Goal: Task Accomplishment & Management: Manage account settings

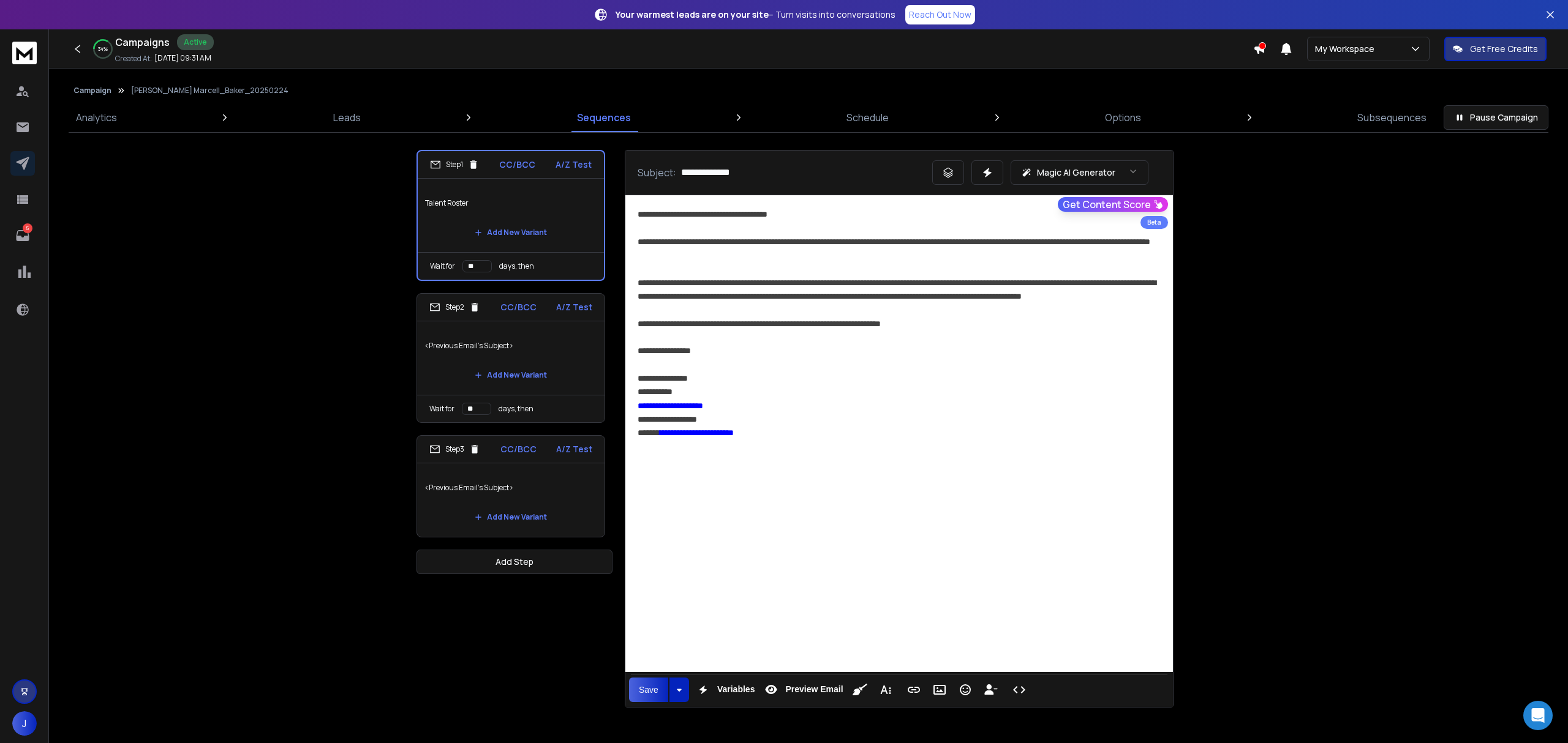
drag, startPoint x: 197, startPoint y: 269, endPoint x: 194, endPoint y: 259, distance: 10.4
click at [196, 266] on div "**********" at bounding box center [808, 428] width 1479 height 567
click at [76, 50] on icon at bounding box center [78, 49] width 11 height 11
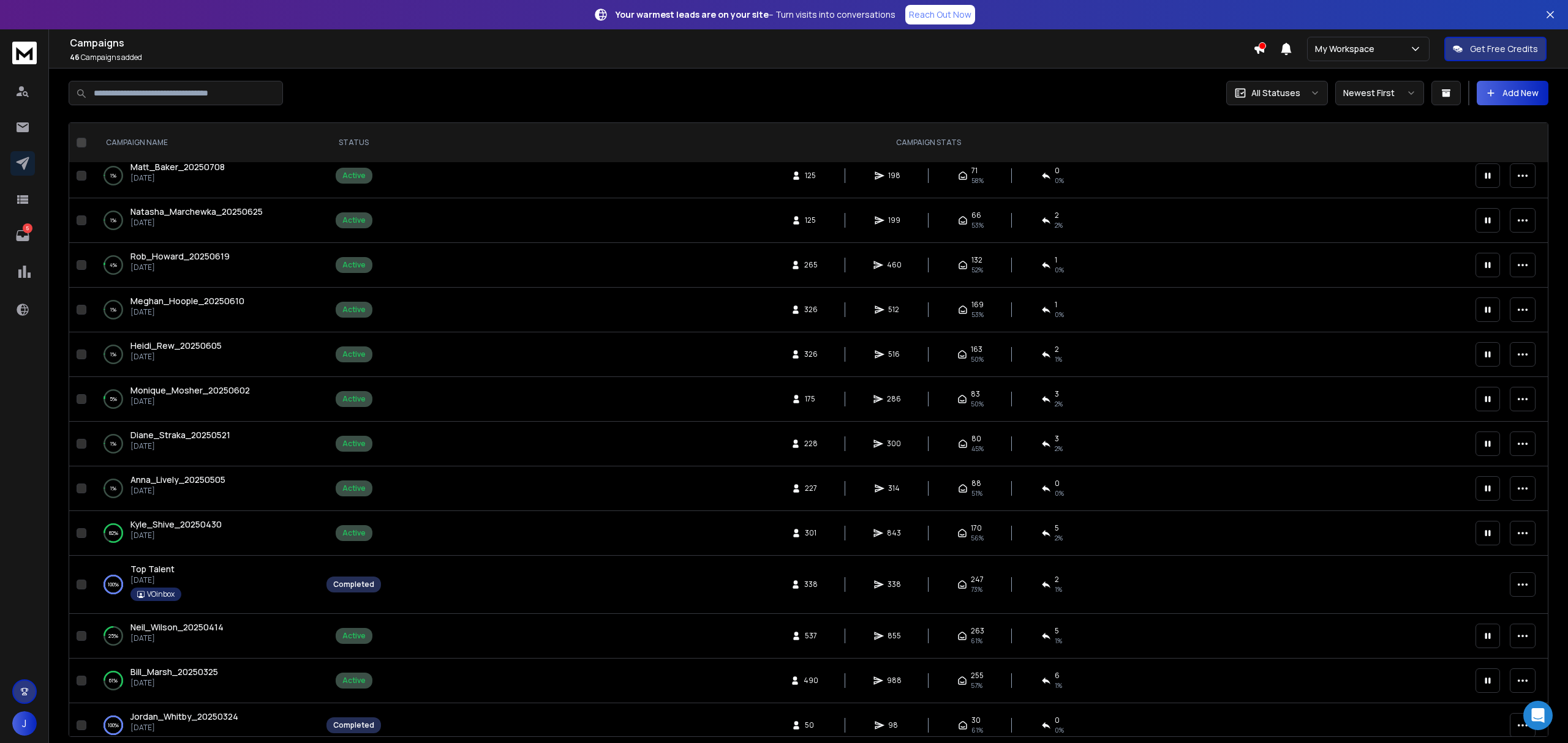
scroll to position [547, 0]
click at [154, 524] on span "Kyle_Shive_20250430" at bounding box center [176, 523] width 91 height 12
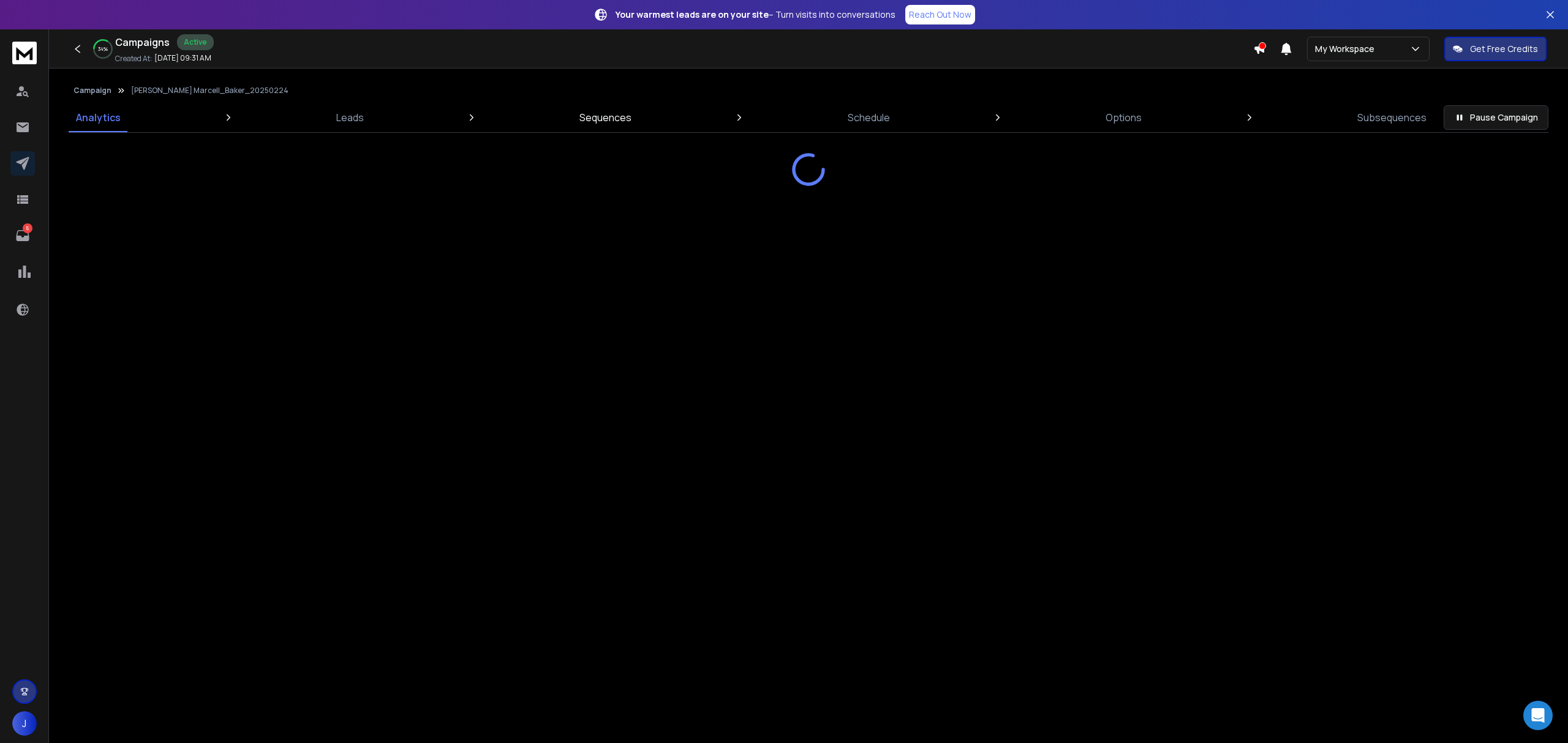
click at [610, 119] on p "Sequences" at bounding box center [605, 117] width 52 height 15
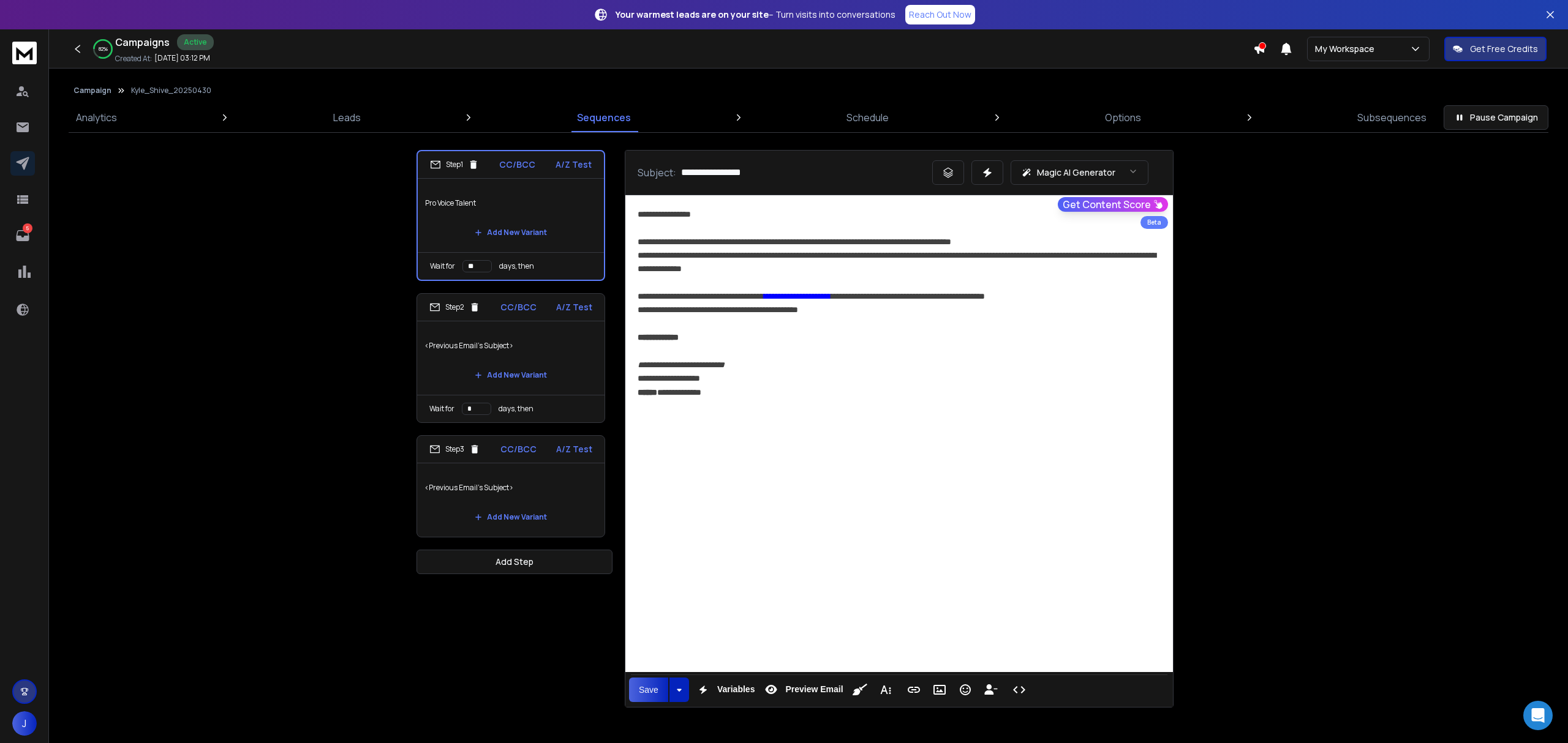
drag, startPoint x: 483, startPoint y: 408, endPoint x: 349, endPoint y: 395, distance: 134.6
click at [349, 395] on div "**********" at bounding box center [808, 428] width 1479 height 567
type input "*"
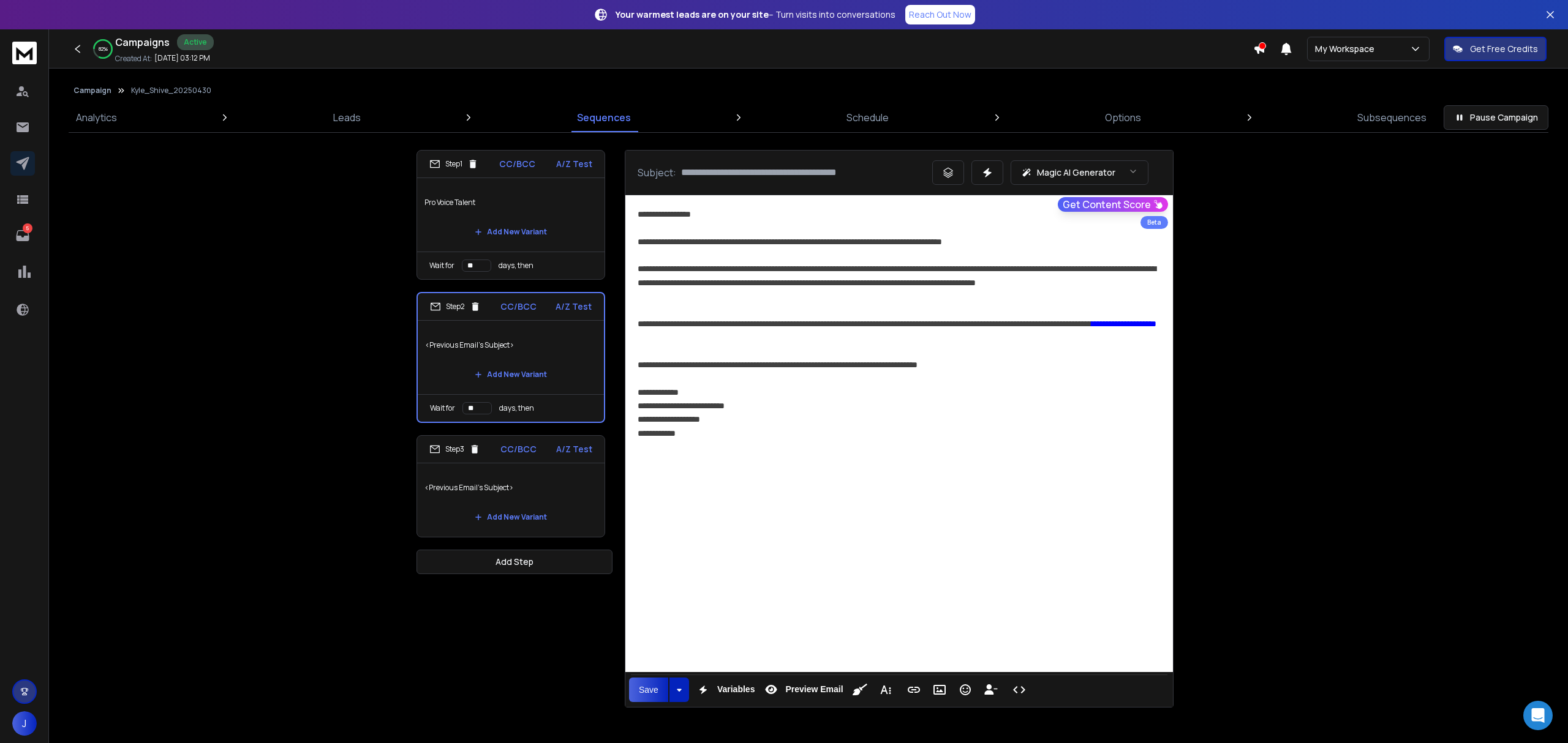
type input "**"
click at [246, 500] on div "**********" at bounding box center [808, 428] width 1479 height 567
click at [505, 487] on p "<Previous Email's Subject>" at bounding box center [511, 487] width 173 height 34
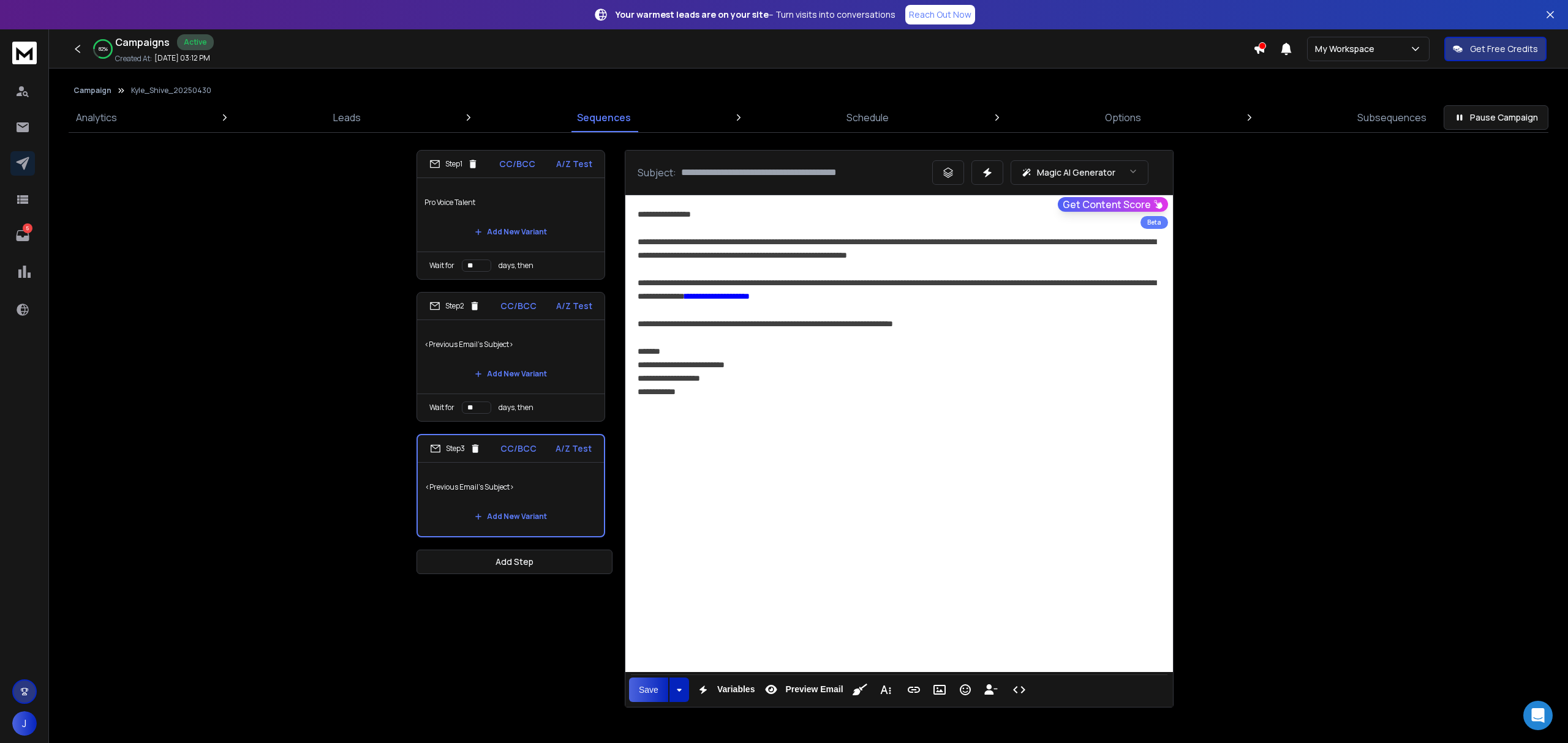
click at [293, 431] on div "**********" at bounding box center [808, 428] width 1479 height 567
click at [348, 116] on p "Leads" at bounding box center [347, 117] width 27 height 15
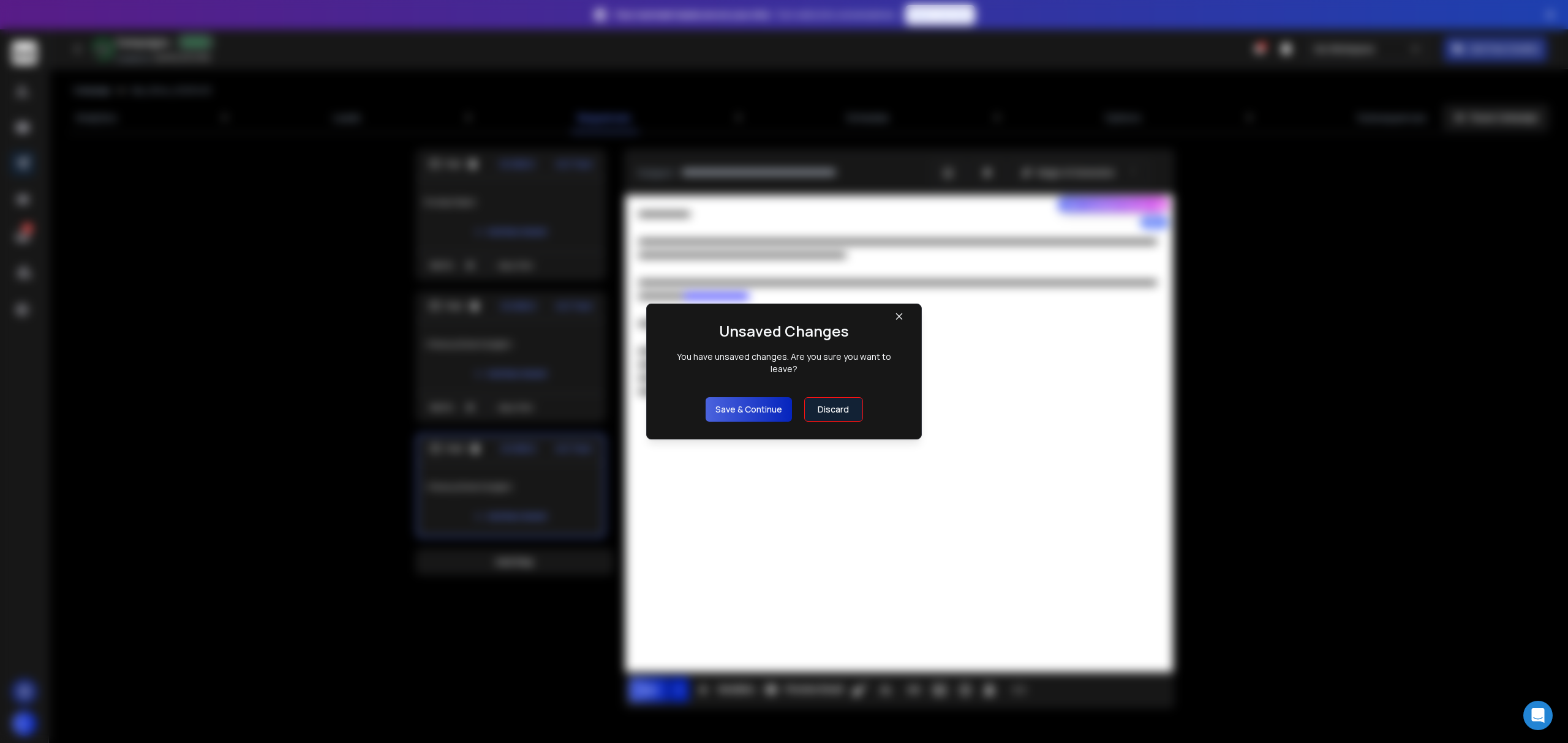
click at [741, 403] on button "Save & Continue" at bounding box center [749, 409] width 86 height 24
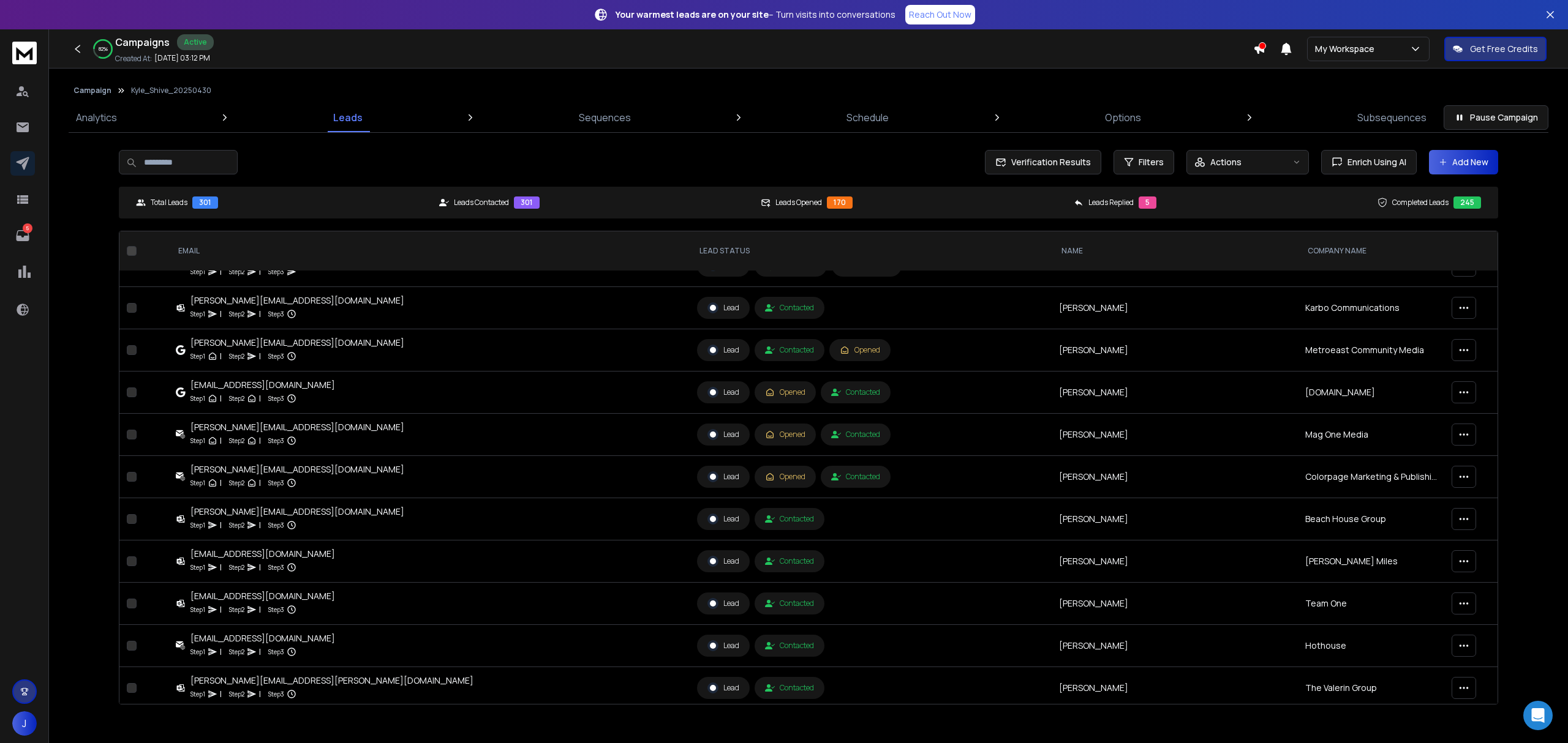
scroll to position [11301, 0]
click at [1146, 118] on link "Options" at bounding box center [1122, 117] width 51 height 30
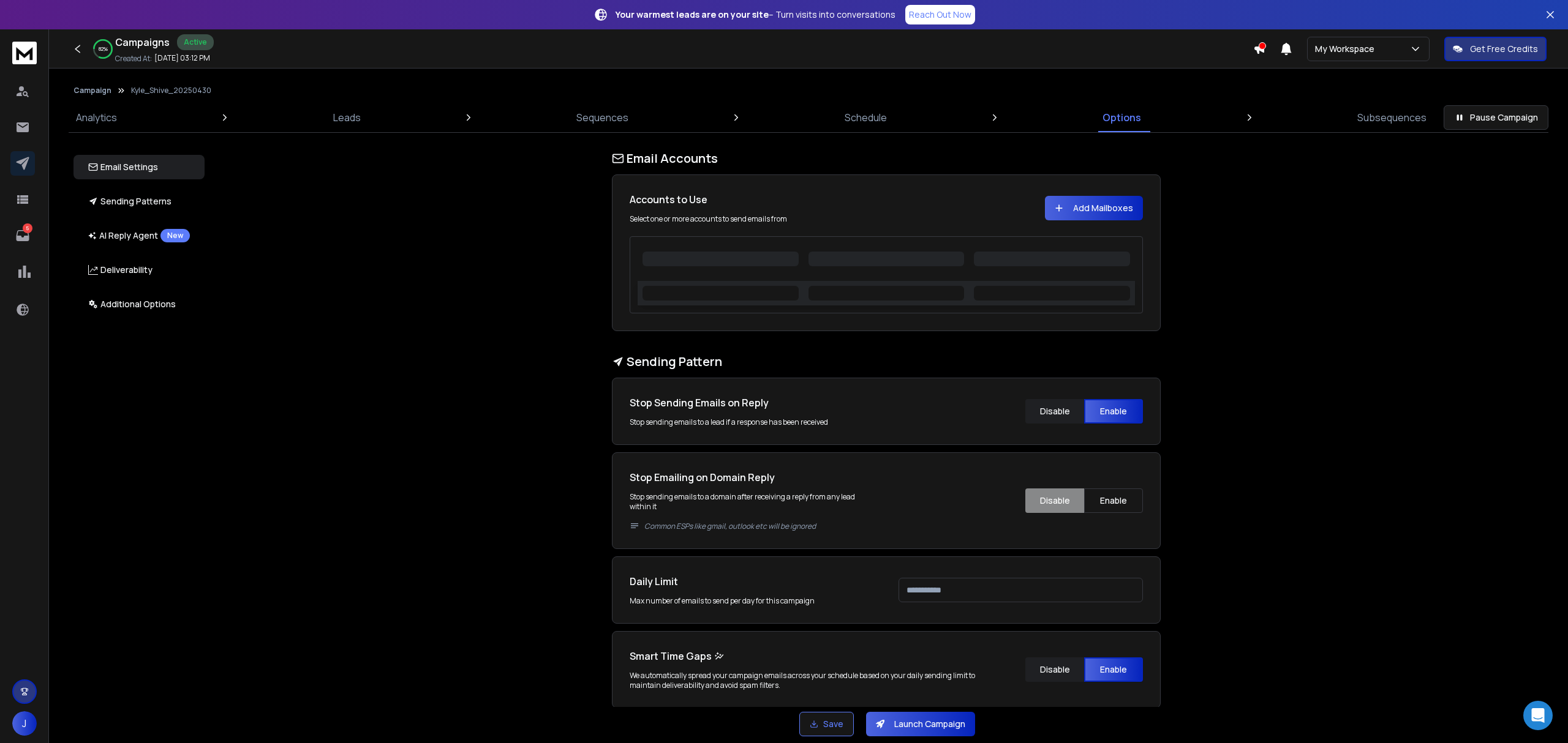
click at [517, 269] on div "Email Accounts Accounts to Use Select one or more accounts to send emails from …" at bounding box center [893, 428] width 1339 height 557
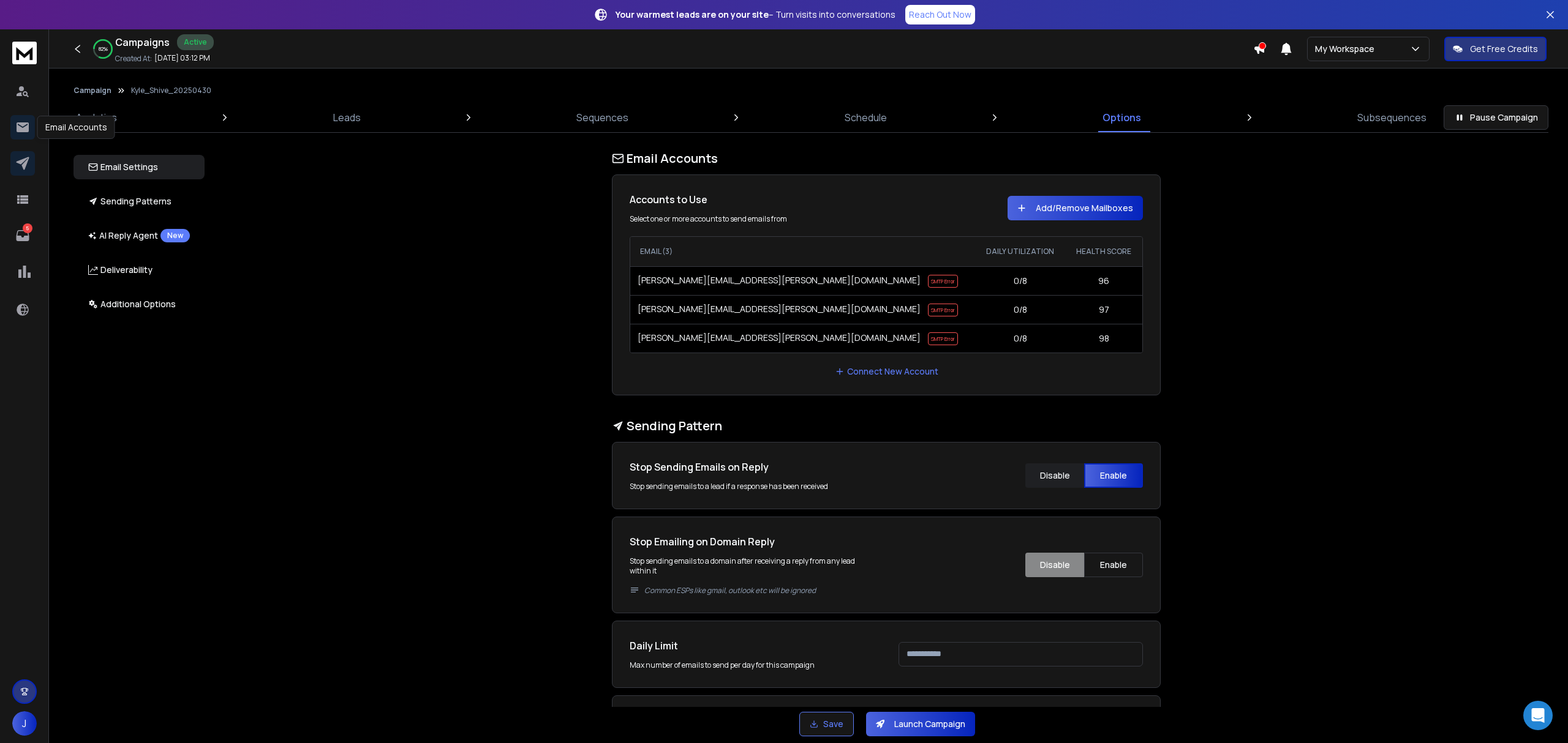
click at [26, 126] on icon at bounding box center [22, 127] width 13 height 10
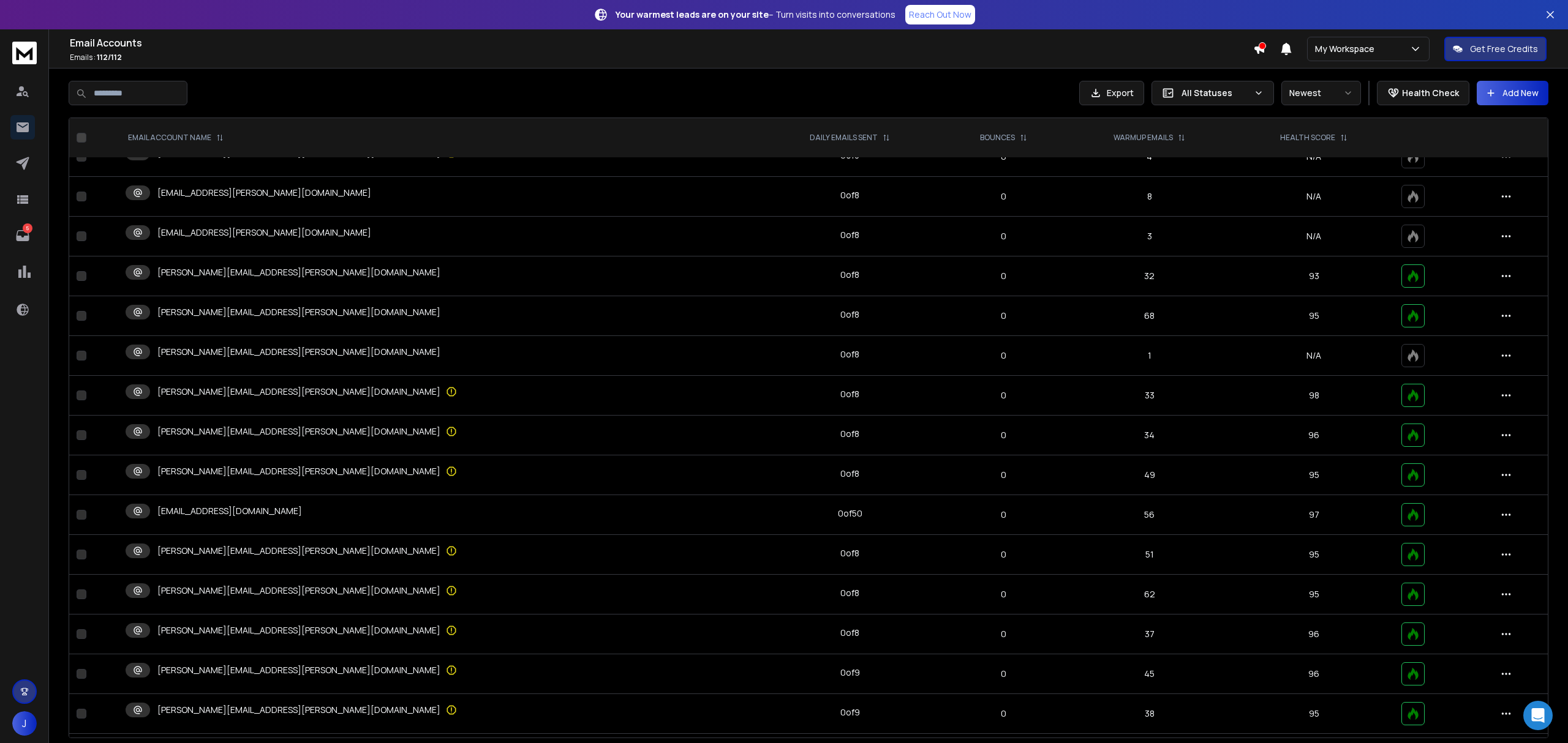
scroll to position [3897, 0]
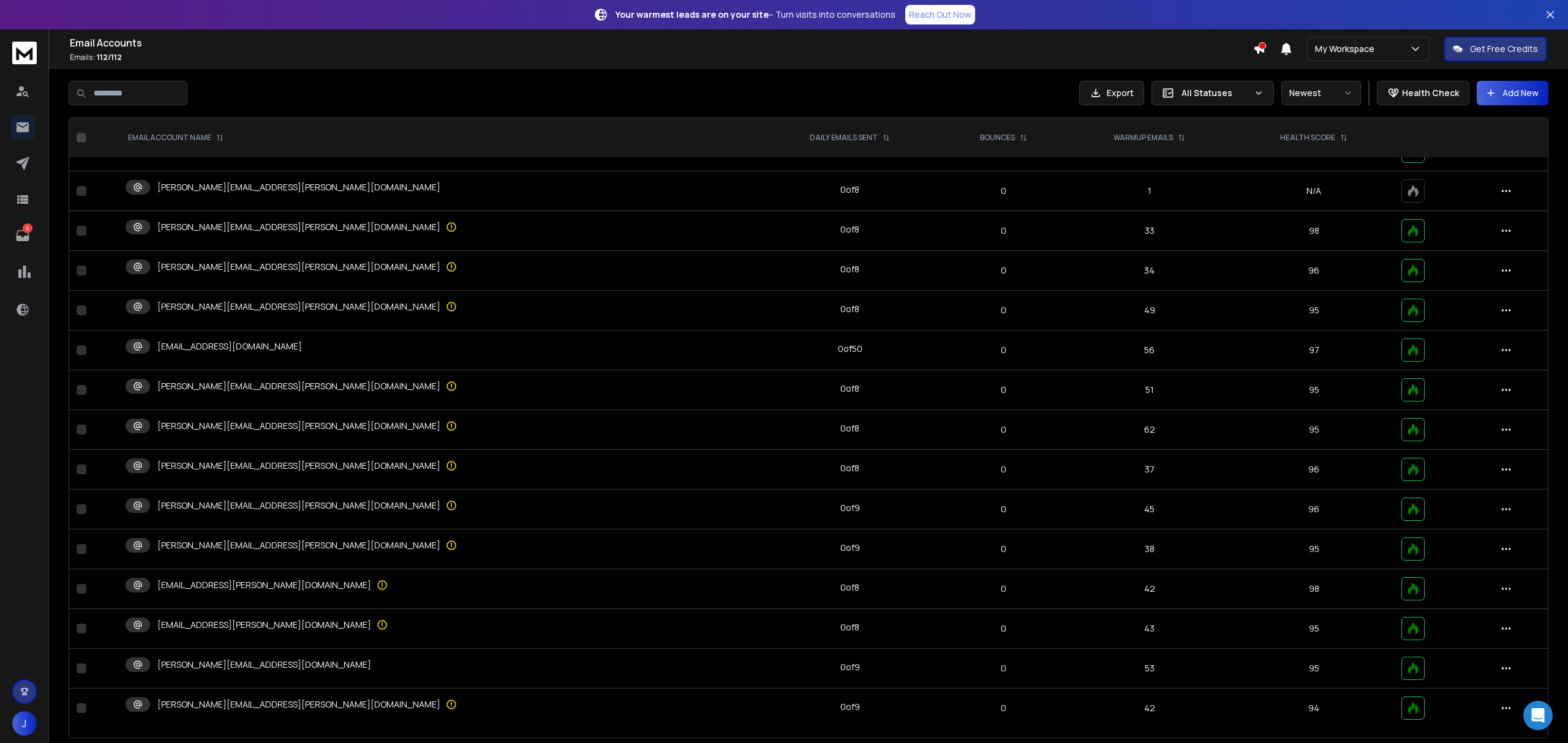
click at [192, 225] on p "[PERSON_NAME][EMAIL_ADDRESS][PERSON_NAME][DOMAIN_NAME]" at bounding box center [299, 227] width 283 height 13
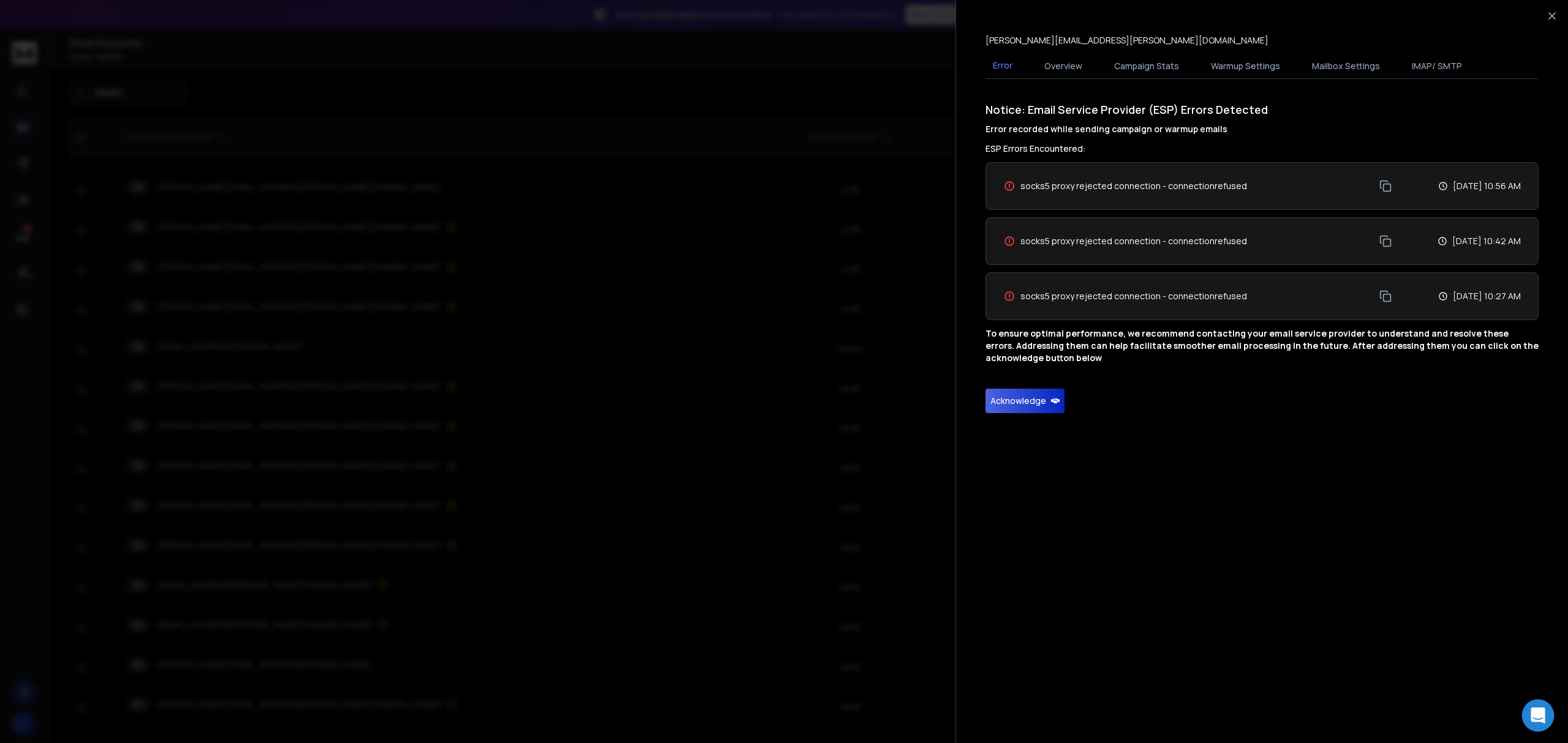
click at [1534, 713] on icon "Open Intercom Messenger" at bounding box center [1537, 716] width 14 height 16
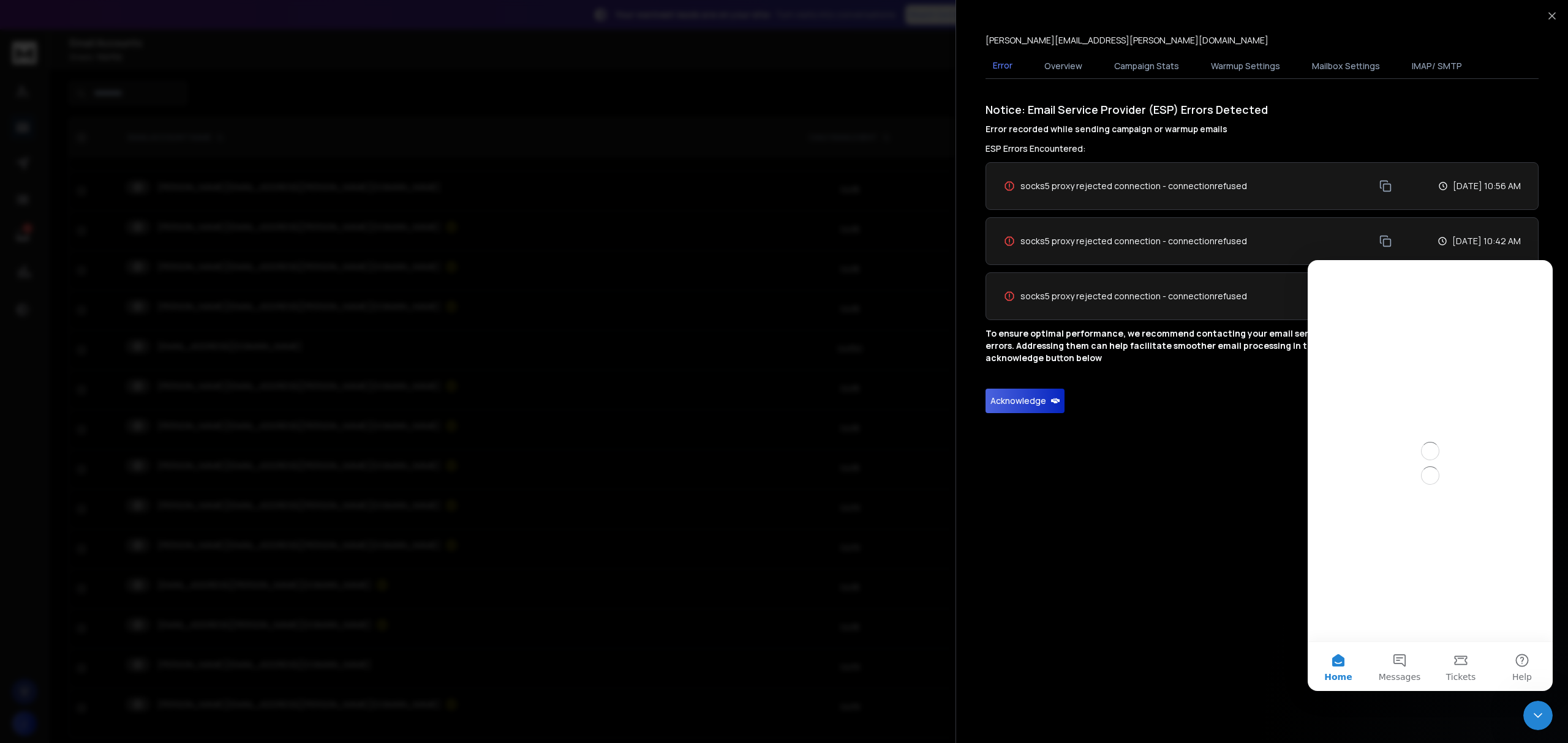
scroll to position [0, 0]
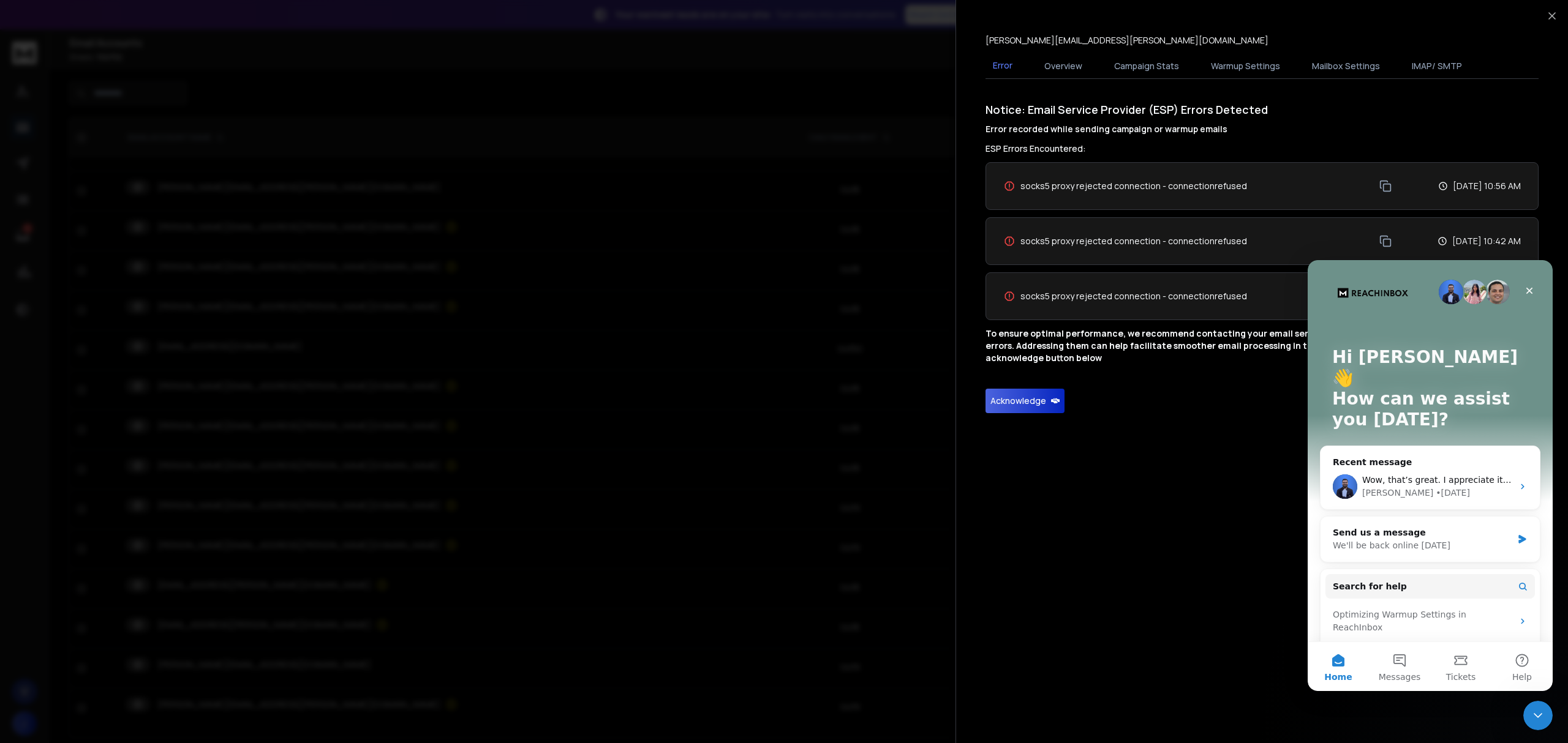
drag, startPoint x: 1142, startPoint y: 446, endPoint x: 1131, endPoint y: 451, distance: 12.1
click at [1142, 446] on div "Multi Select Table Sheet [PERSON_NAME][EMAIL_ADDRESS][PERSON_NAME][DOMAIN_NAME]…" at bounding box center [1261, 372] width 613 height 743
click at [1529, 289] on icon "Close" at bounding box center [1529, 290] width 10 height 10
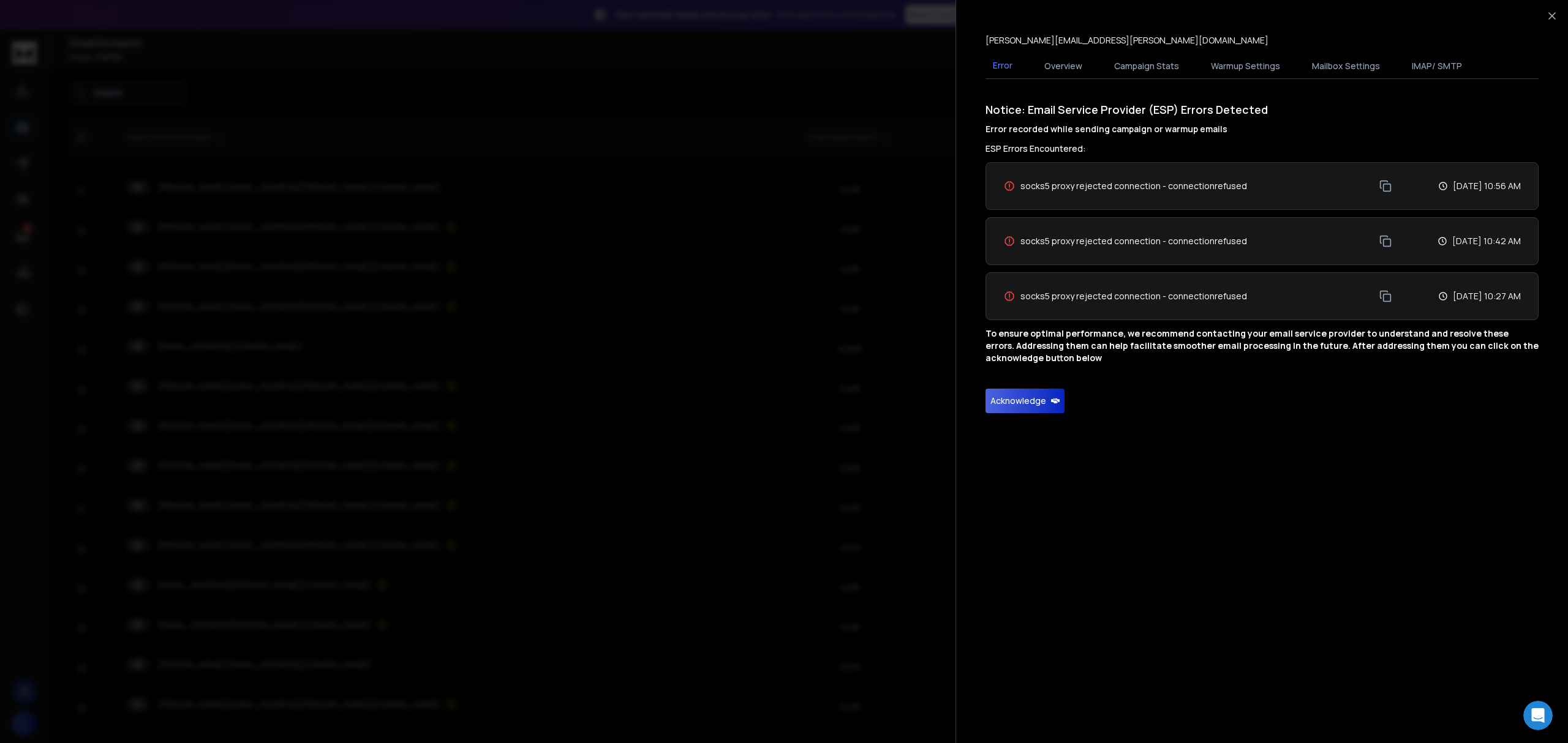
click at [1418, 67] on button "IMAP/ SMTP" at bounding box center [1436, 66] width 65 height 27
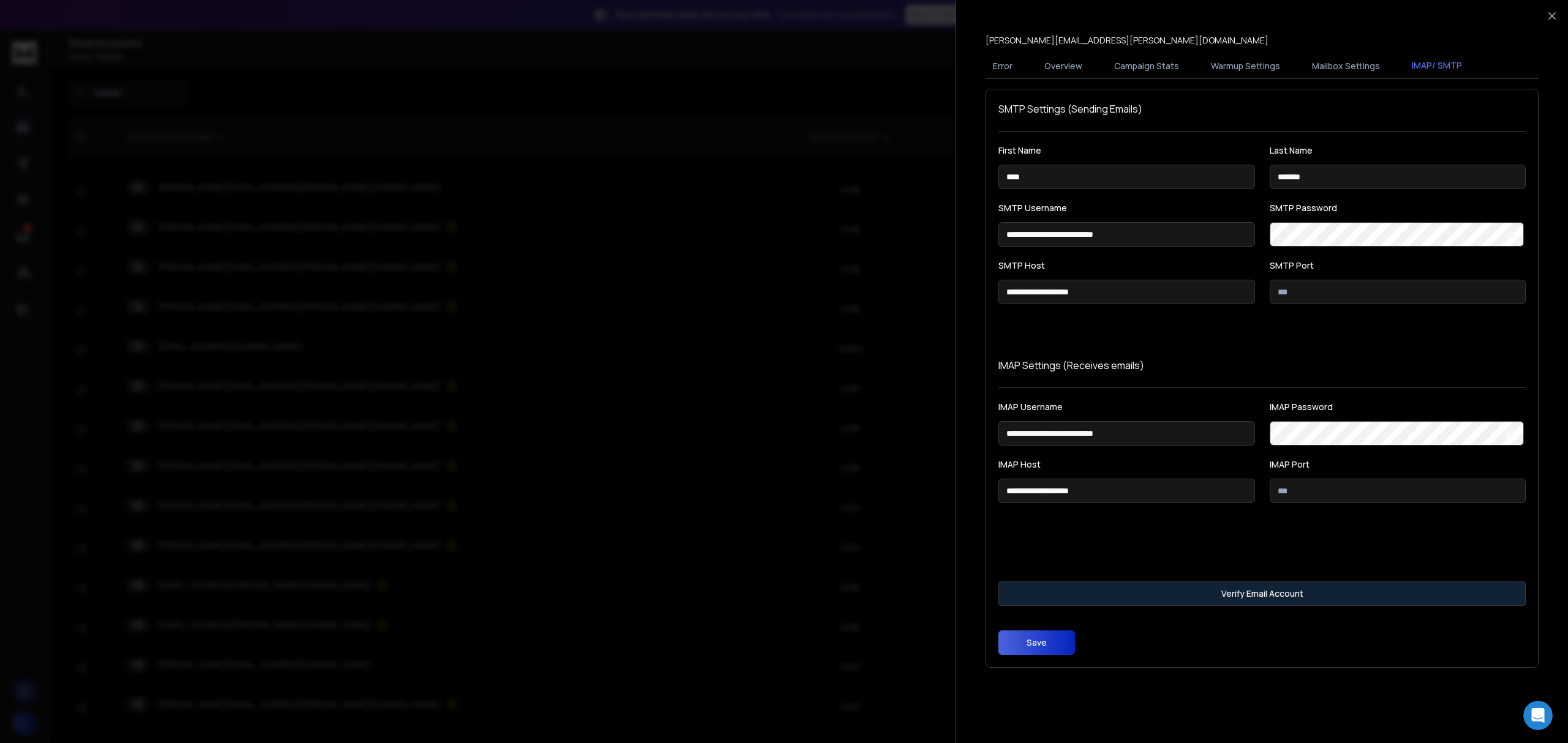
click at [1241, 589] on button "Verify Email Account" at bounding box center [1262, 593] width 528 height 24
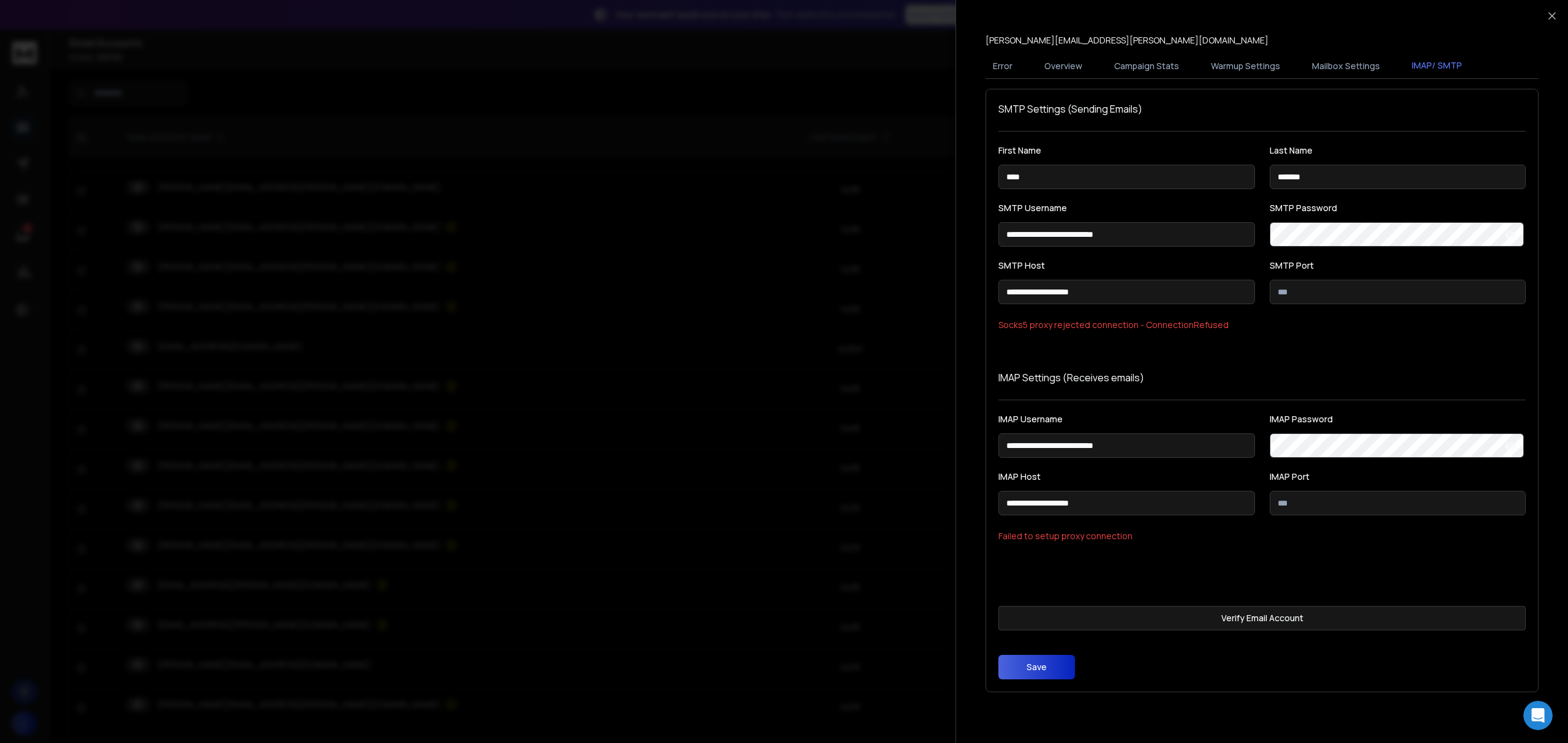
click at [1009, 68] on button "Error" at bounding box center [1002, 66] width 34 height 27
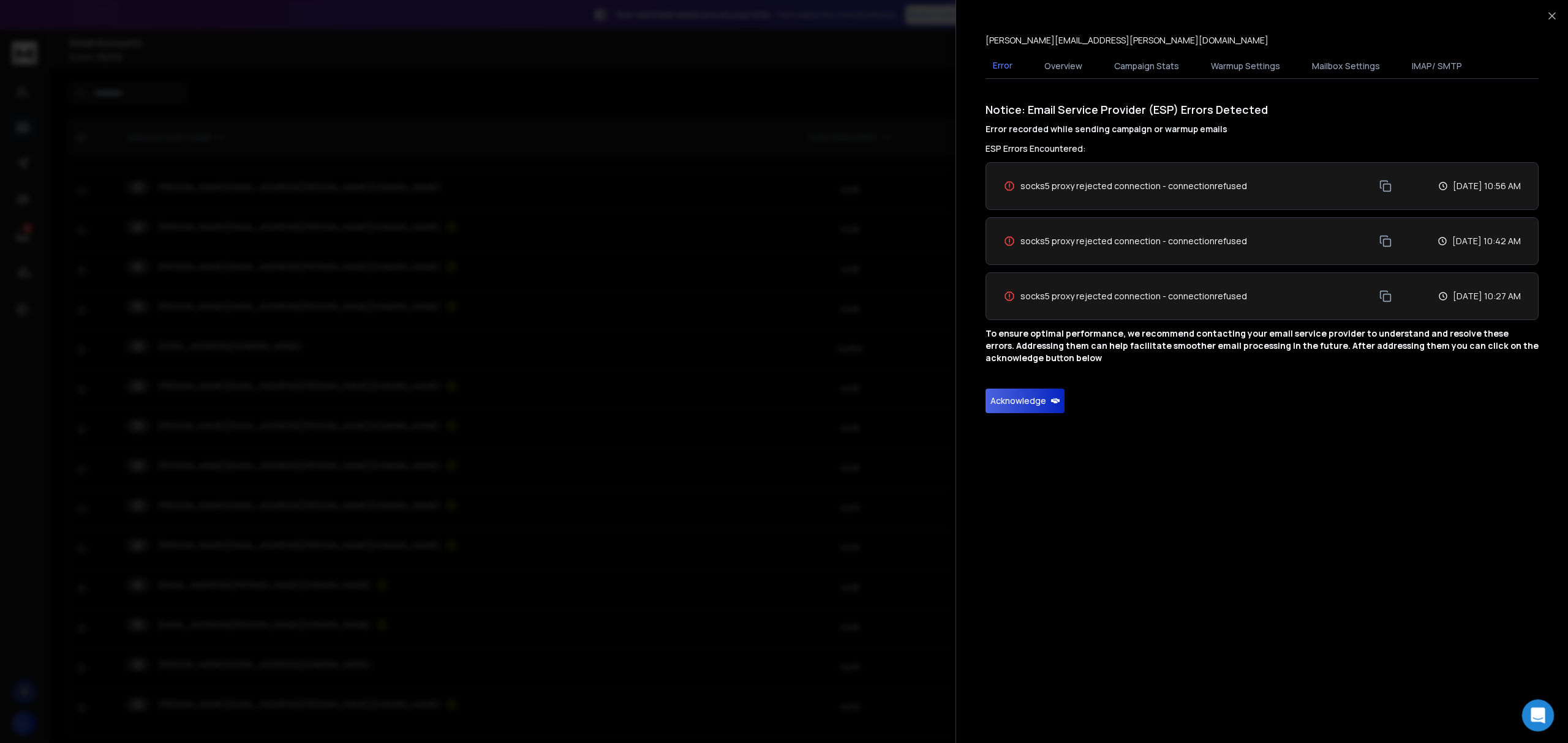
click at [1531, 709] on icon "Open Intercom Messenger" at bounding box center [1535, 713] width 20 height 20
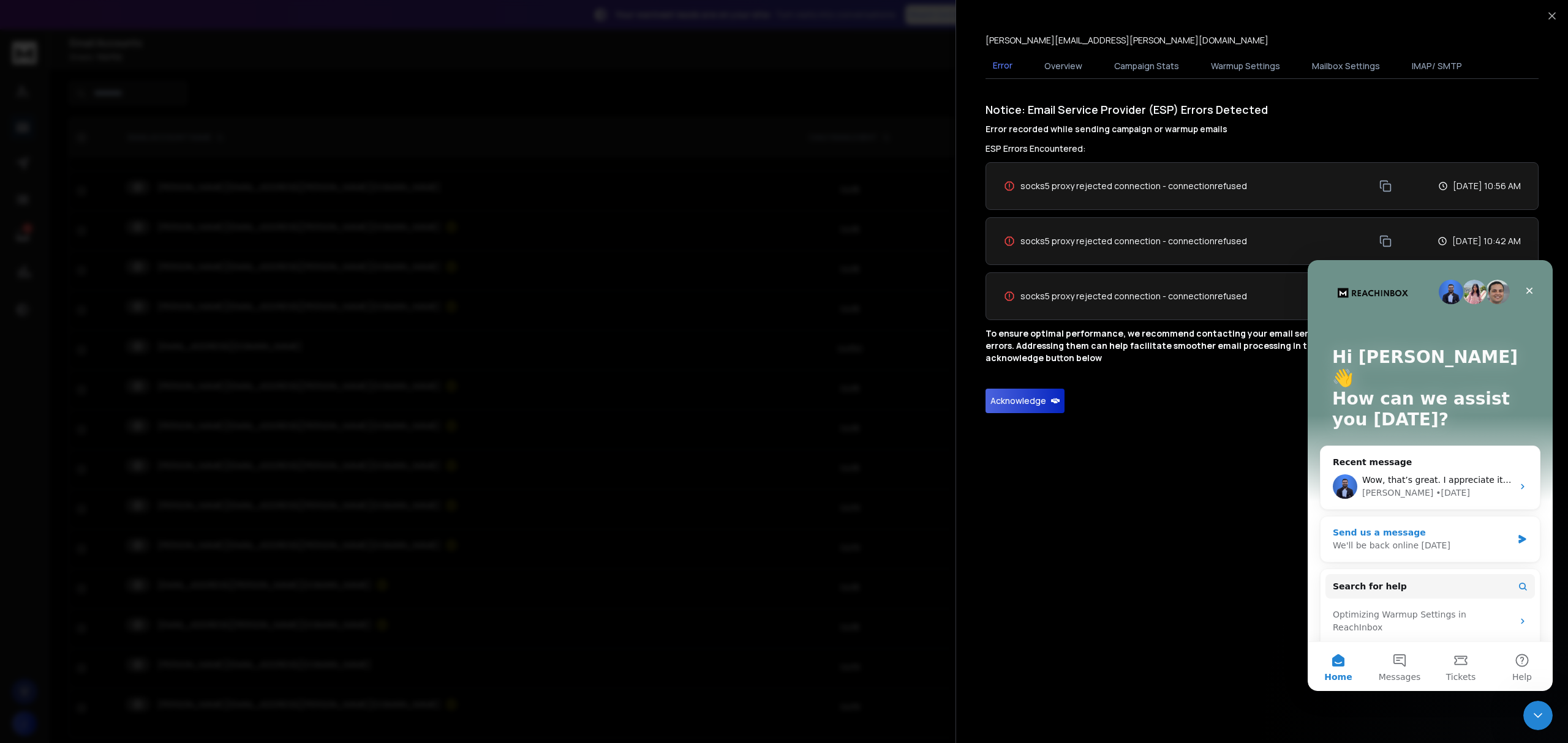
click at [1400, 527] on div "Send us a message" at bounding box center [1422, 533] width 180 height 13
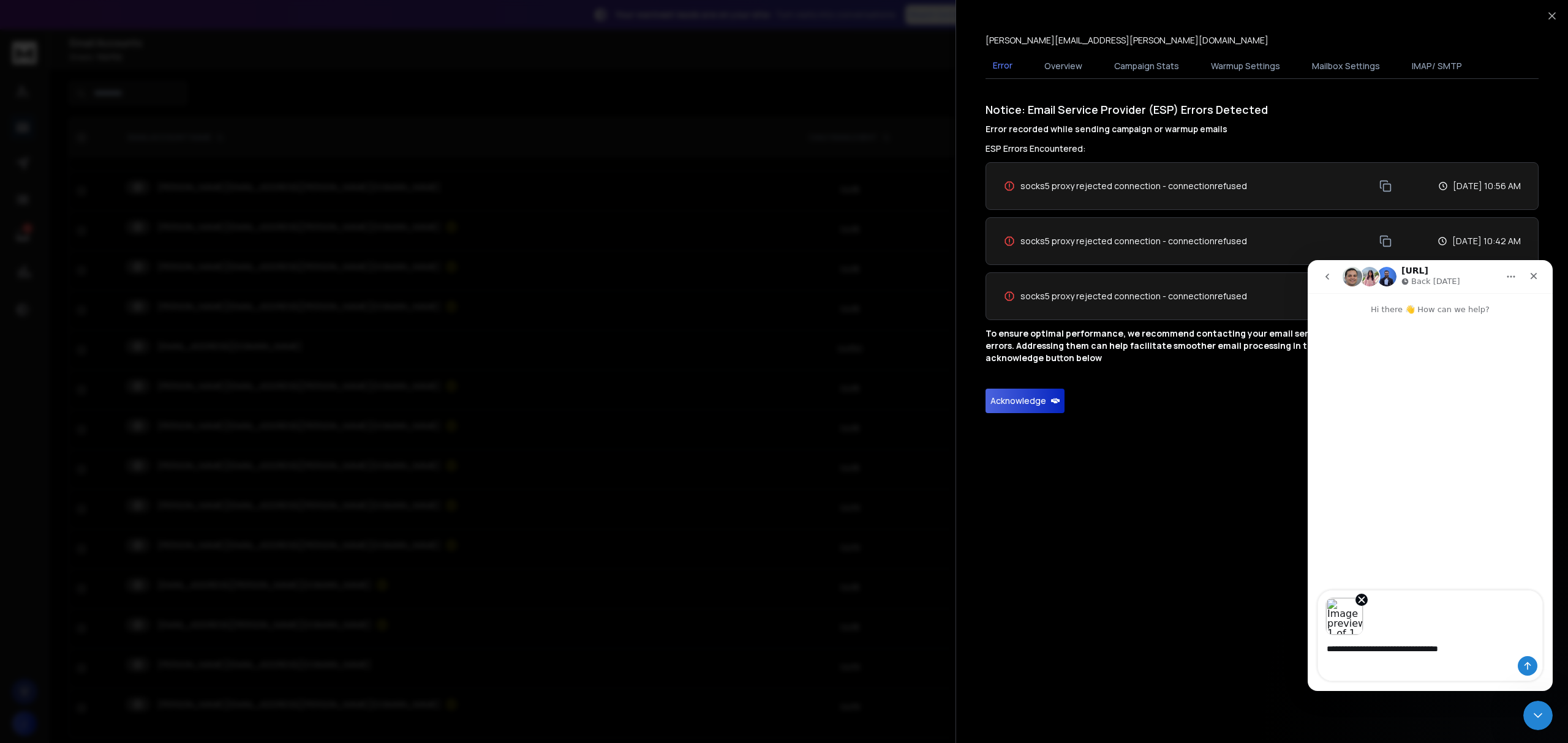
click at [1339, 649] on textarea "**********" at bounding box center [1429, 646] width 224 height 21
drag, startPoint x: 1473, startPoint y: 645, endPoint x: 1284, endPoint y: 651, distance: 189.1
click at [1307, 651] on html "**********" at bounding box center [1429, 475] width 245 height 431
click at [1453, 635] on textarea "**********" at bounding box center [1429, 633] width 224 height 45
drag, startPoint x: 1422, startPoint y: 649, endPoint x: 1442, endPoint y: 657, distance: 21.5
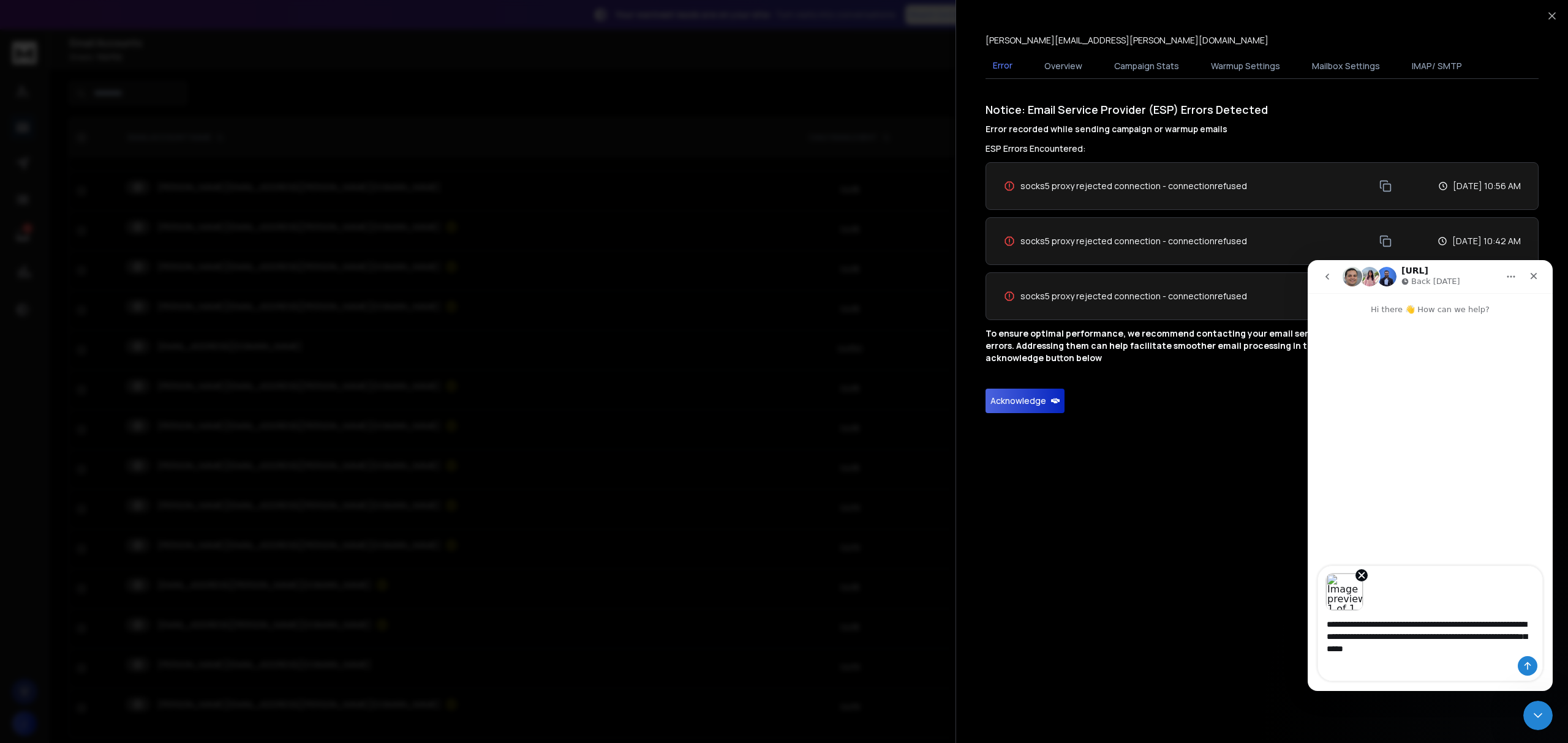
click at [1422, 649] on textarea "**********" at bounding box center [1429, 633] width 224 height 45
drag, startPoint x: 1501, startPoint y: 641, endPoint x: 1507, endPoint y: 651, distance: 11.7
click at [1501, 641] on textarea "**********" at bounding box center [1429, 633] width 224 height 58
click at [1526, 641] on textarea "**********" at bounding box center [1429, 633] width 224 height 58
click at [1453, 657] on textarea "**********" at bounding box center [1429, 633] width 224 height 58
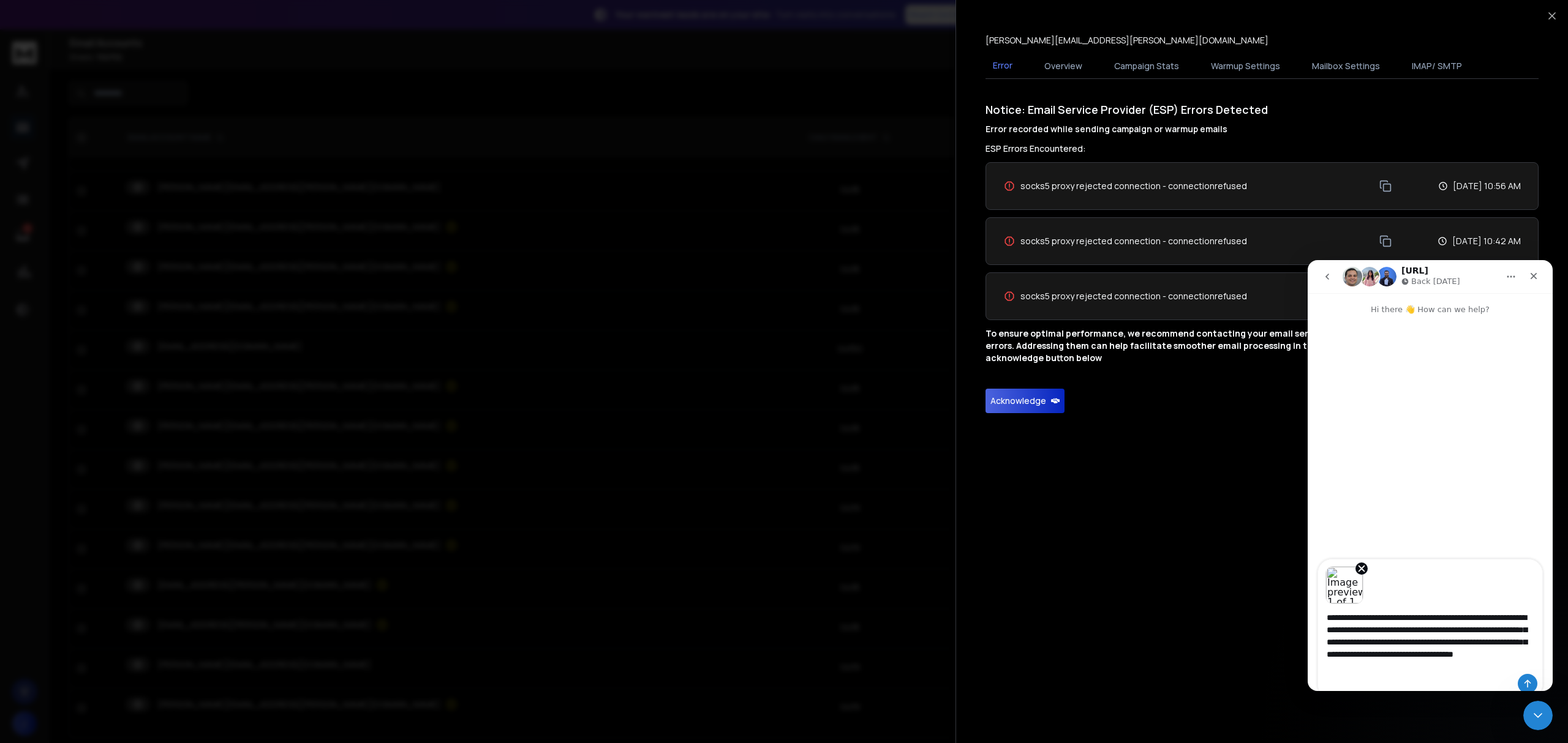
drag, startPoint x: 1495, startPoint y: 654, endPoint x: 1510, endPoint y: 656, distance: 15.1
click at [1495, 655] on textarea "**********" at bounding box center [1429, 639] width 224 height 69
type textarea "**********"
click at [1500, 668] on textarea "**********" at bounding box center [1429, 639] width 224 height 69
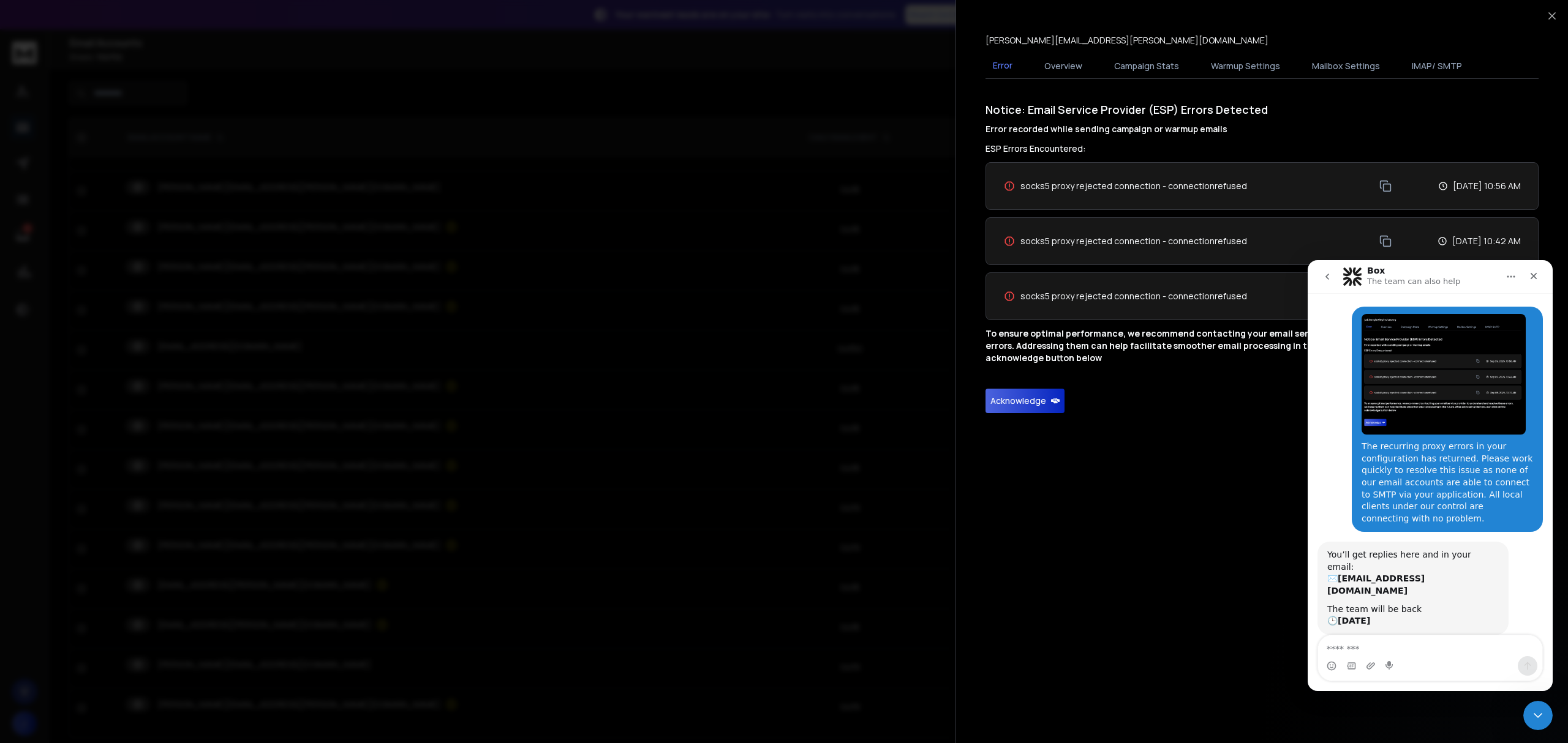
scroll to position [24, 0]
click at [879, 312] on div at bounding box center [784, 372] width 1568 height 743
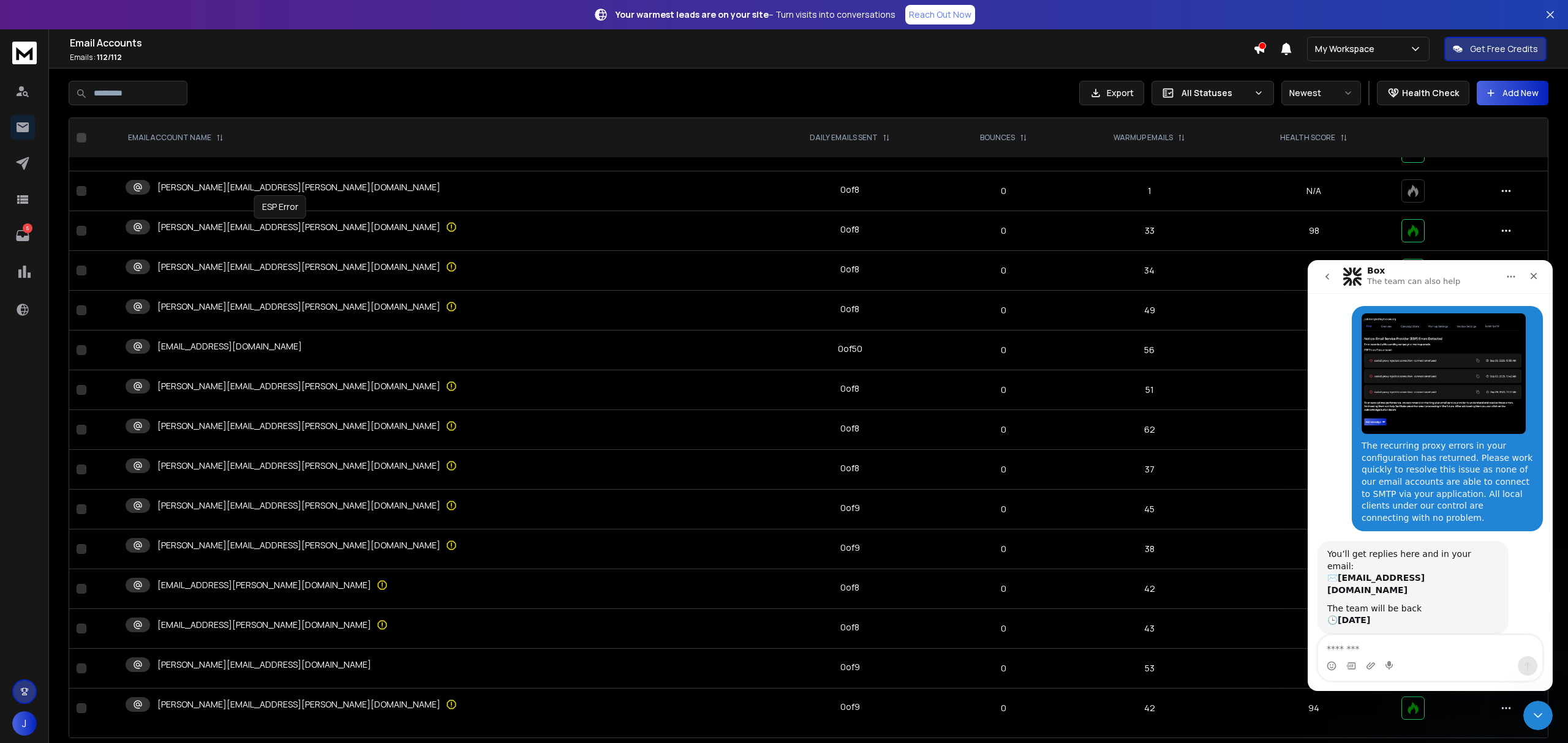
click at [451, 225] on icon at bounding box center [451, 226] width 1 height 4
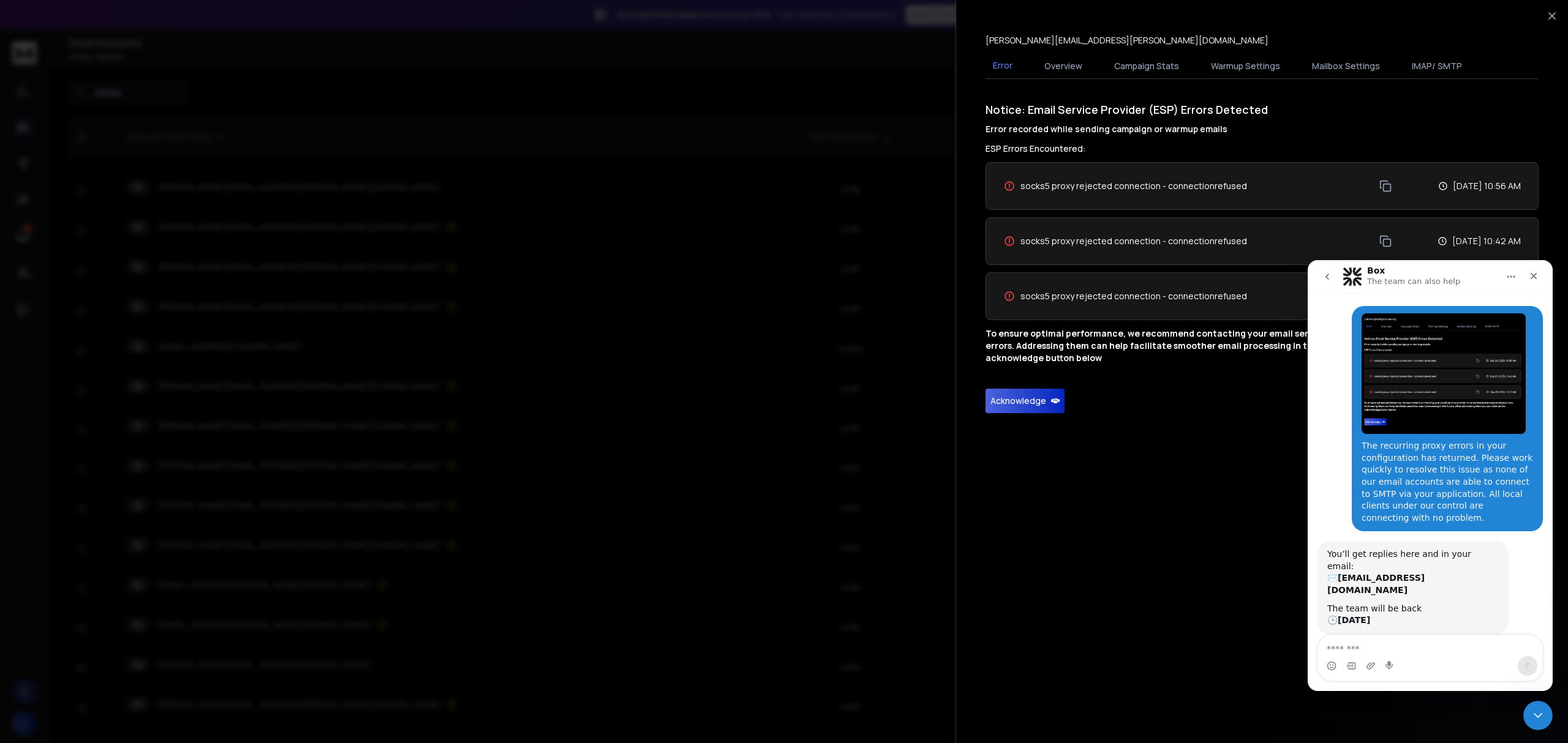
click at [567, 190] on div at bounding box center [784, 372] width 1568 height 743
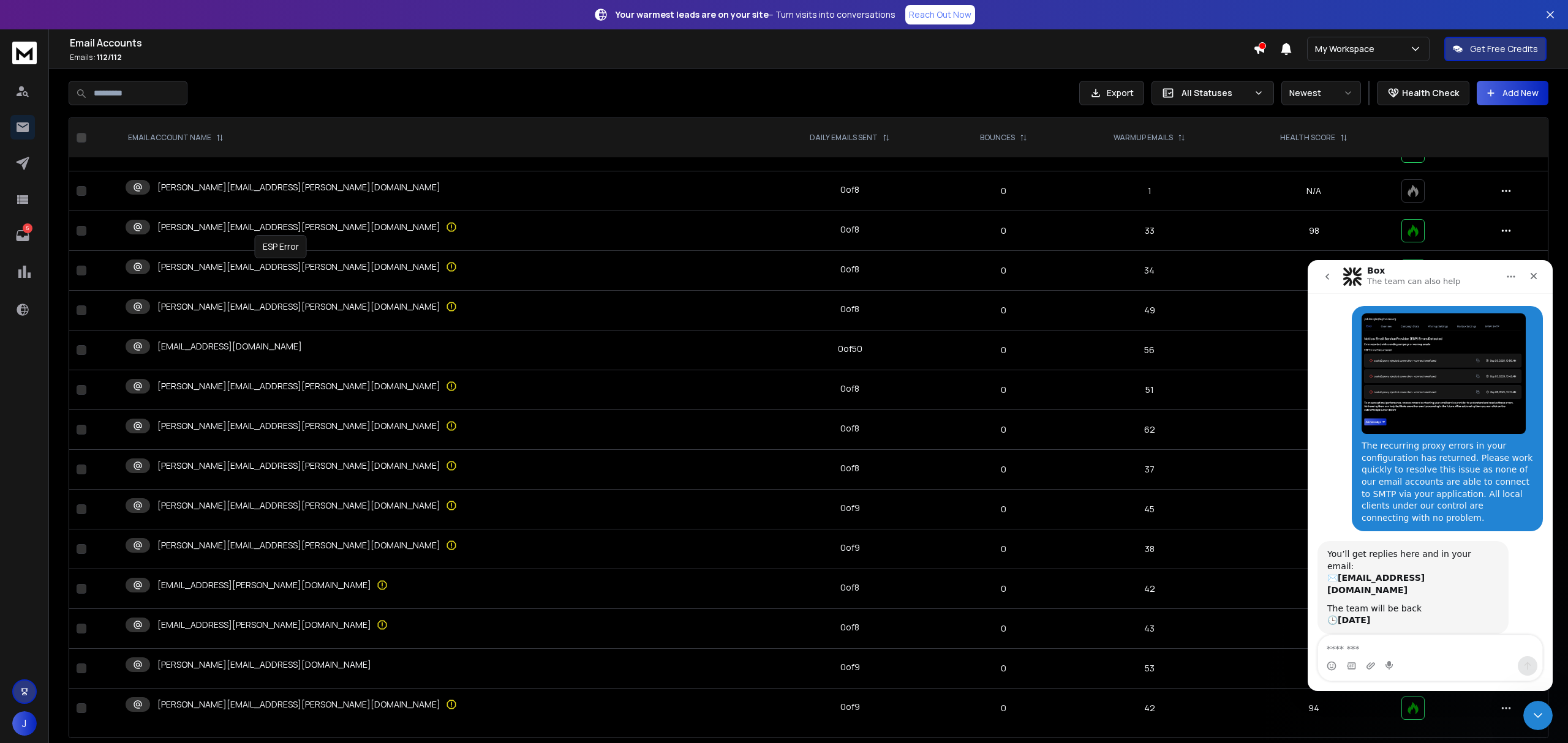
click at [447, 268] on icon at bounding box center [451, 267] width 9 height 9
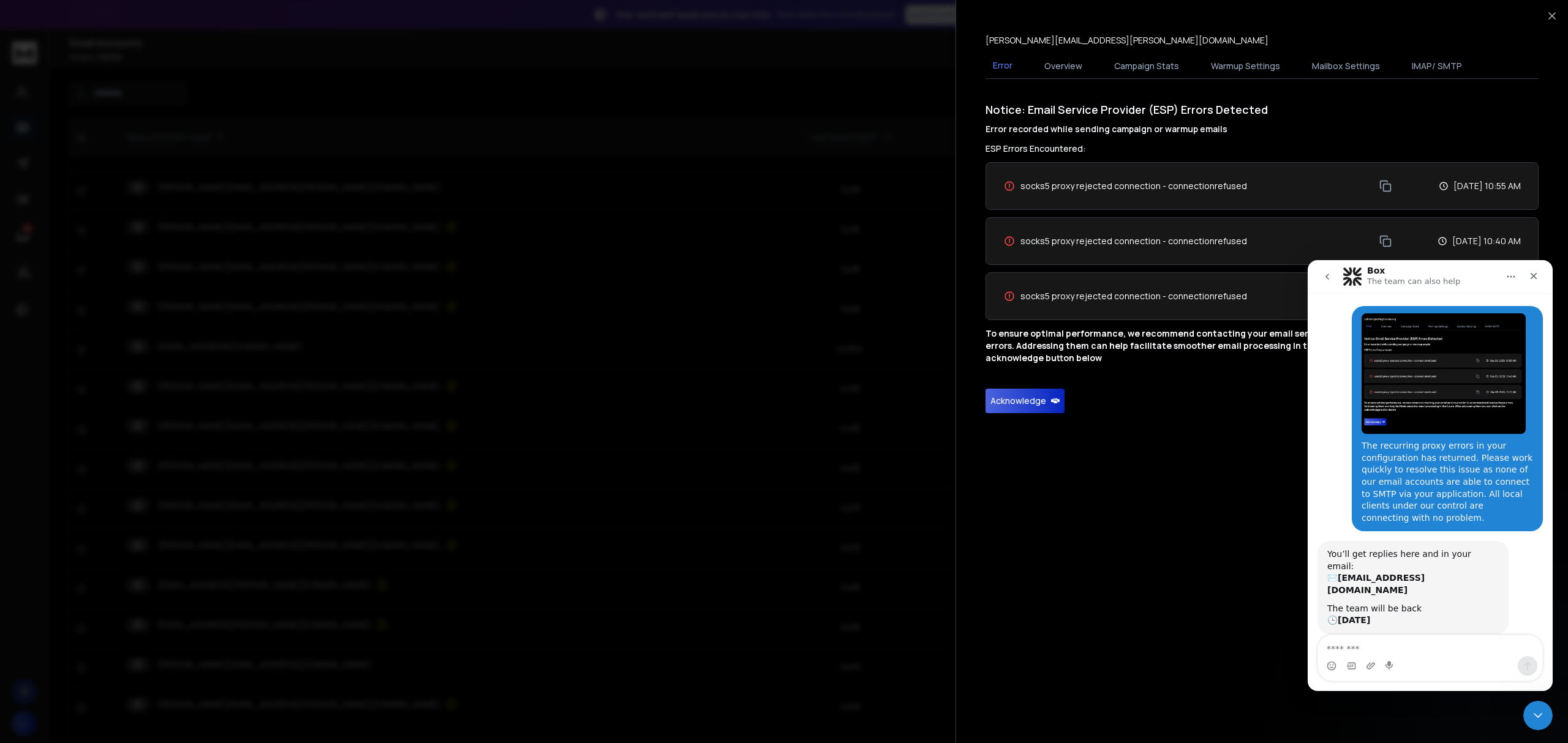
click at [581, 236] on div at bounding box center [784, 372] width 1568 height 743
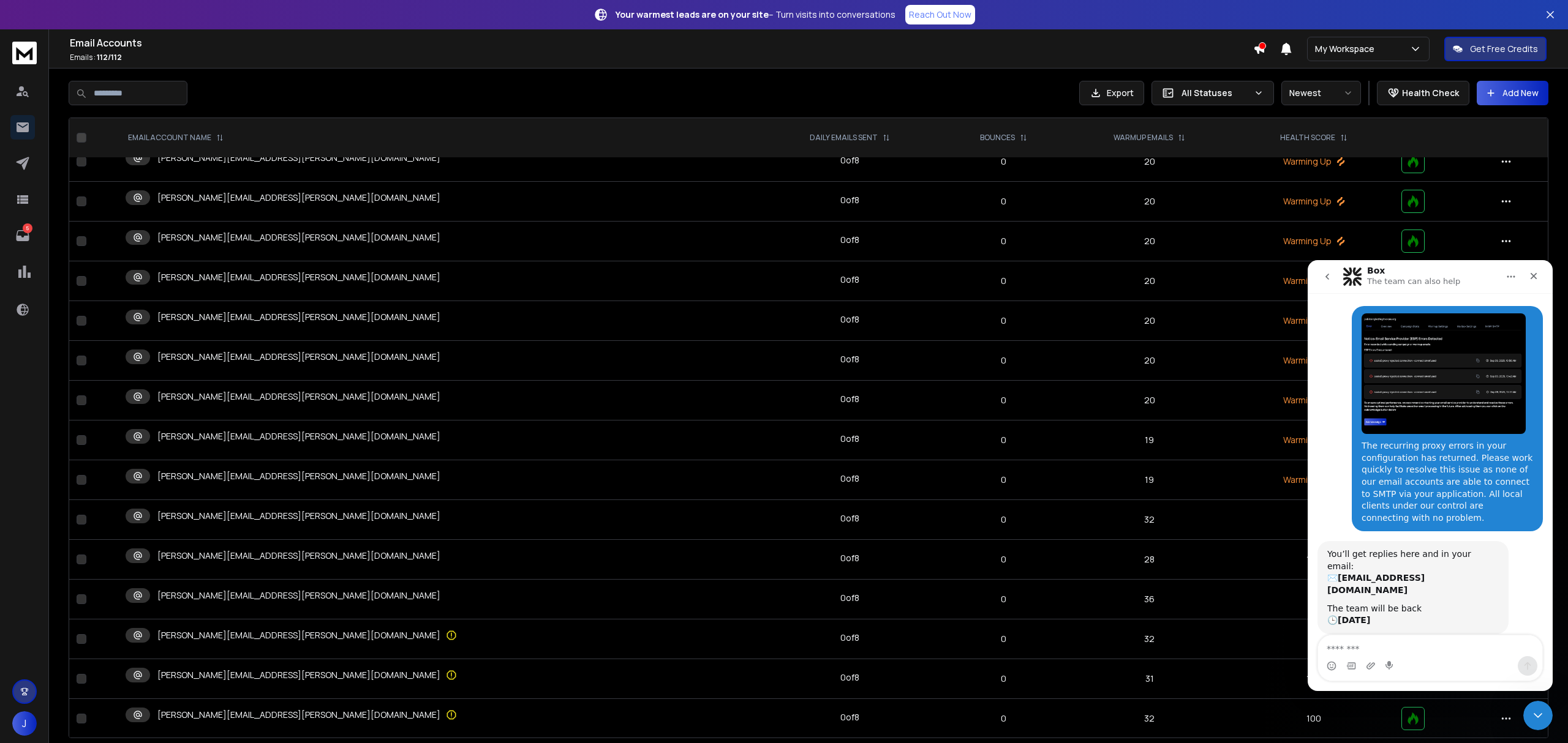
scroll to position [0, 0]
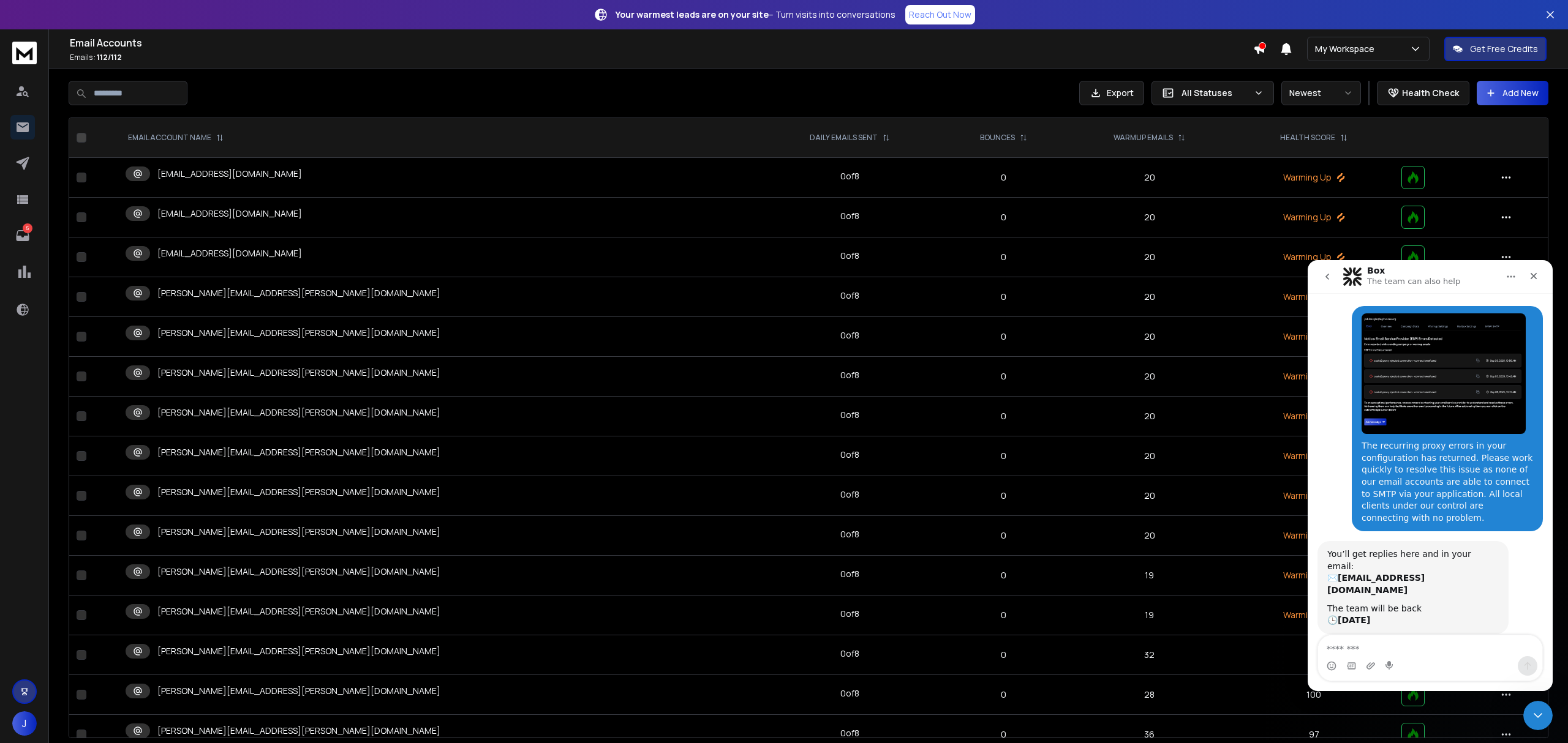
click at [389, 81] on div at bounding box center [570, 92] width 1003 height 24
click at [1536, 273] on icon "Close" at bounding box center [1533, 275] width 10 height 10
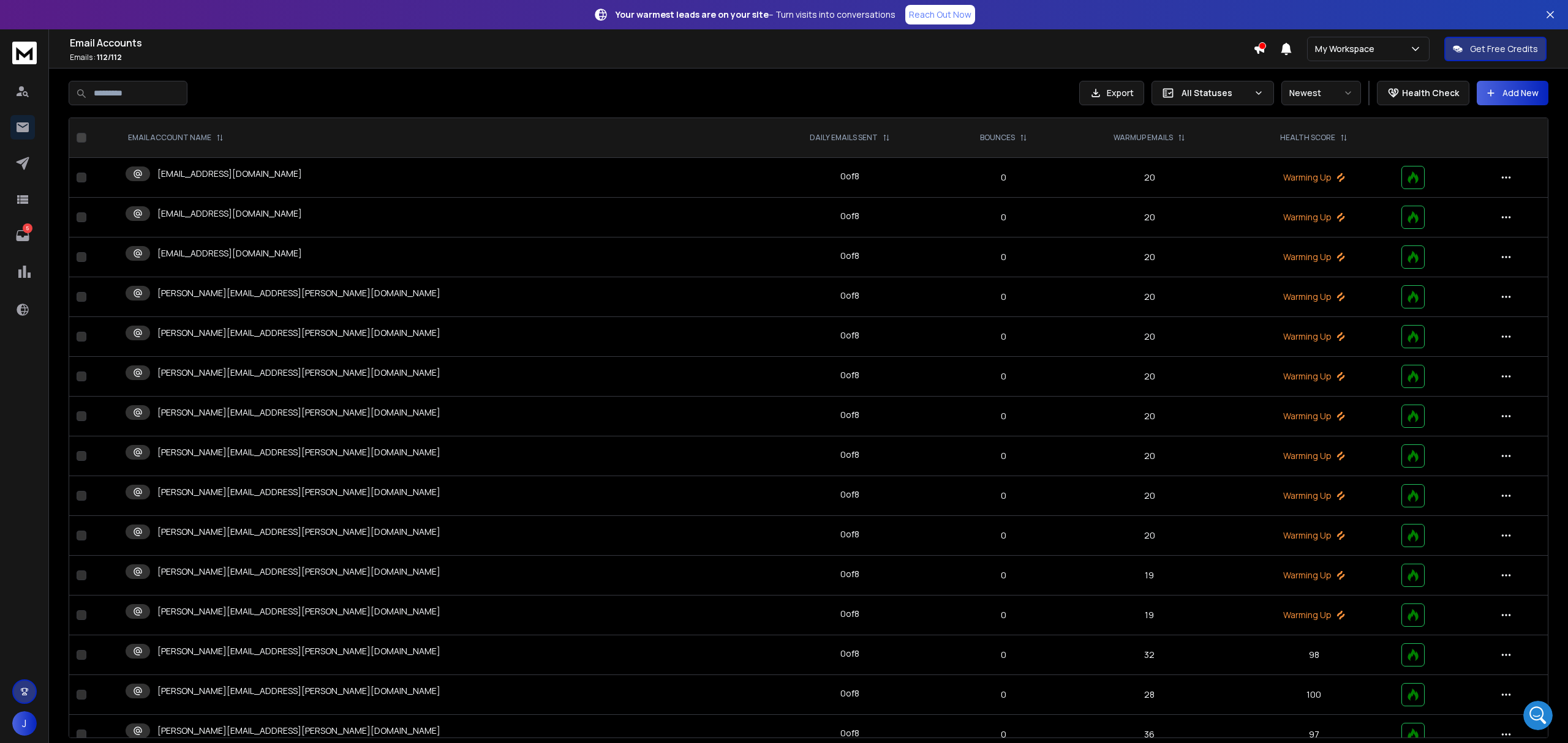
drag, startPoint x: 246, startPoint y: 88, endPoint x: 214, endPoint y: 91, distance: 32.1
click at [245, 88] on div at bounding box center [570, 92] width 1003 height 24
click at [23, 236] on icon at bounding box center [23, 236] width 15 height 15
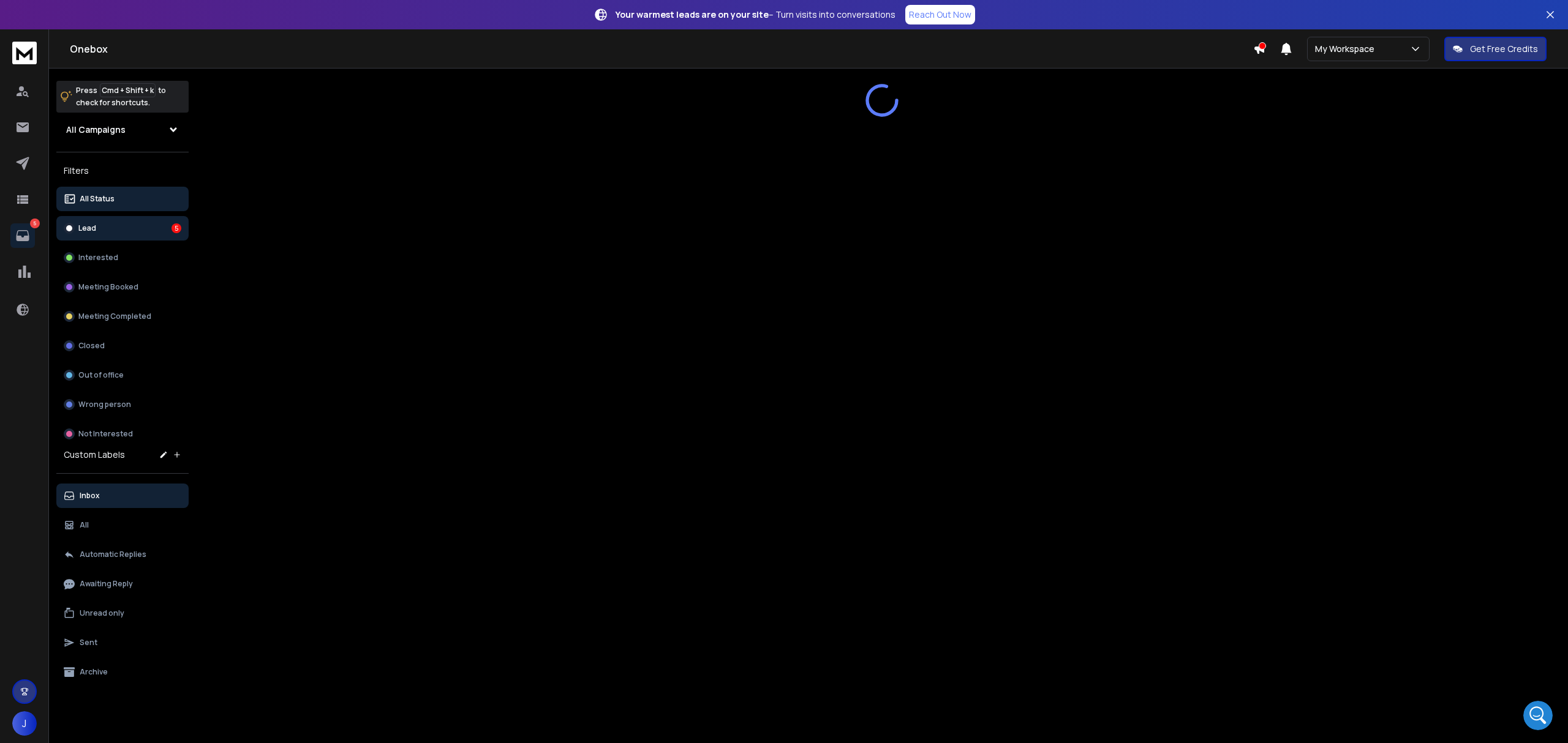
click at [105, 232] on button "Lead 5" at bounding box center [122, 228] width 132 height 24
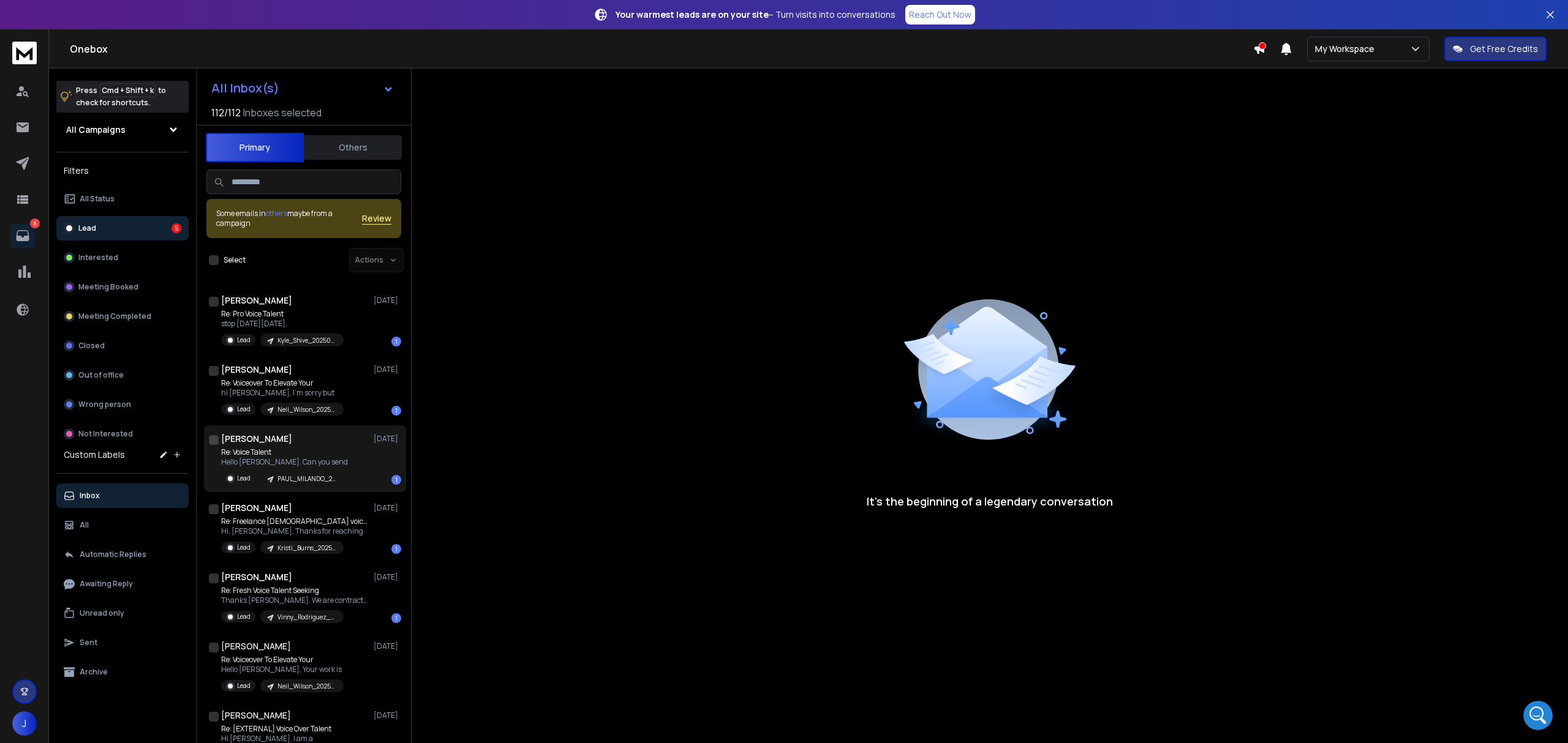
click at [255, 456] on p "Re: Voice Talent" at bounding box center [284, 452] width 127 height 10
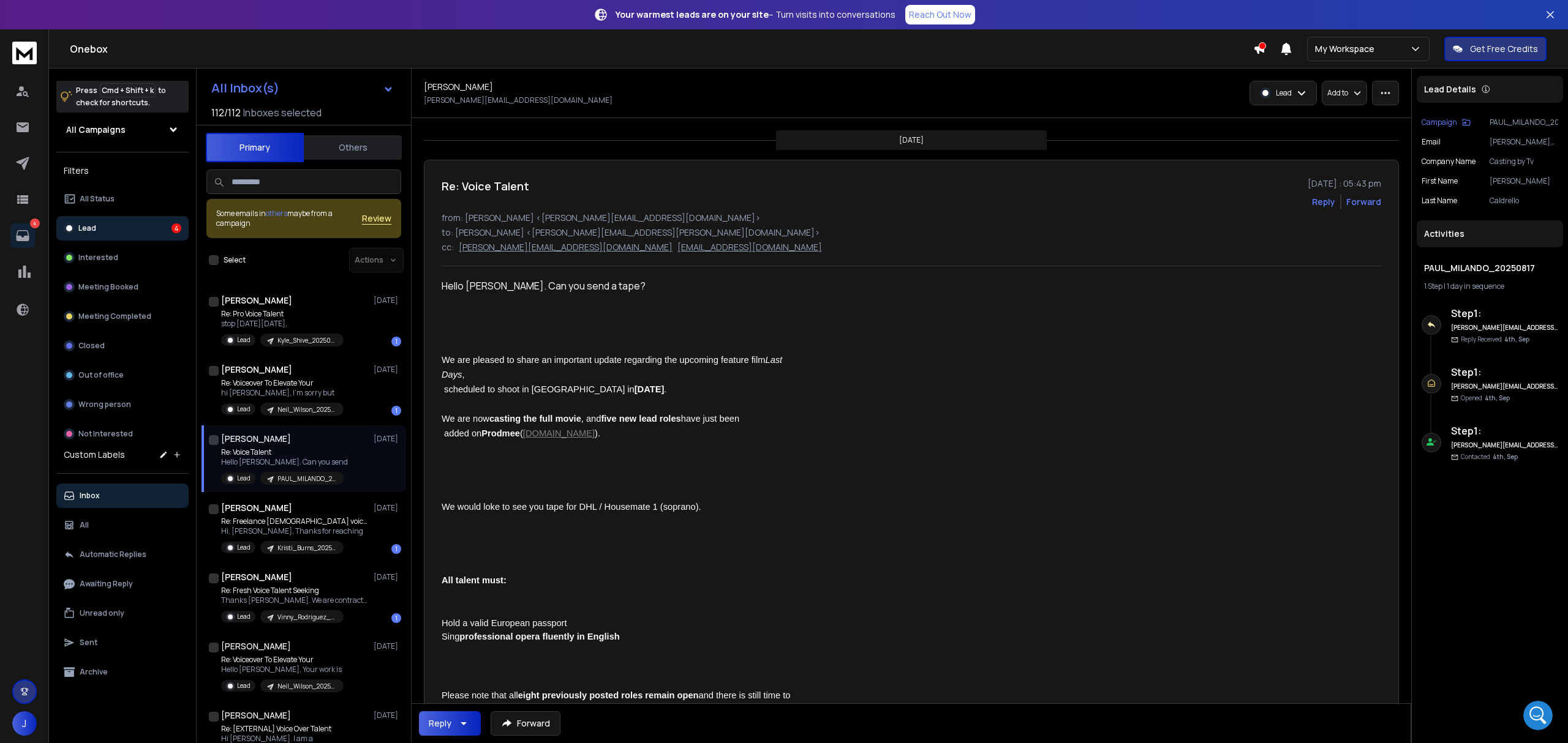
click at [522, 308] on div at bounding box center [621, 308] width 358 height 30
click at [1364, 203] on div "Forward" at bounding box center [1363, 202] width 35 height 13
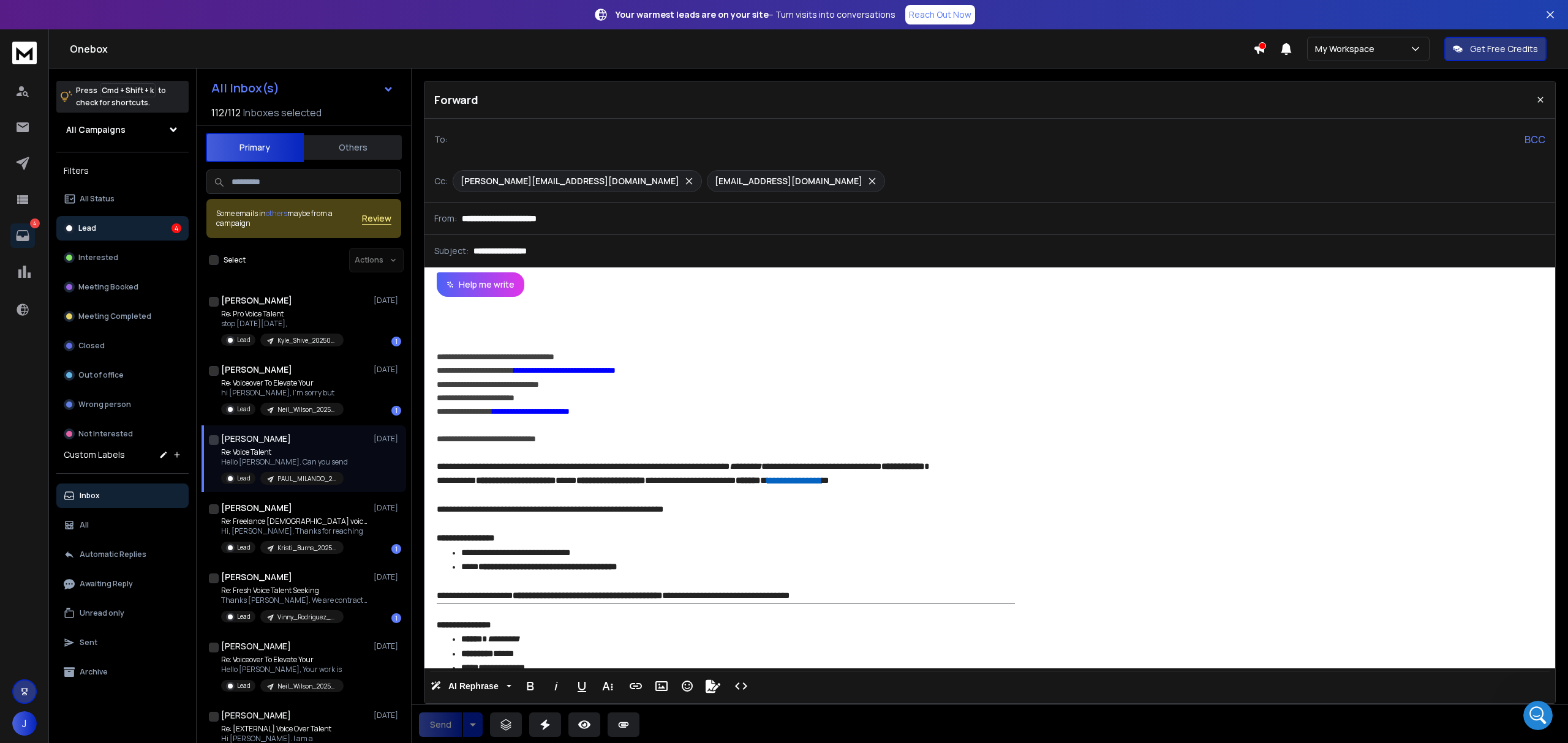
click at [684, 180] on icon at bounding box center [689, 181] width 10 height 10
click at [613, 181] on icon at bounding box center [618, 181] width 10 height 10
click at [502, 318] on div "**********" at bounding box center [987, 482] width 1127 height 372
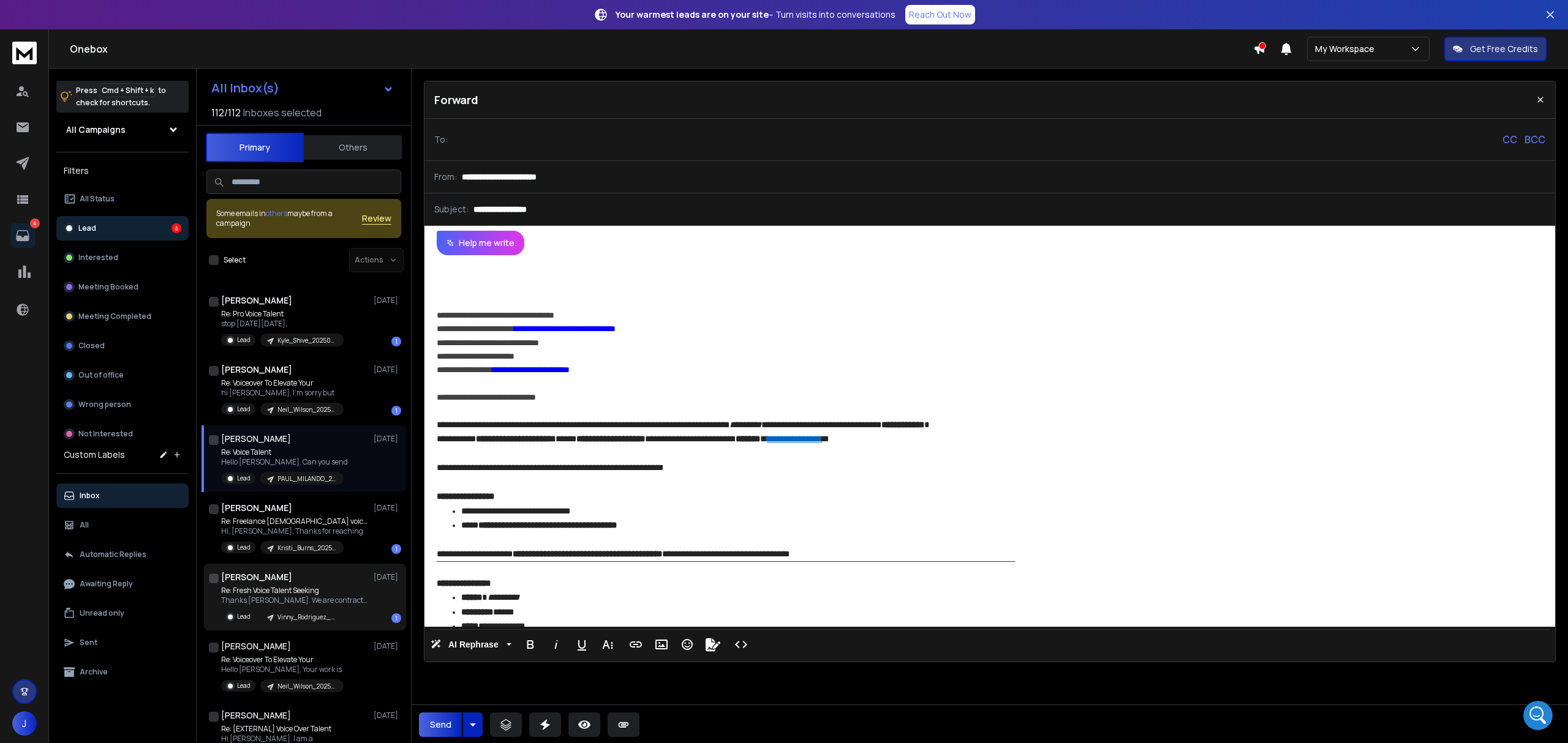
click at [281, 595] on p "Thanks [PERSON_NAME]. We are contractually" at bounding box center [294, 600] width 147 height 10
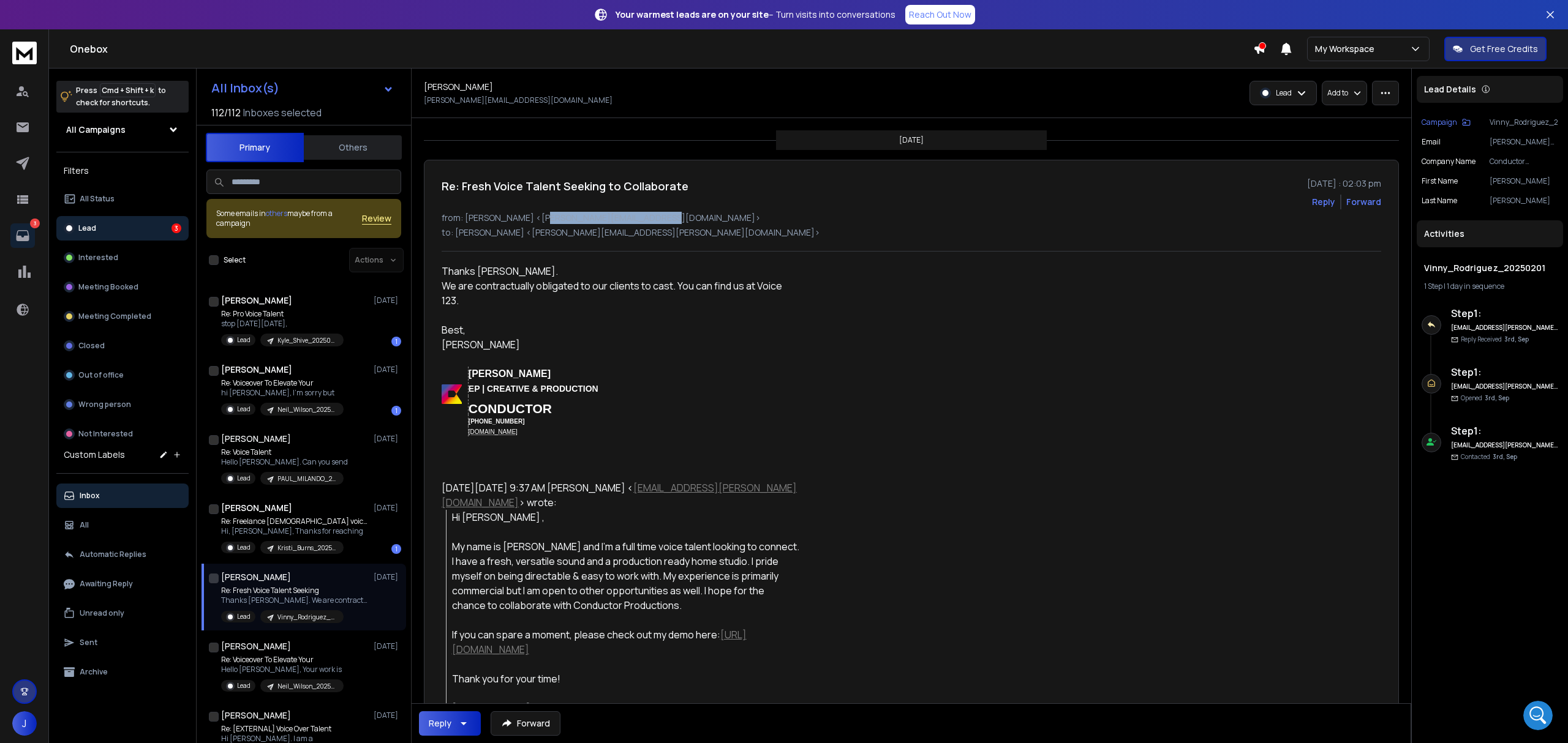
drag, startPoint x: 635, startPoint y: 219, endPoint x: 532, endPoint y: 218, distance: 103.0
click at [530, 218] on p "from: [PERSON_NAME] <[PERSON_NAME][EMAIL_ADDRESS][DOMAIN_NAME]>" at bounding box center [911, 218] width 939 height 13
copy p "[PERSON_NAME][EMAIL_ADDRESS][DOMAIN_NAME]"
click at [731, 551] on div "My name is [PERSON_NAME] and I'm a full time voice talent looking to connect. I…" at bounding box center [626, 575] width 347 height 73
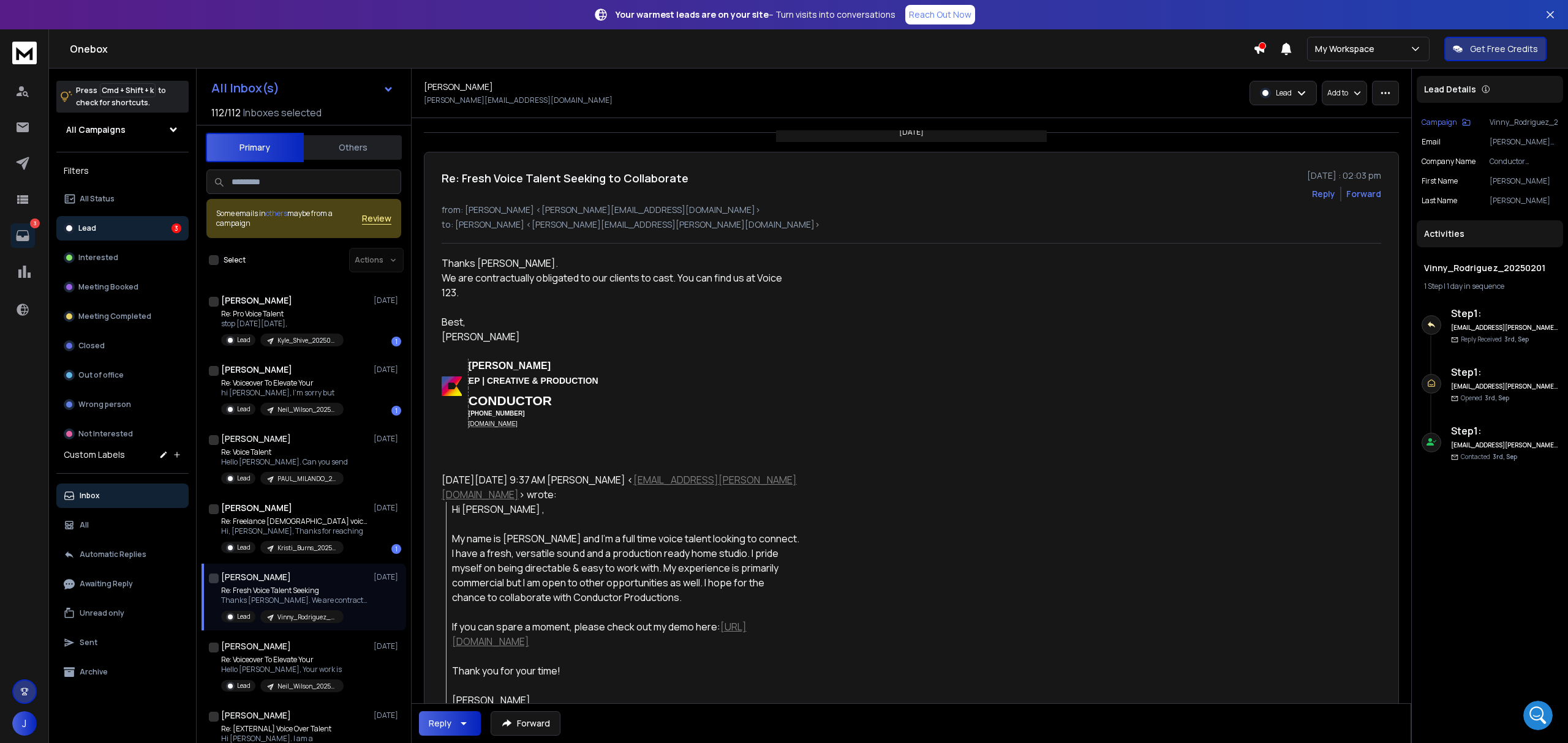
scroll to position [5, 0]
drag, startPoint x: 522, startPoint y: 428, endPoint x: 499, endPoint y: 429, distance: 23.0
click at [497, 429] on td "[DOMAIN_NAME]" at bounding box center [569, 426] width 203 height 10
click at [451, 33] on div "Onebox My Workspace Get Free Credits" at bounding box center [784, 49] width 1568 height 39
click at [216, 440] on button "button" at bounding box center [214, 439] width 10 height 10
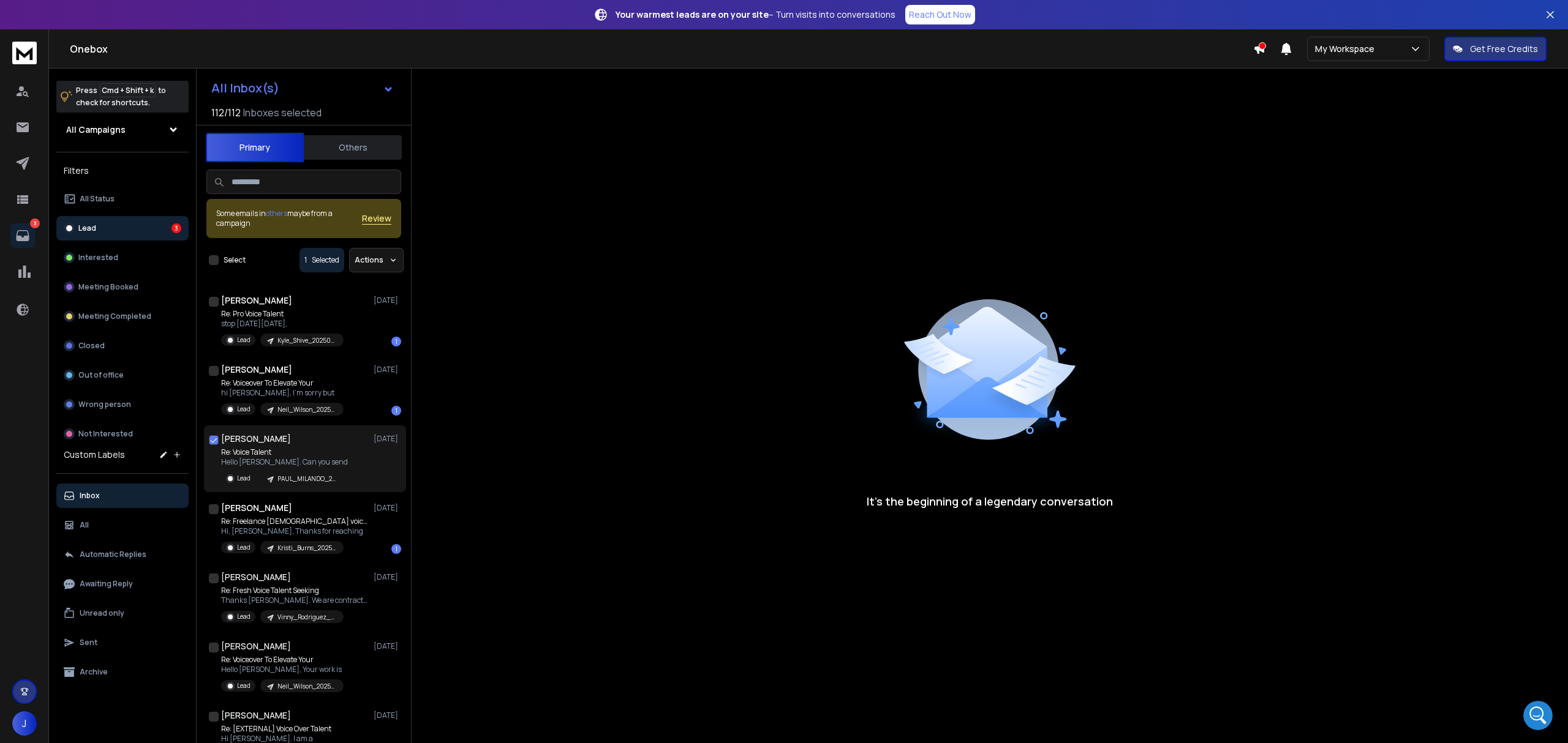
scroll to position [0, 0]
click at [392, 259] on icon "button" at bounding box center [393, 261] width 5 height 3
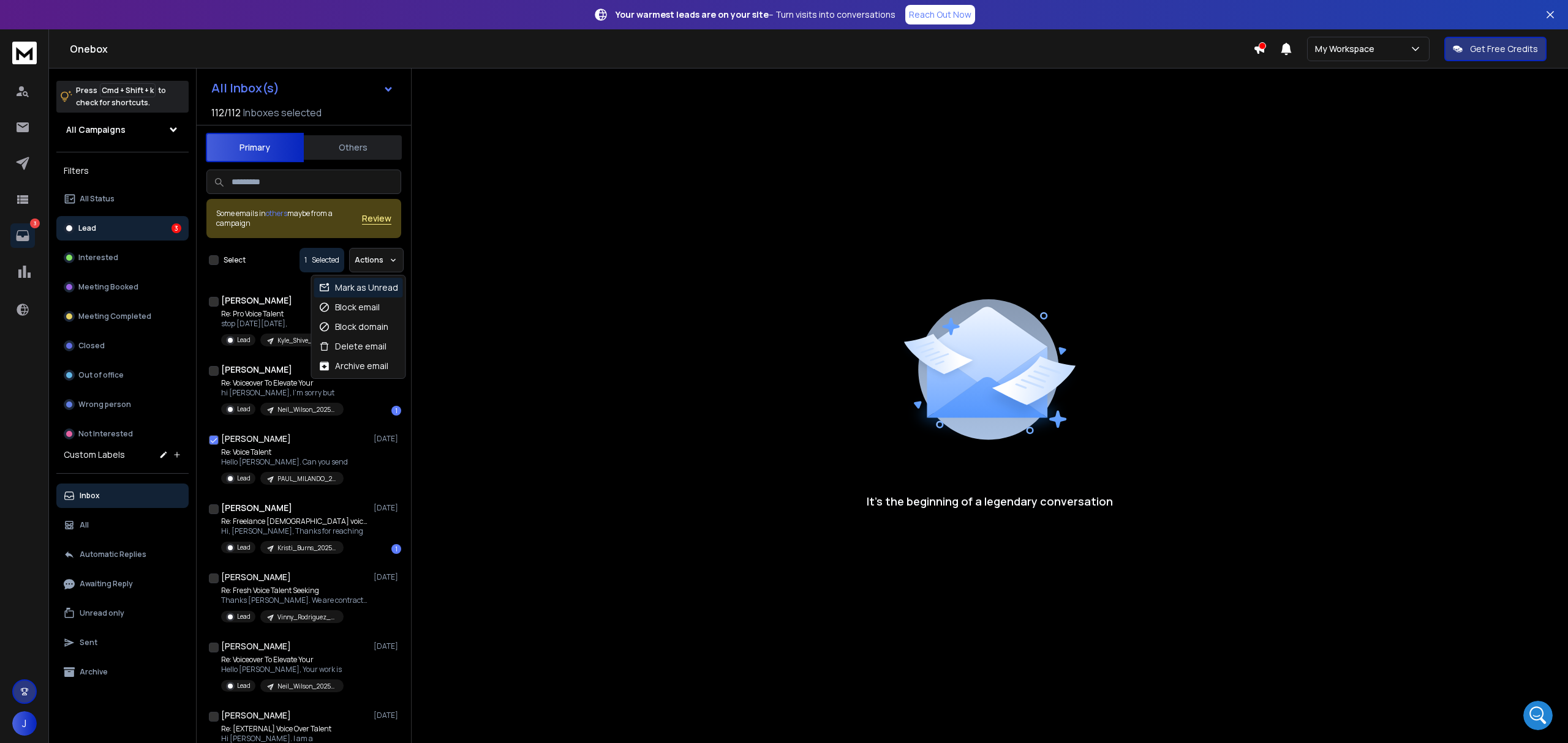
click at [381, 284] on div "Mark as Unread" at bounding box center [358, 287] width 79 height 13
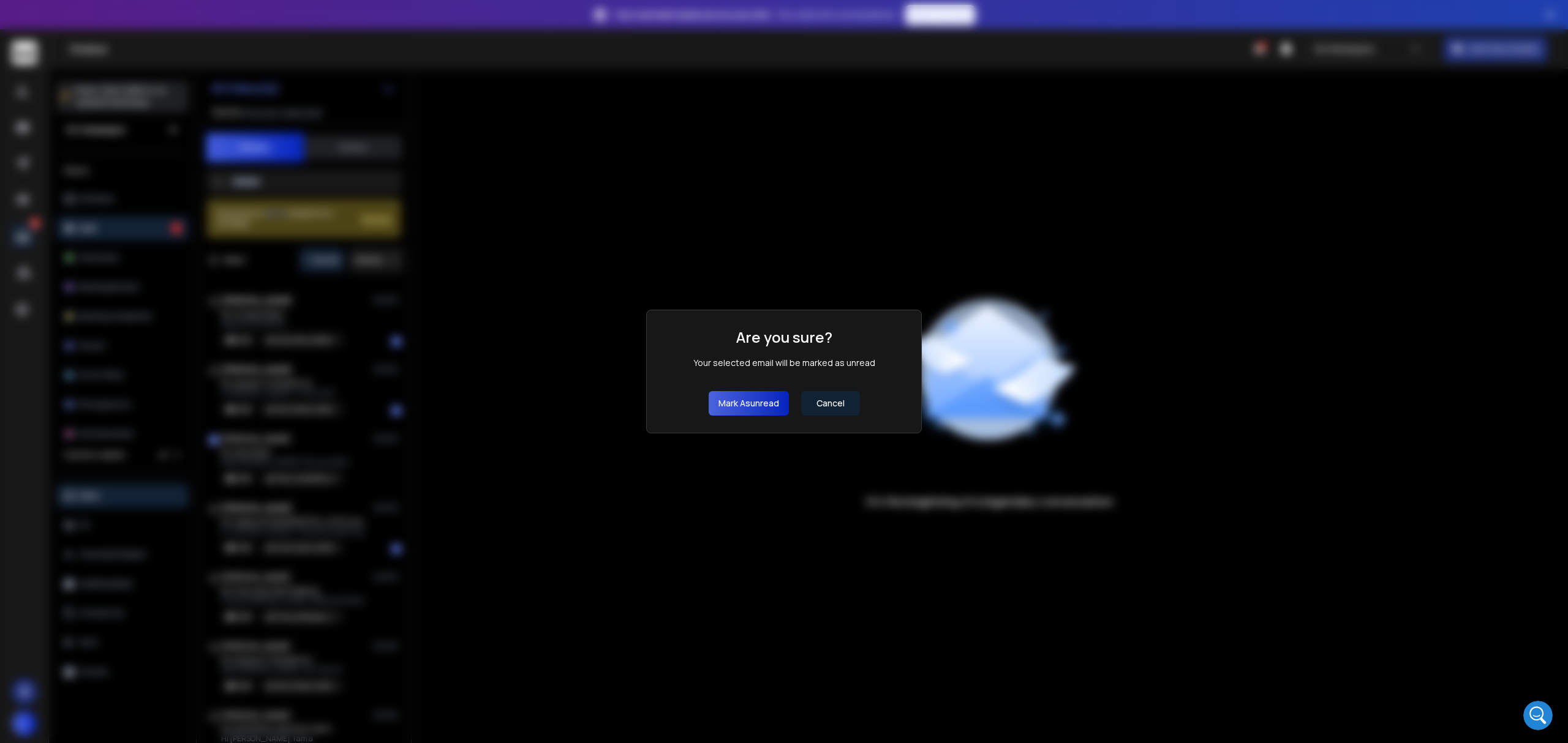
click at [741, 406] on p "Mark as unread" at bounding box center [749, 403] width 61 height 13
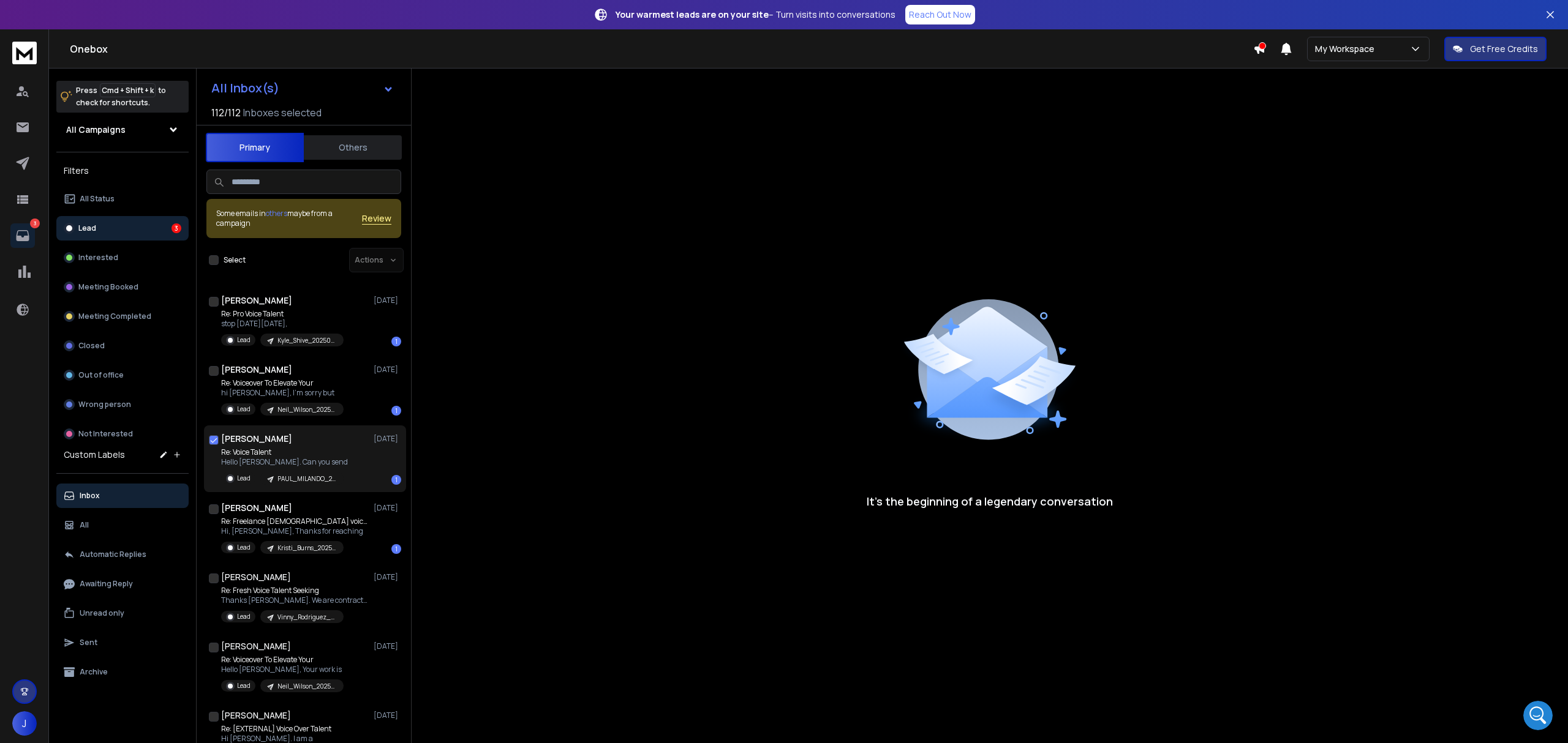
click at [275, 445] on div "[PERSON_NAME] [DATE] Re: Voice Talent Hello [PERSON_NAME]. Can you send Lead PA…" at bounding box center [311, 459] width 180 height 52
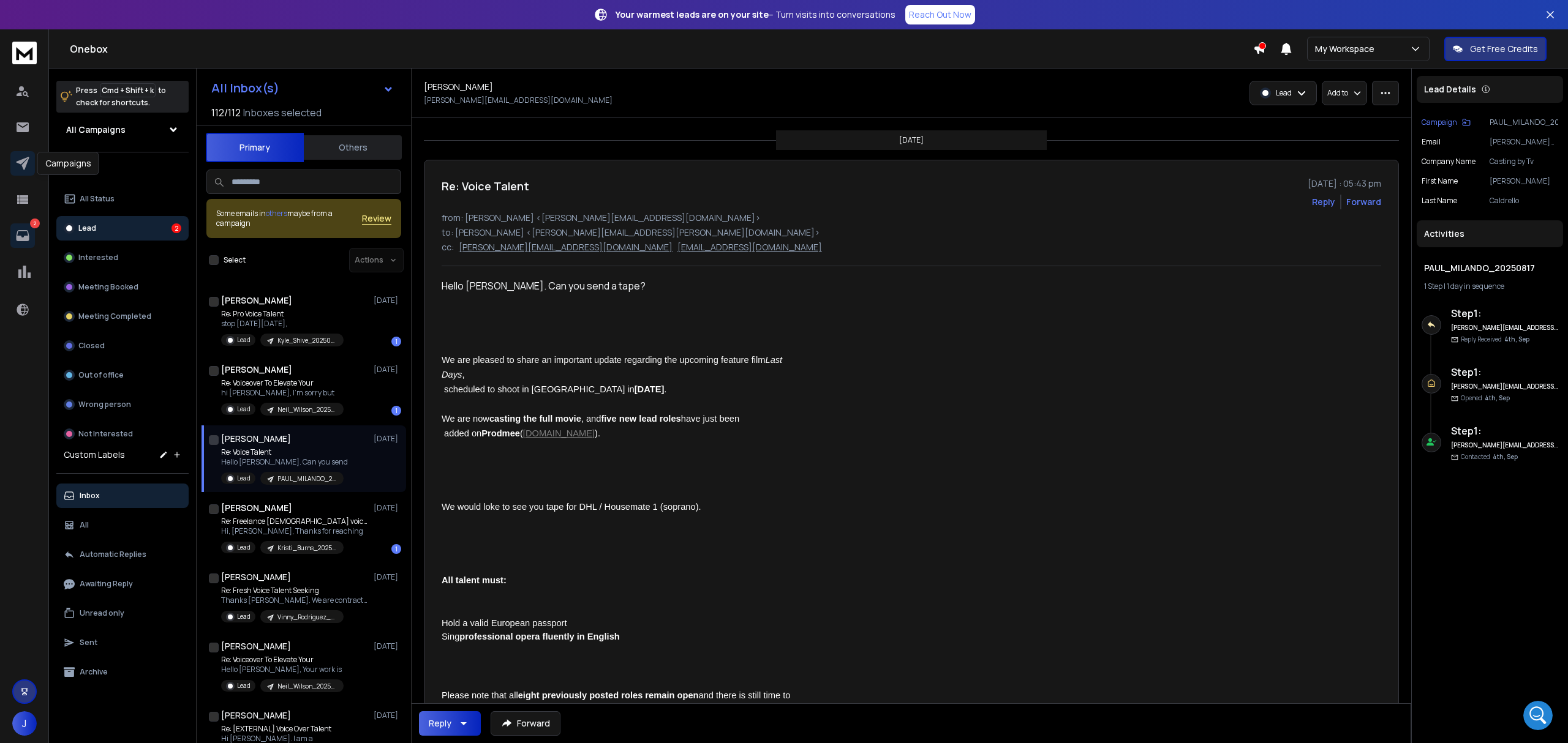
click at [22, 158] on icon at bounding box center [23, 163] width 15 height 15
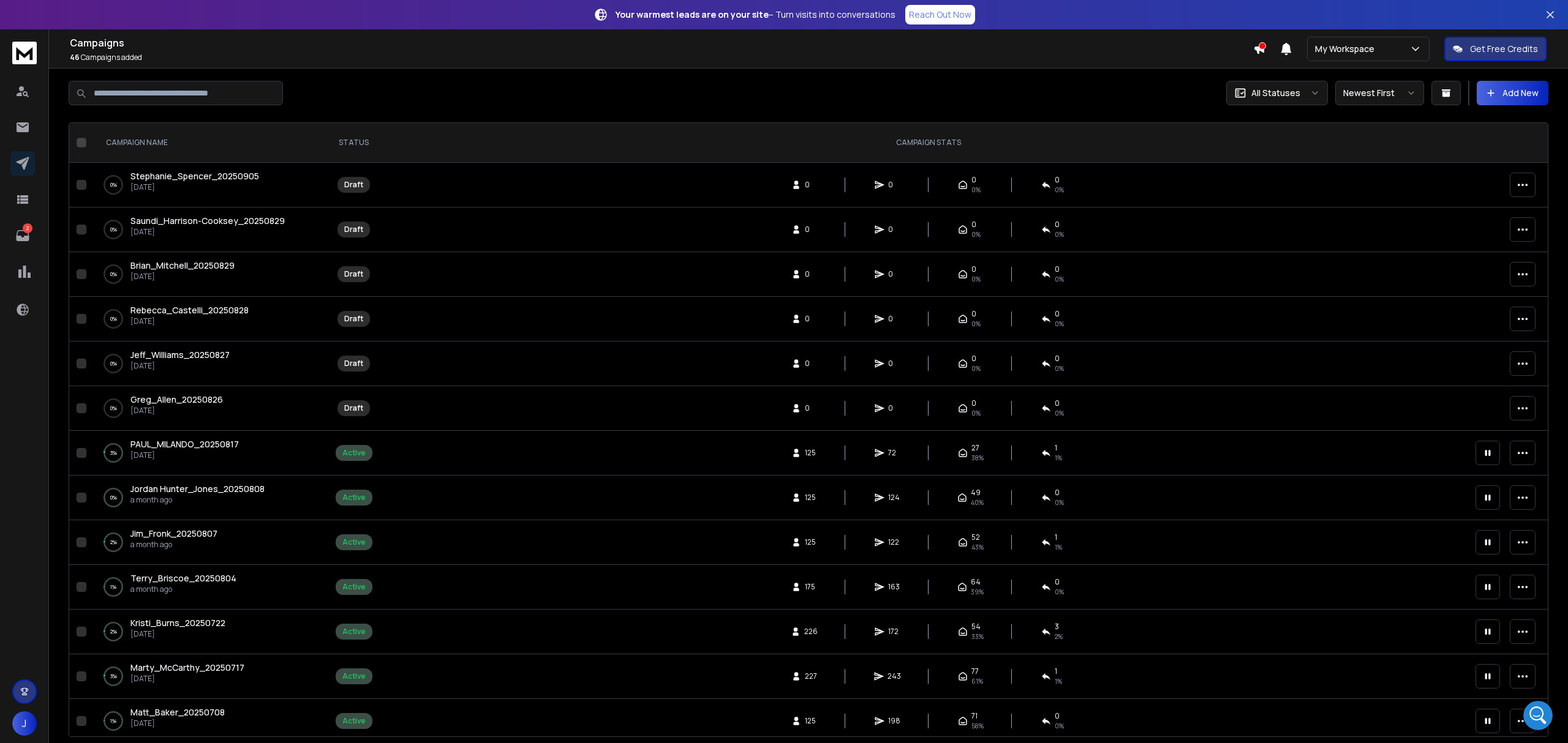
click at [149, 445] on span "PAUL_MILANDO_20250817" at bounding box center [185, 444] width 109 height 12
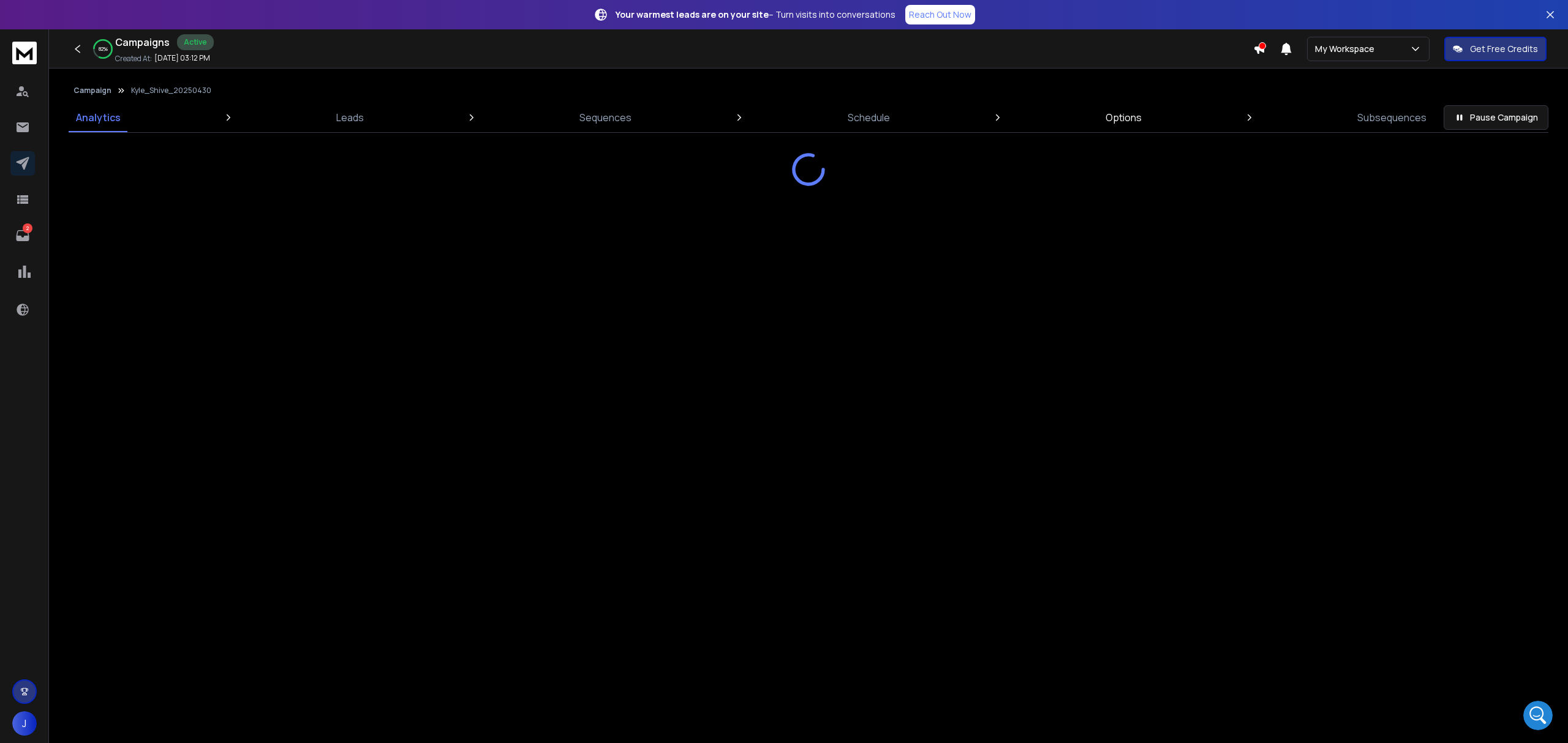
click at [1125, 114] on p "Options" at bounding box center [1123, 117] width 36 height 15
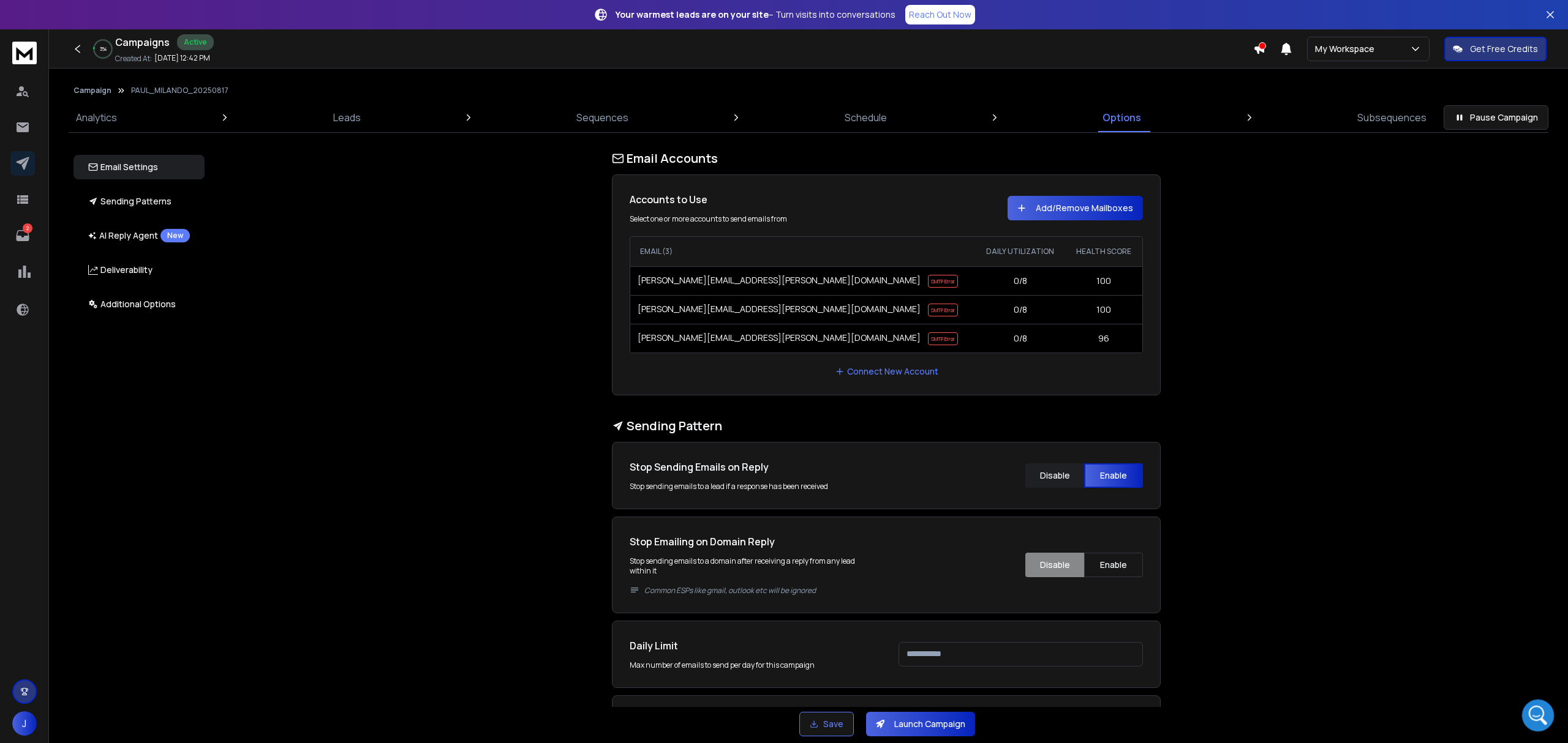
click at [1527, 711] on div "Open Intercom Messenger" at bounding box center [1535, 713] width 41 height 41
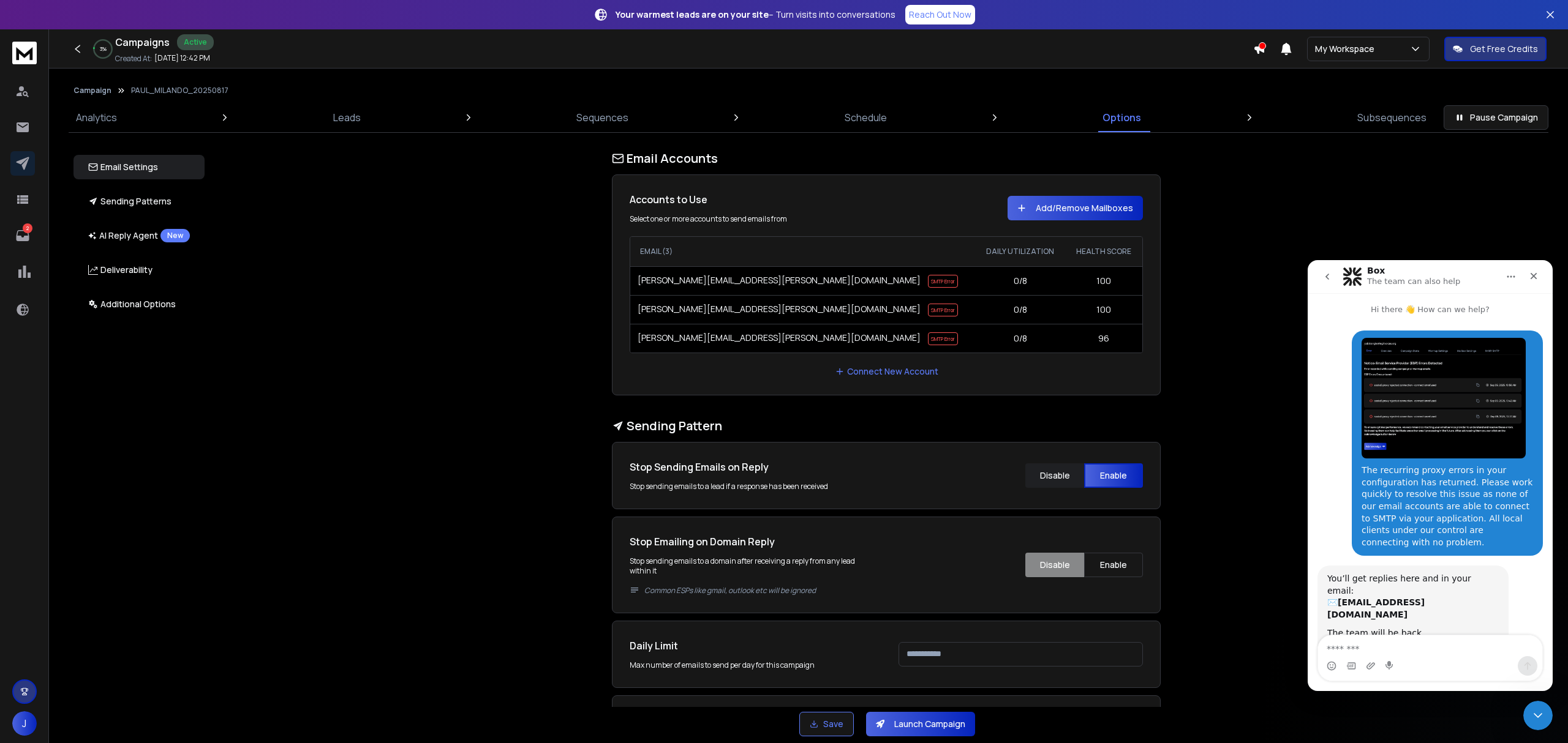
drag, startPoint x: 468, startPoint y: 322, endPoint x: 620, endPoint y: 6, distance: 350.7
click at [477, 315] on div "Email Accounts Accounts to Use Select one or more accounts to send emails from …" at bounding box center [893, 428] width 1339 height 557
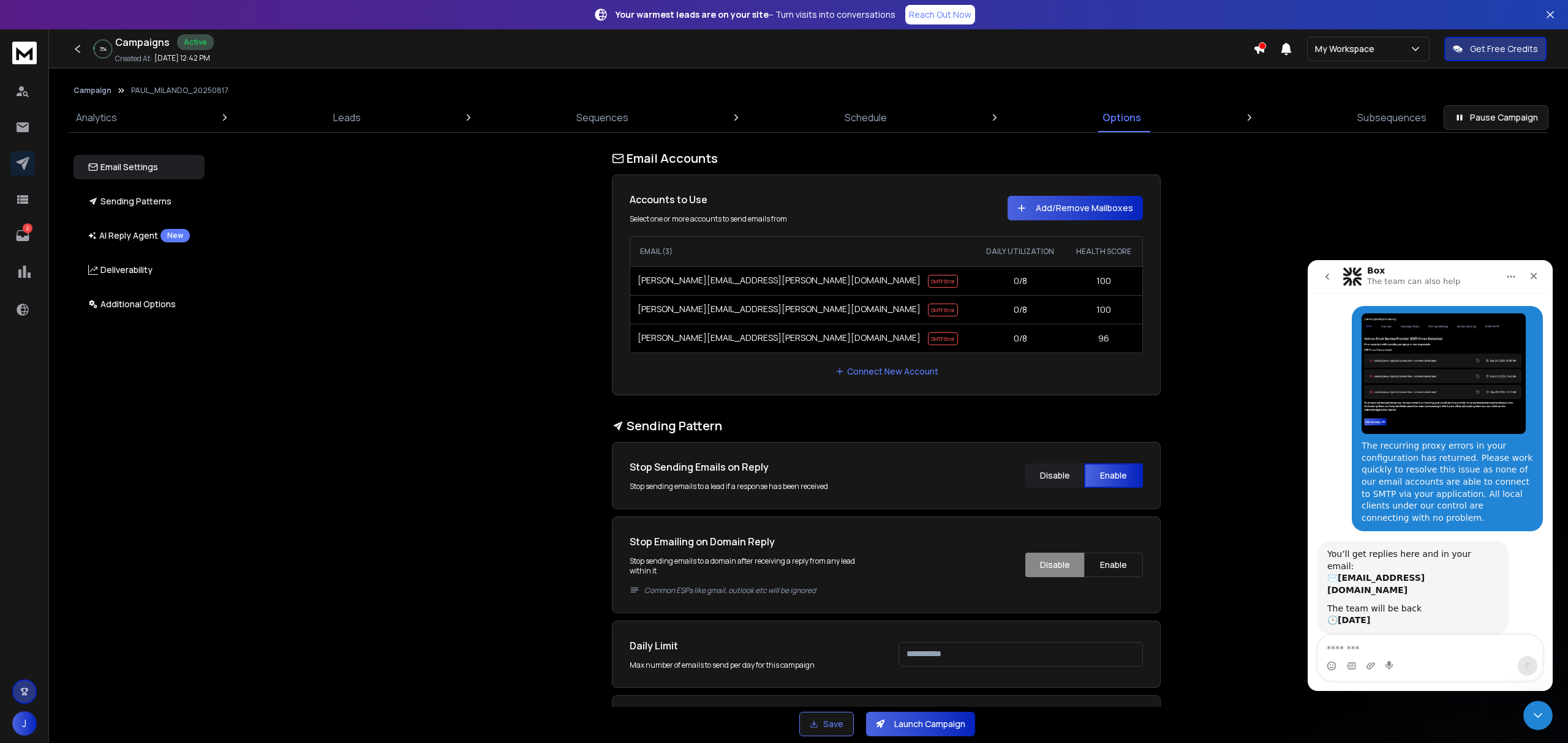
click at [283, 279] on div "Email Accounts Accounts to Use Select one or more accounts to send emails from …" at bounding box center [893, 428] width 1339 height 557
click at [440, 284] on div "Email Accounts Accounts to Use Select one or more accounts to send emails from …" at bounding box center [893, 428] width 1339 height 557
click at [75, 47] on icon at bounding box center [78, 49] width 11 height 11
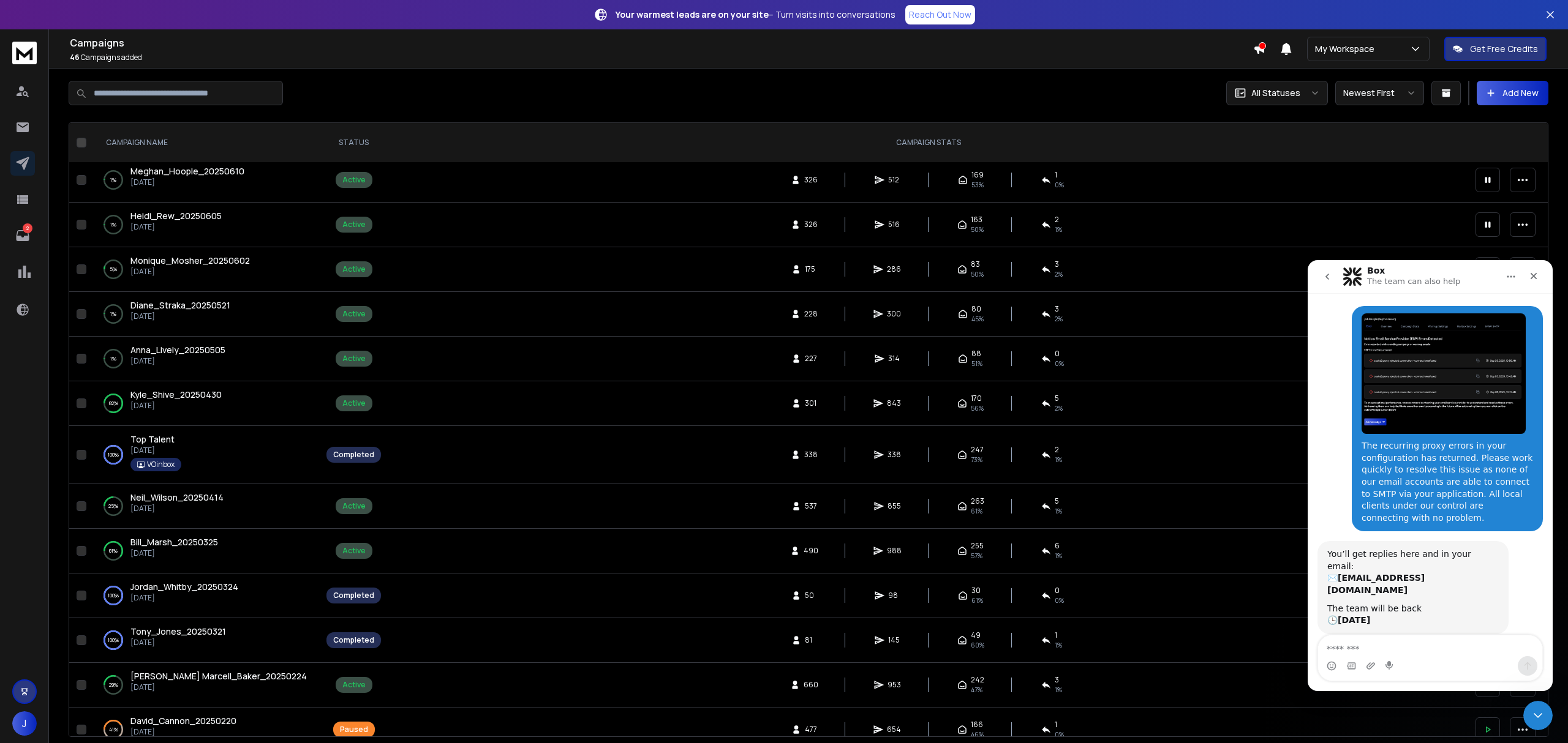
scroll to position [674, 0]
click at [185, 391] on span "Kyle_Shive_20250430" at bounding box center [176, 396] width 91 height 12
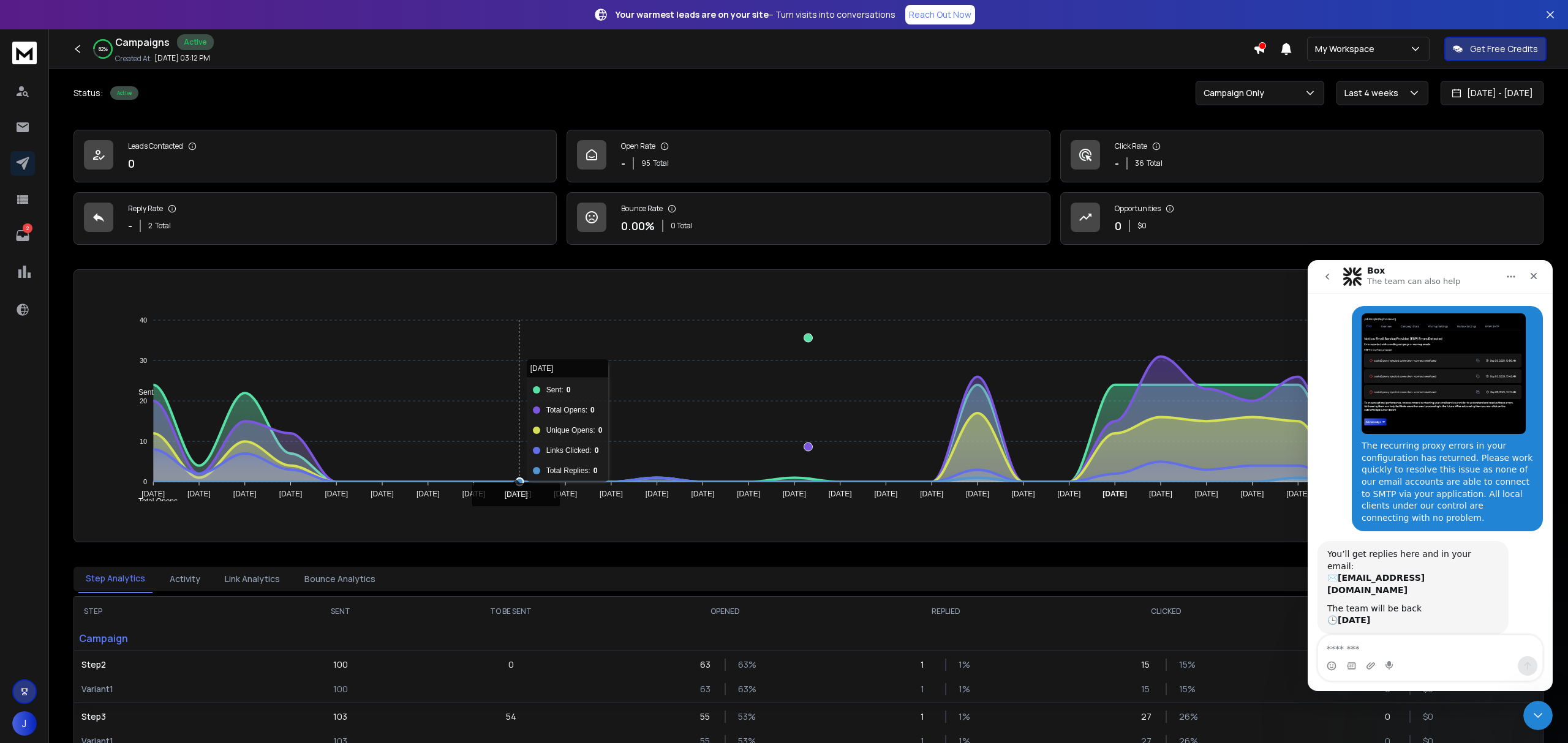
scroll to position [167, 0]
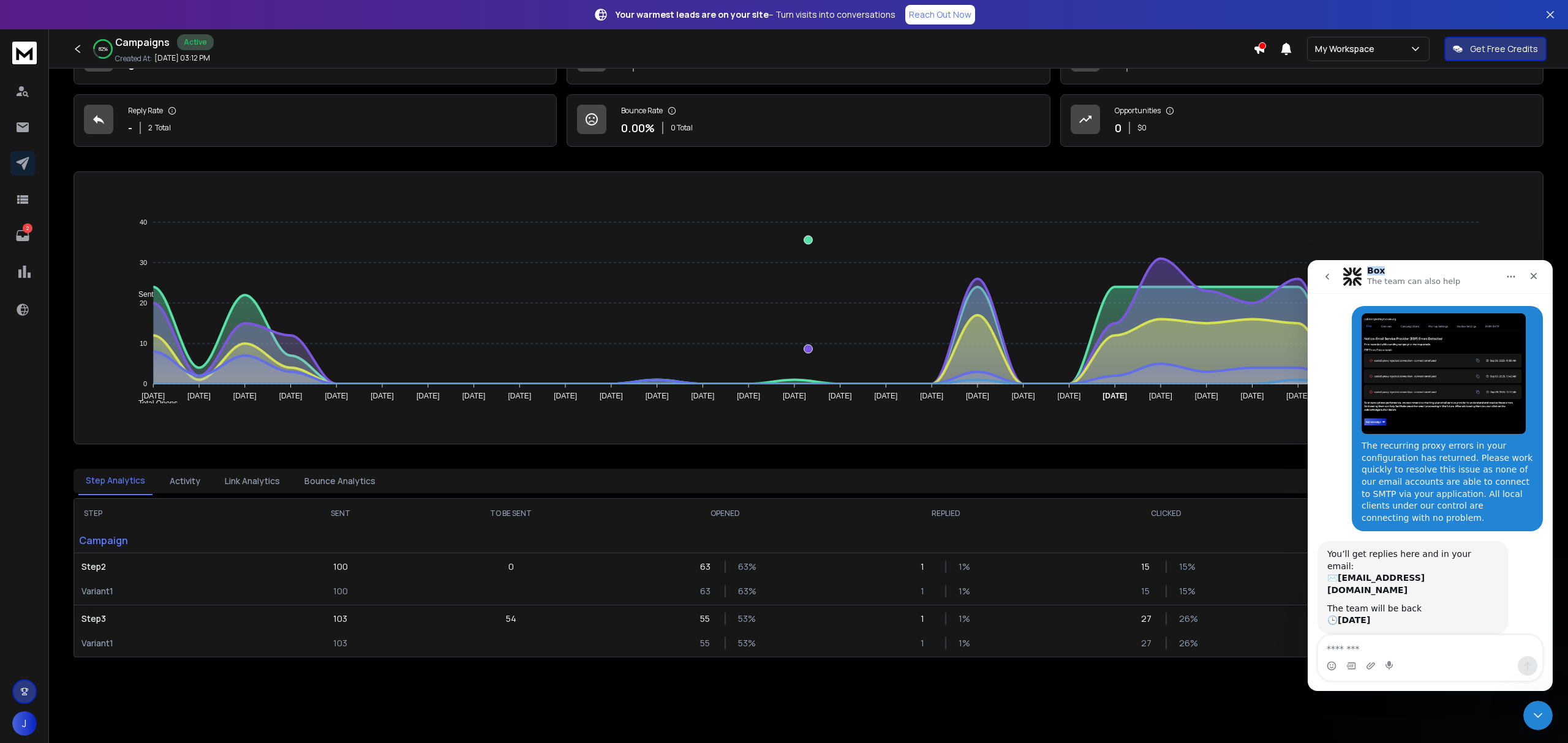
drag, startPoint x: 1411, startPoint y: 281, endPoint x: 1411, endPoint y: 208, distance: 73.0
click at [1411, 260] on html "Box The team can also help Hi there 👋 How can we help? The recurring proxy erro…" at bounding box center [1429, 475] width 245 height 431
click at [854, 192] on div "Sent Total Opens Unique Opens Links Clicked Total Replies" at bounding box center [808, 244] width 1357 height 107
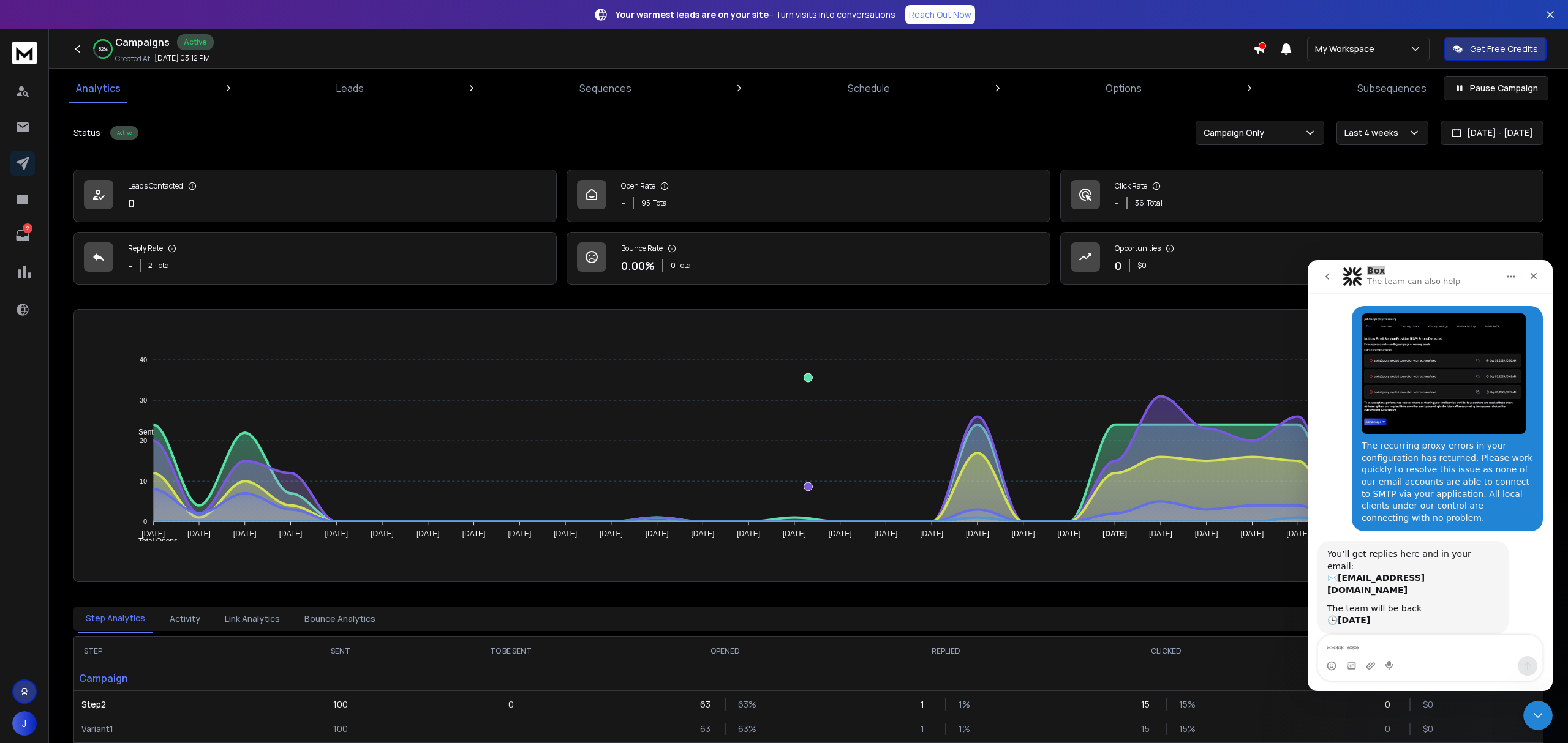
scroll to position [0, 0]
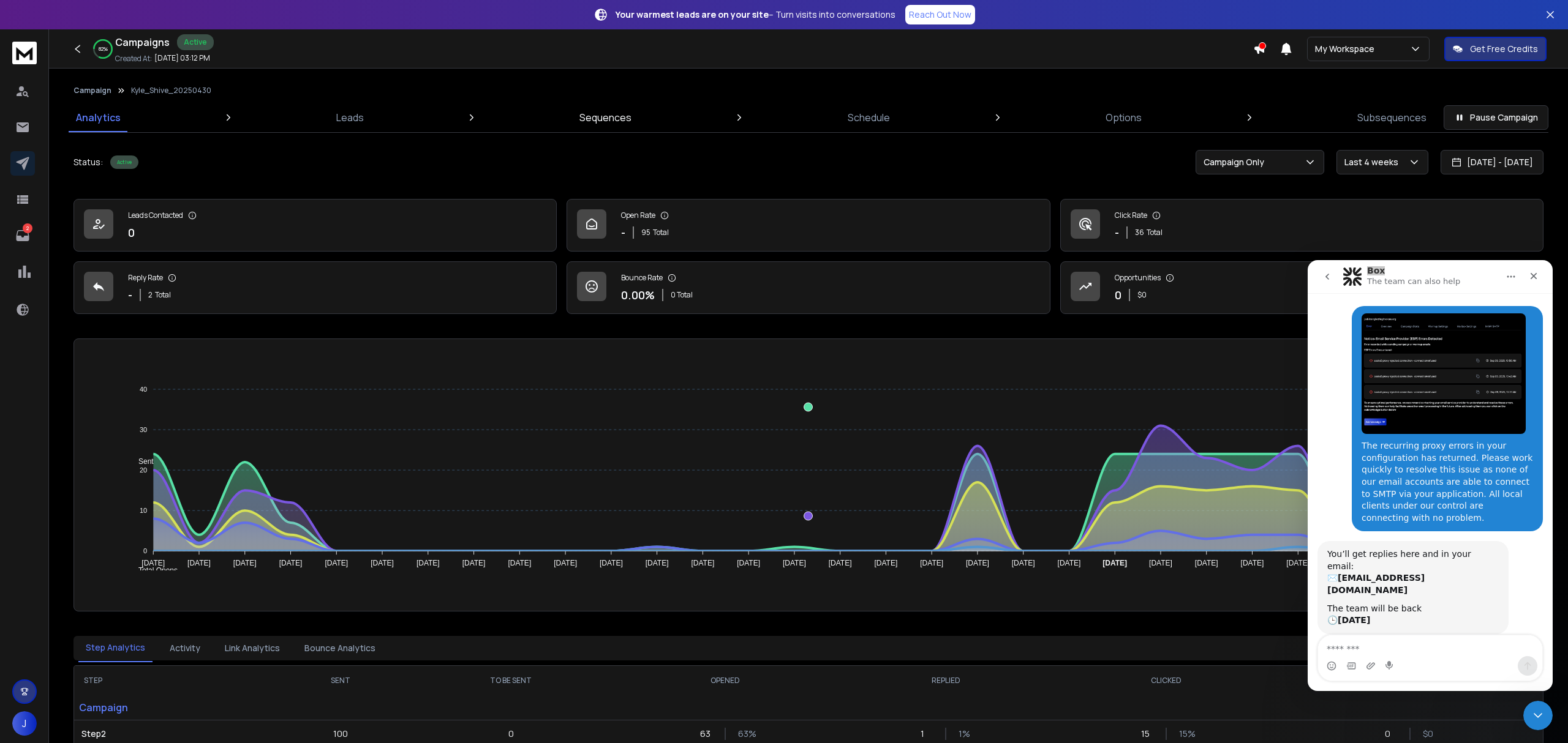
click at [604, 120] on p "Sequences" at bounding box center [605, 117] width 52 height 15
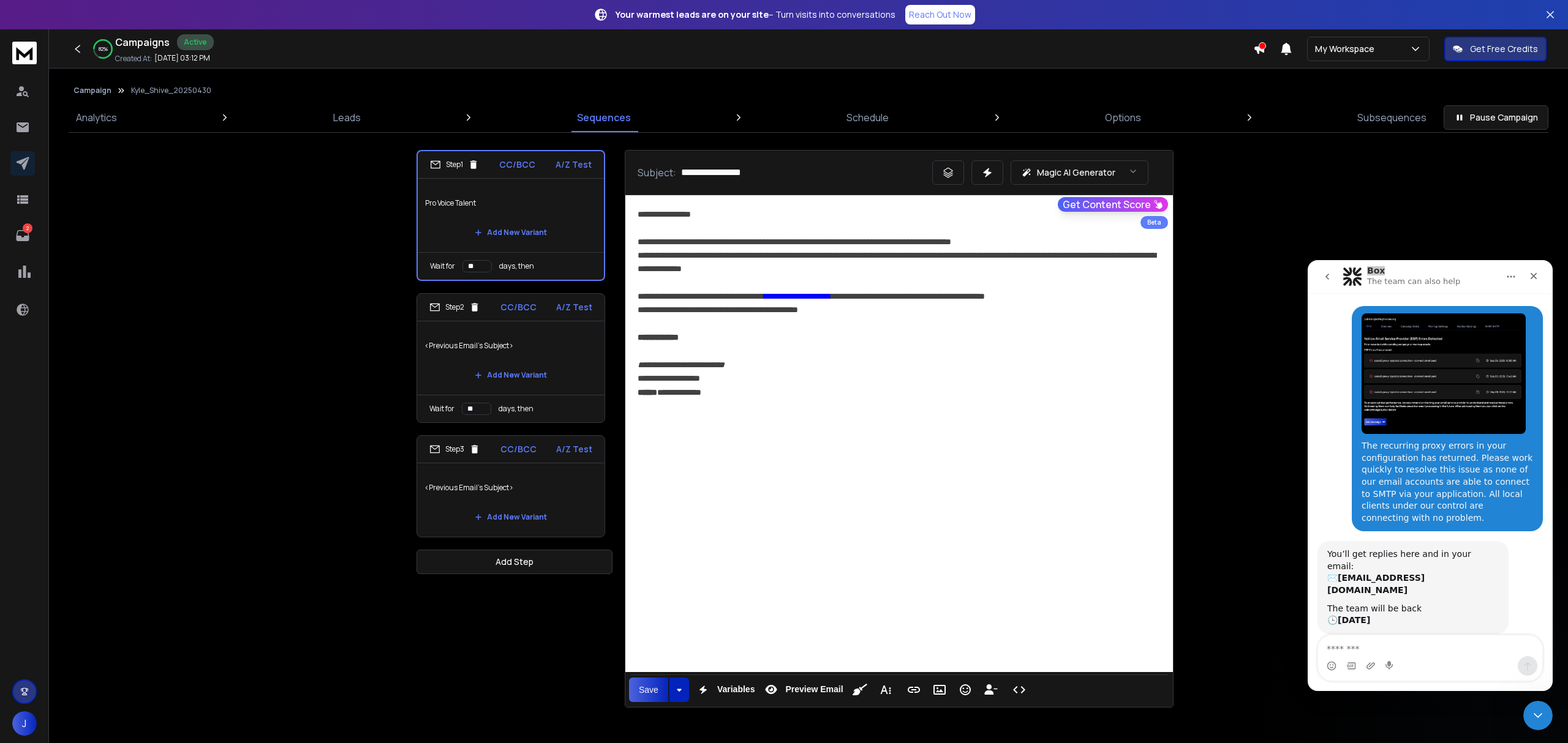
click at [321, 320] on div "**********" at bounding box center [808, 428] width 1479 height 567
click at [321, 468] on div "**********" at bounding box center [808, 428] width 1479 height 567
click at [244, 183] on div "**********" at bounding box center [808, 428] width 1479 height 567
click at [462, 484] on p "<Previous Email's Subject>" at bounding box center [511, 487] width 173 height 34
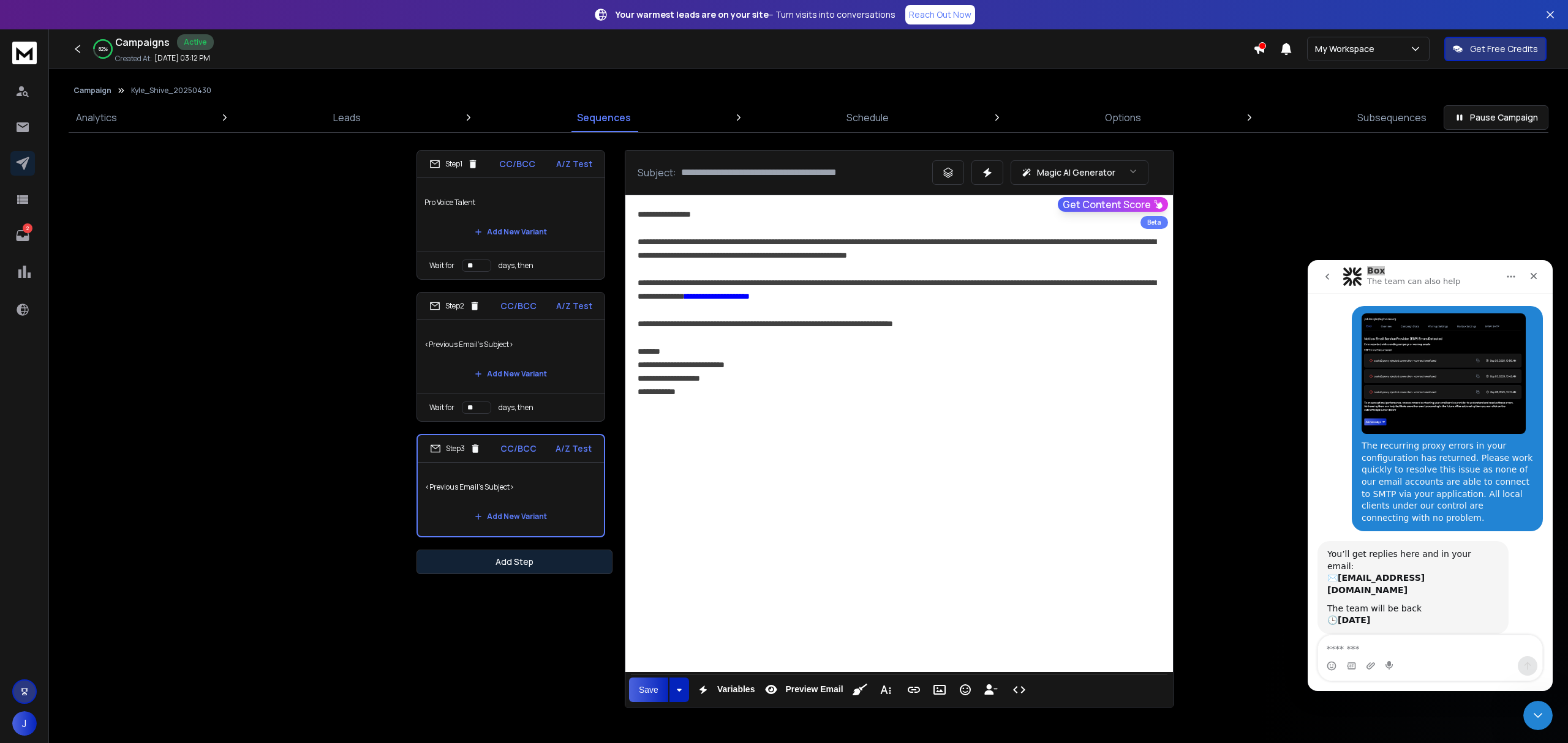
click at [518, 559] on button "Add Step" at bounding box center [514, 561] width 196 height 24
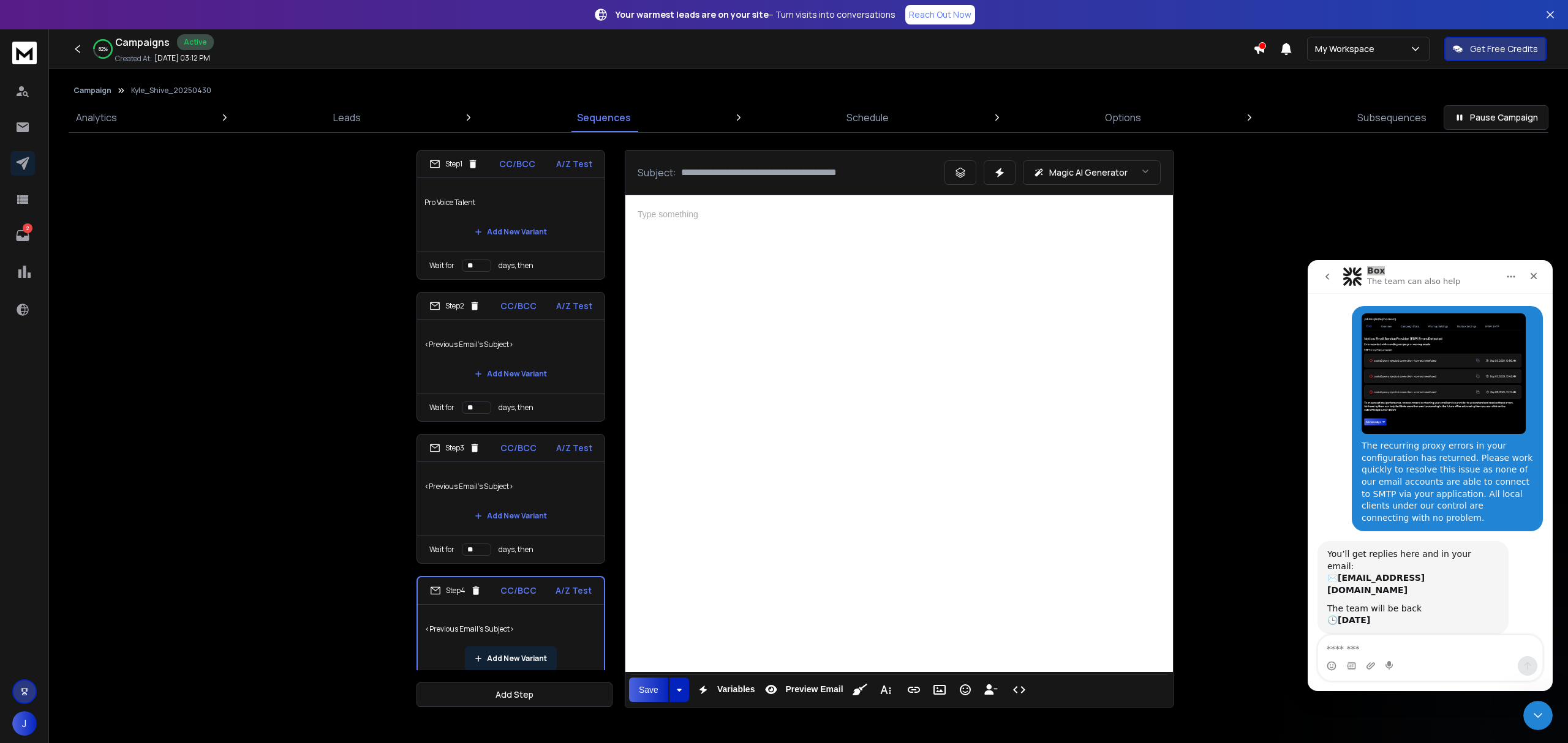
click at [553, 651] on button "Add New Variant" at bounding box center [511, 658] width 92 height 24
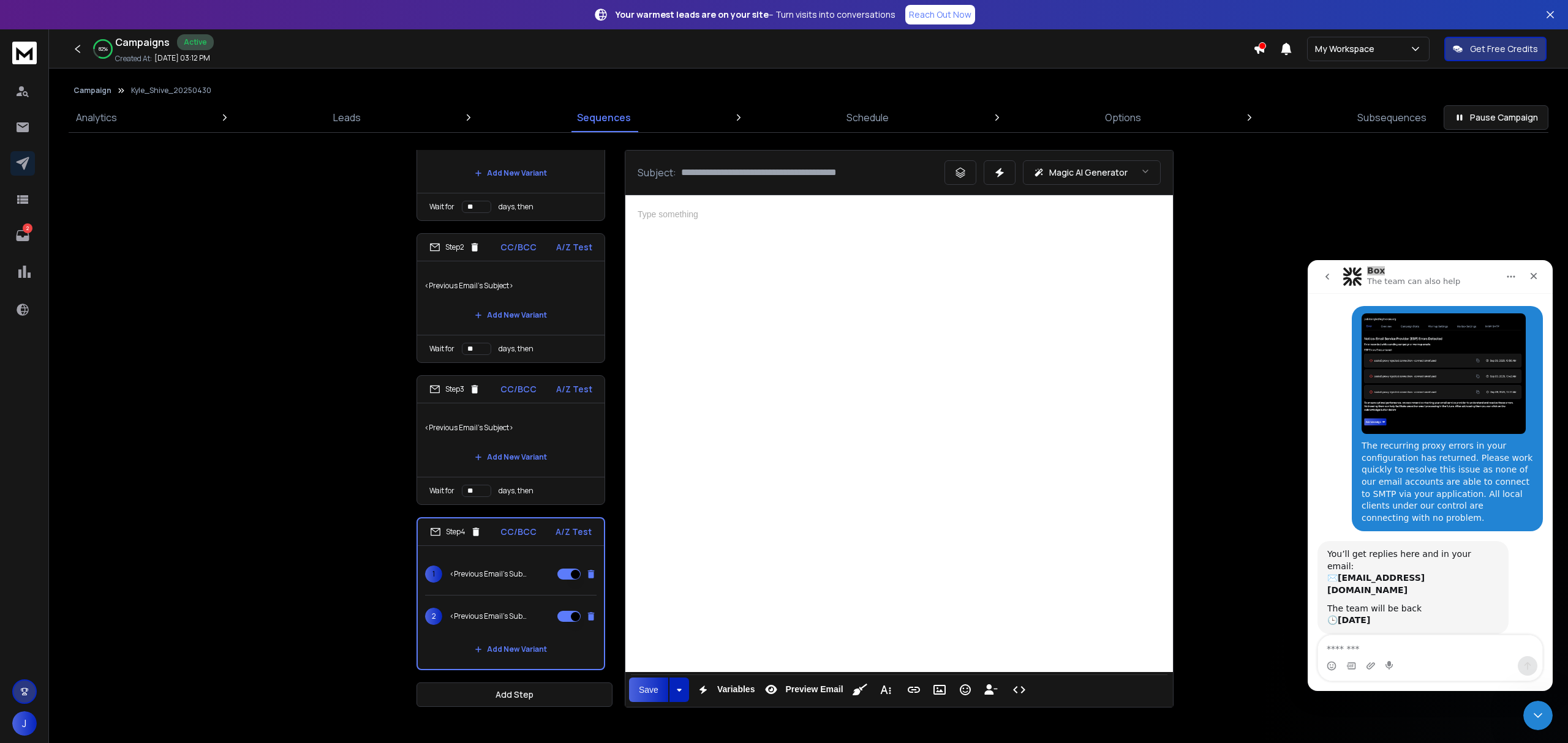
click at [565, 617] on button "button" at bounding box center [568, 616] width 23 height 11
click at [565, 616] on button "button" at bounding box center [568, 616] width 23 height 11
click at [564, 439] on p "<Previous Email's Subject>" at bounding box center [511, 428] width 173 height 34
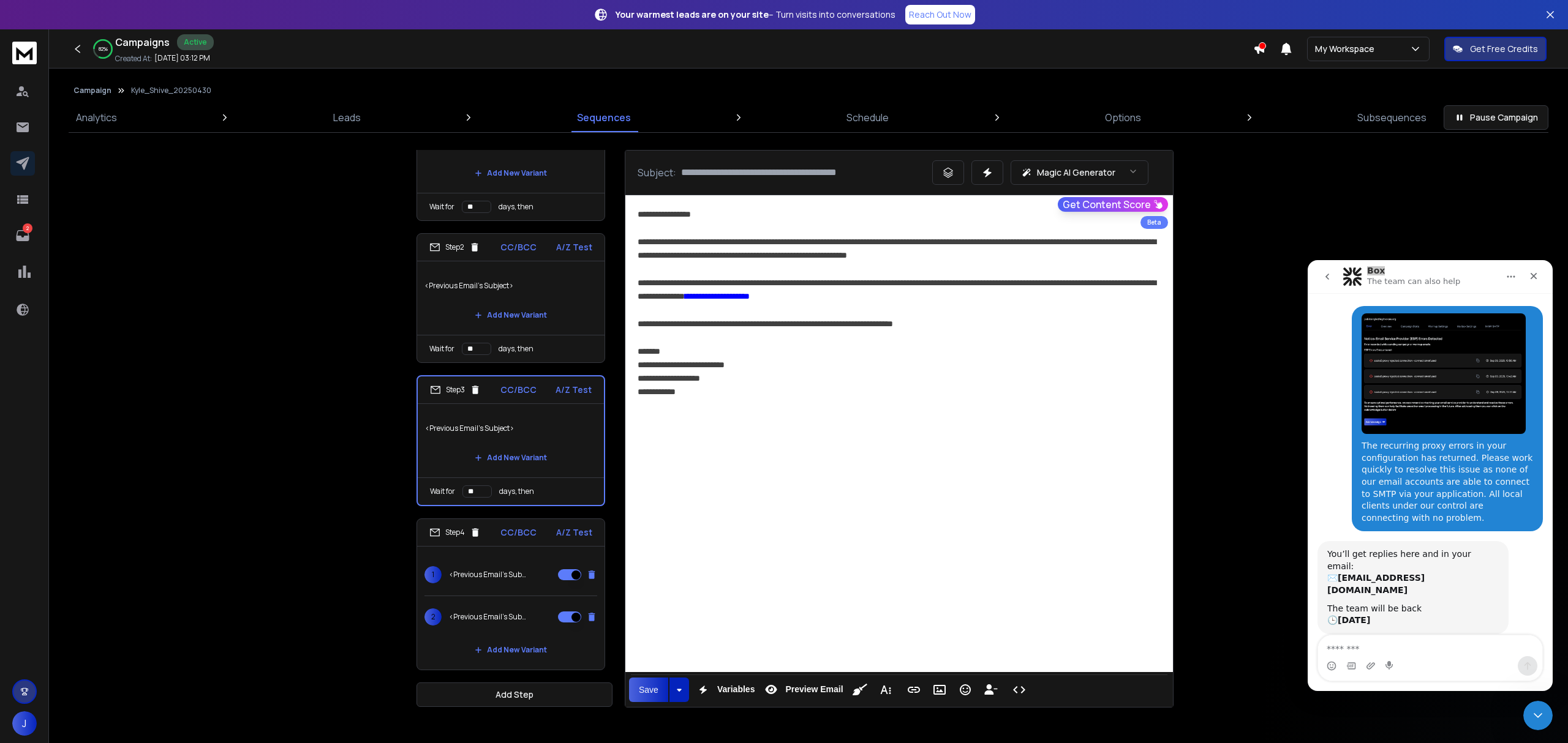
click at [564, 439] on p "<Previous Email's Subject>" at bounding box center [511, 428] width 171 height 34
click at [324, 619] on div "**********" at bounding box center [808, 428] width 1479 height 567
drag, startPoint x: 475, startPoint y: 533, endPoint x: 463, endPoint y: 534, distance: 12.0
click at [475, 533] on icon at bounding box center [475, 533] width 7 height 9
type input "**********"
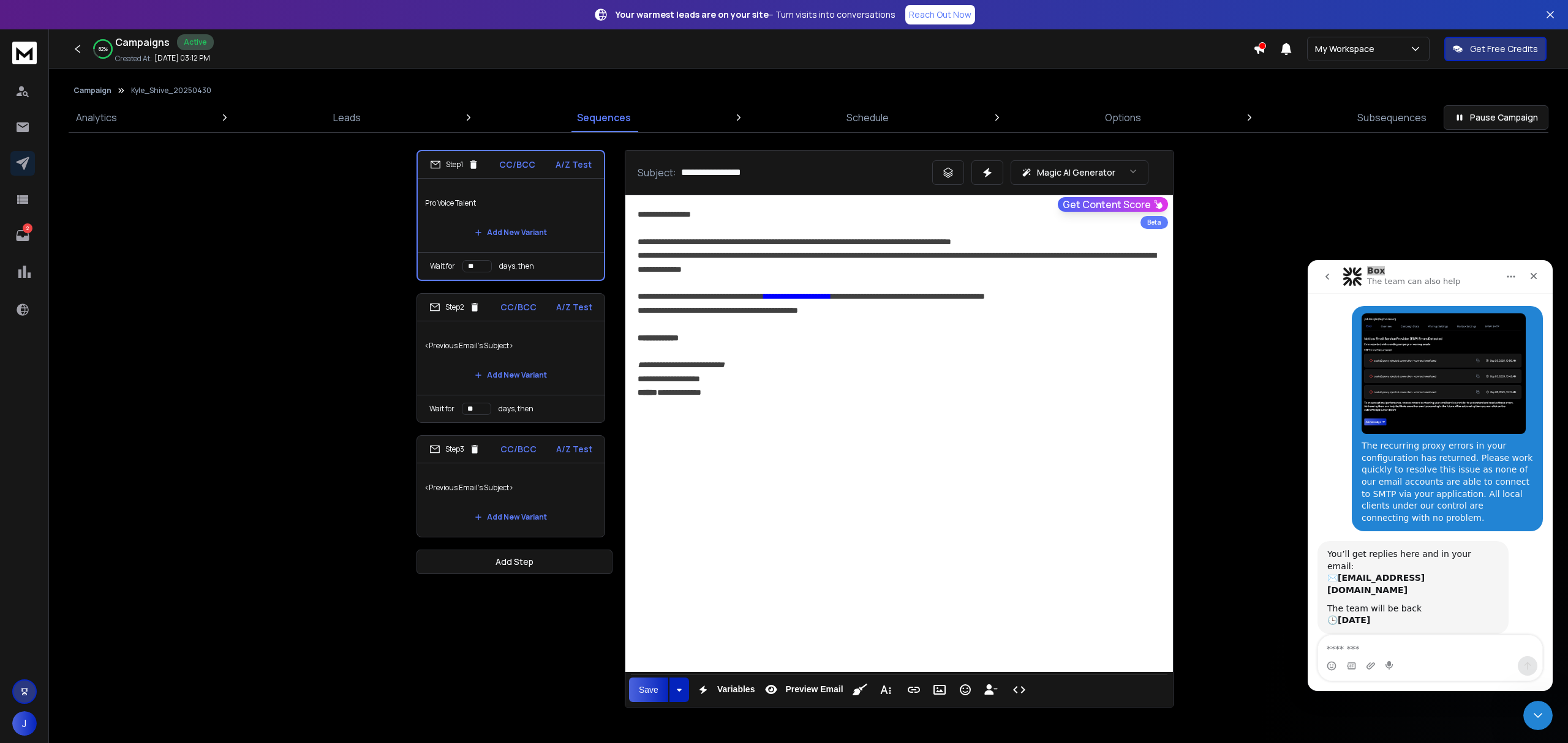
scroll to position [0, 0]
click at [313, 496] on div "**********" at bounding box center [808, 428] width 1479 height 567
click at [534, 568] on button "Add Step" at bounding box center [514, 561] width 196 height 24
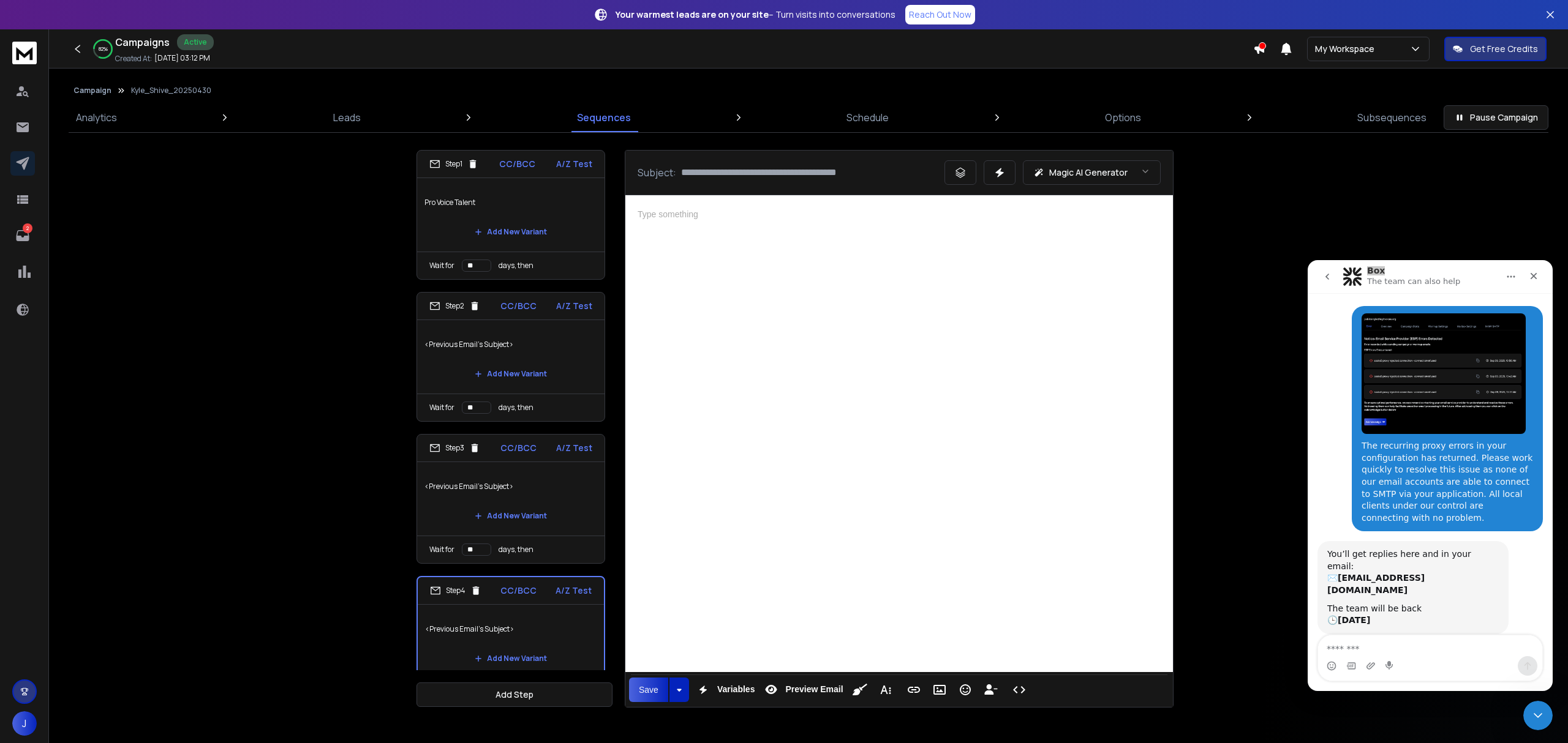
scroll to position [9, 0]
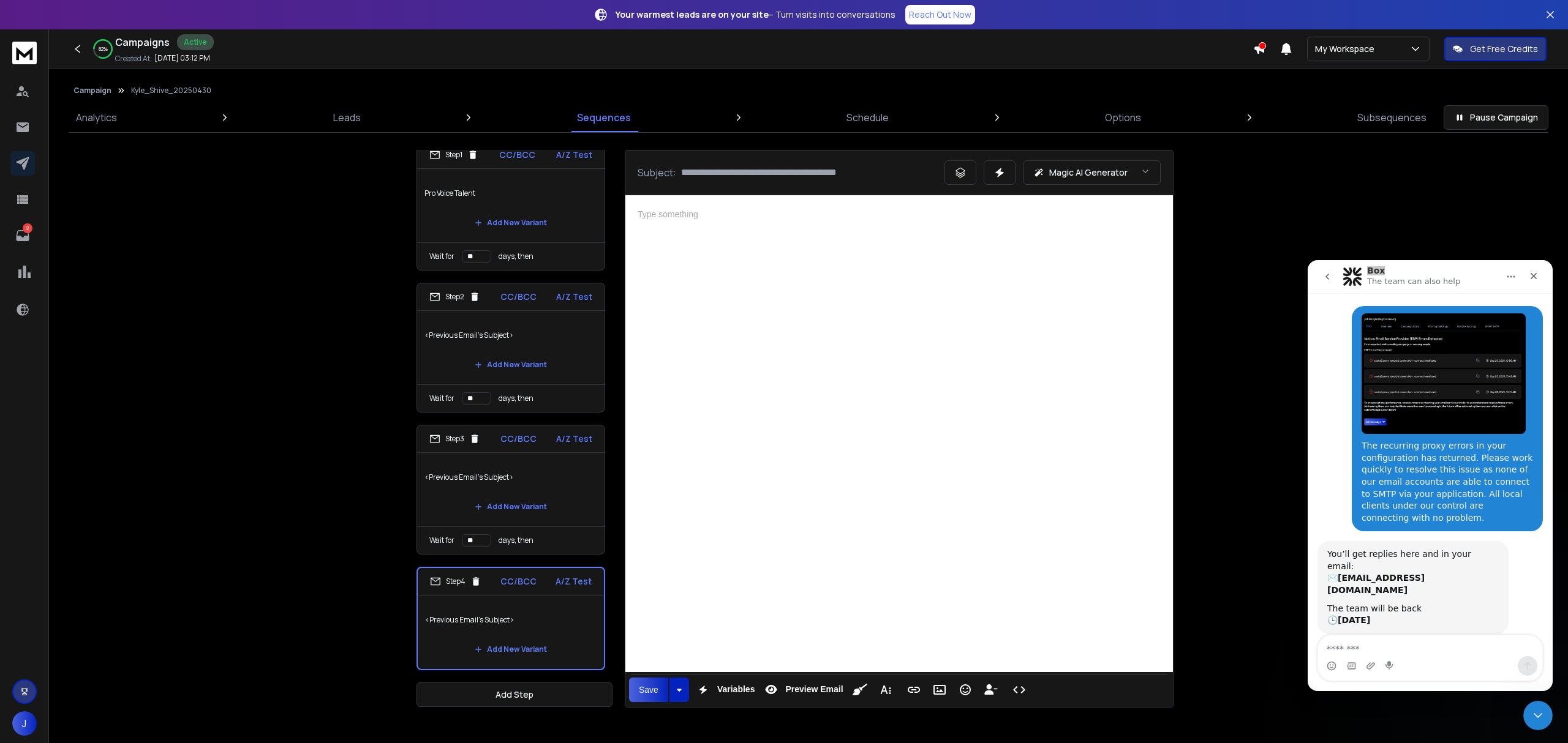
click at [781, 544] on div at bounding box center [899, 434] width 548 height 477
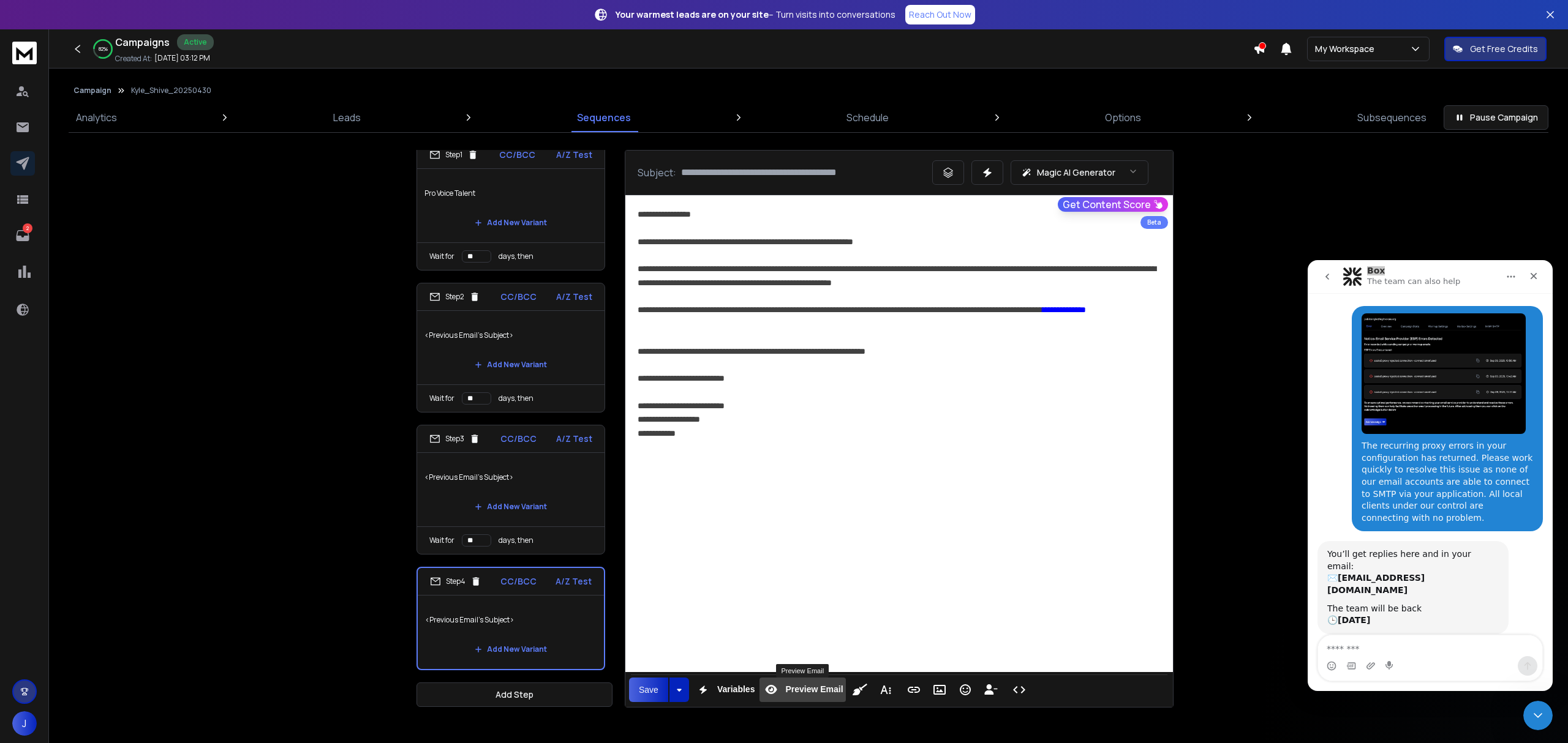
click at [802, 691] on span "Preview Email" at bounding box center [814, 690] width 63 height 10
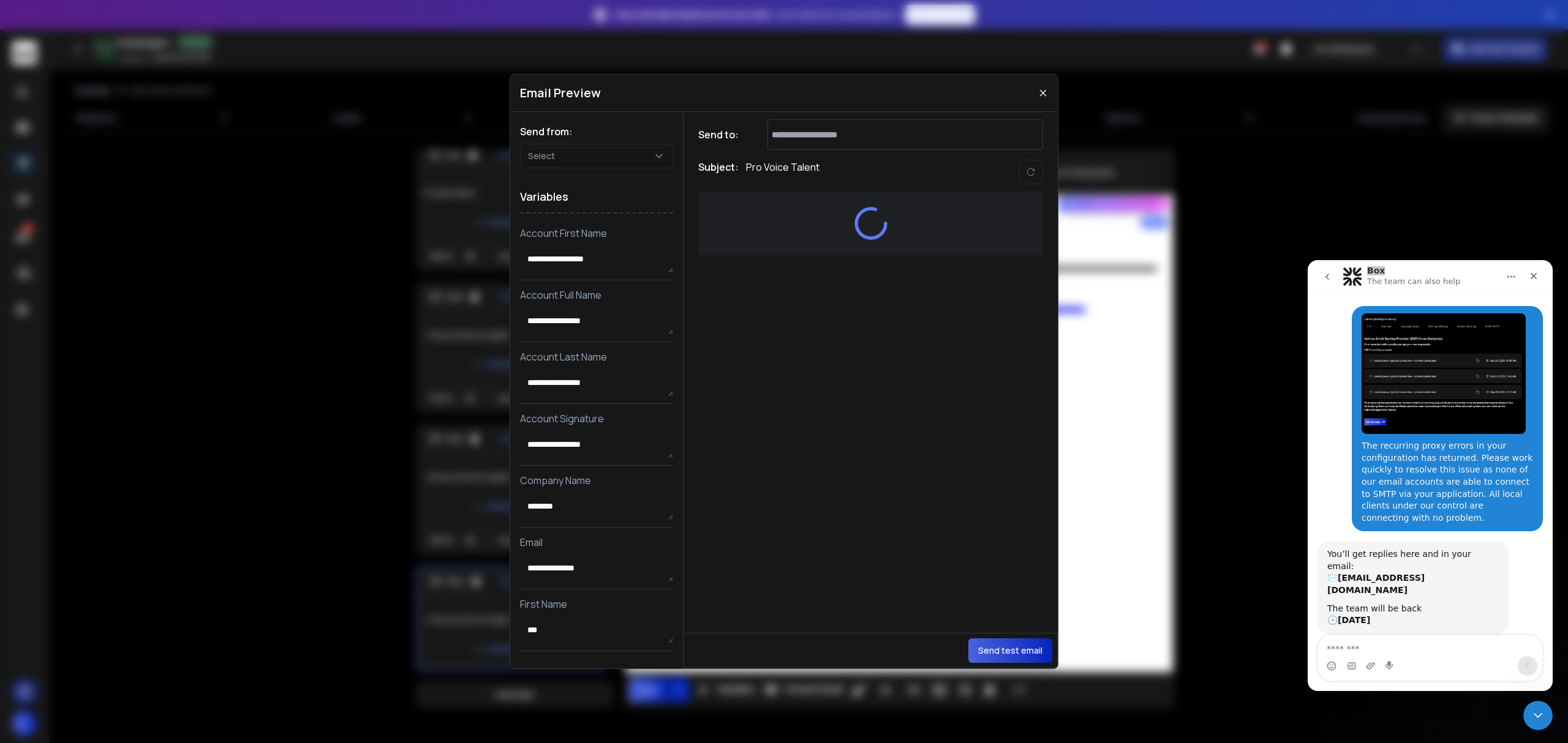
type textarea "**********"
type textarea "***"
type textarea "******"
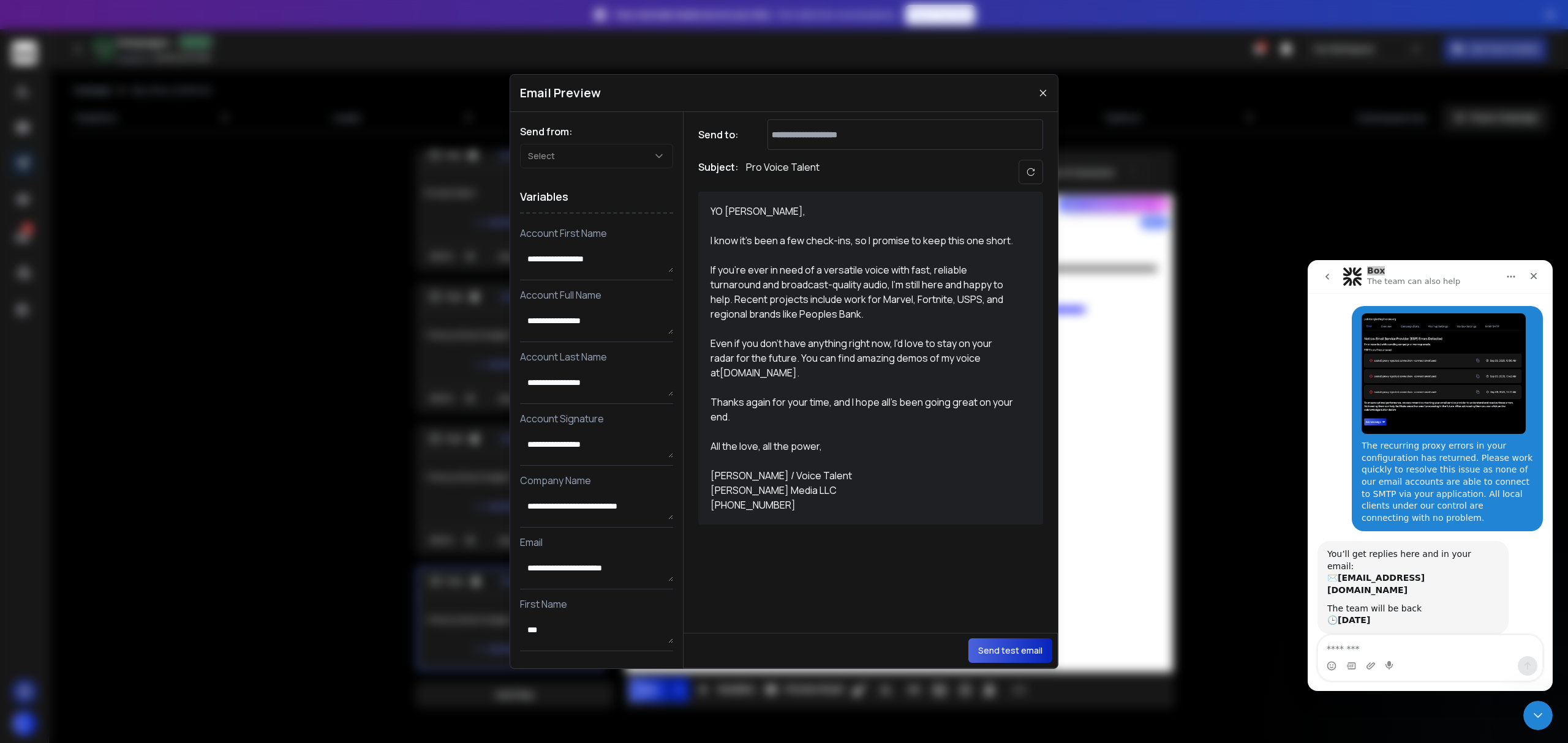
type textarea "*****"
type textarea "**********"
type textarea "*****"
drag, startPoint x: 1043, startPoint y: 94, endPoint x: 1022, endPoint y: 95, distance: 21.0
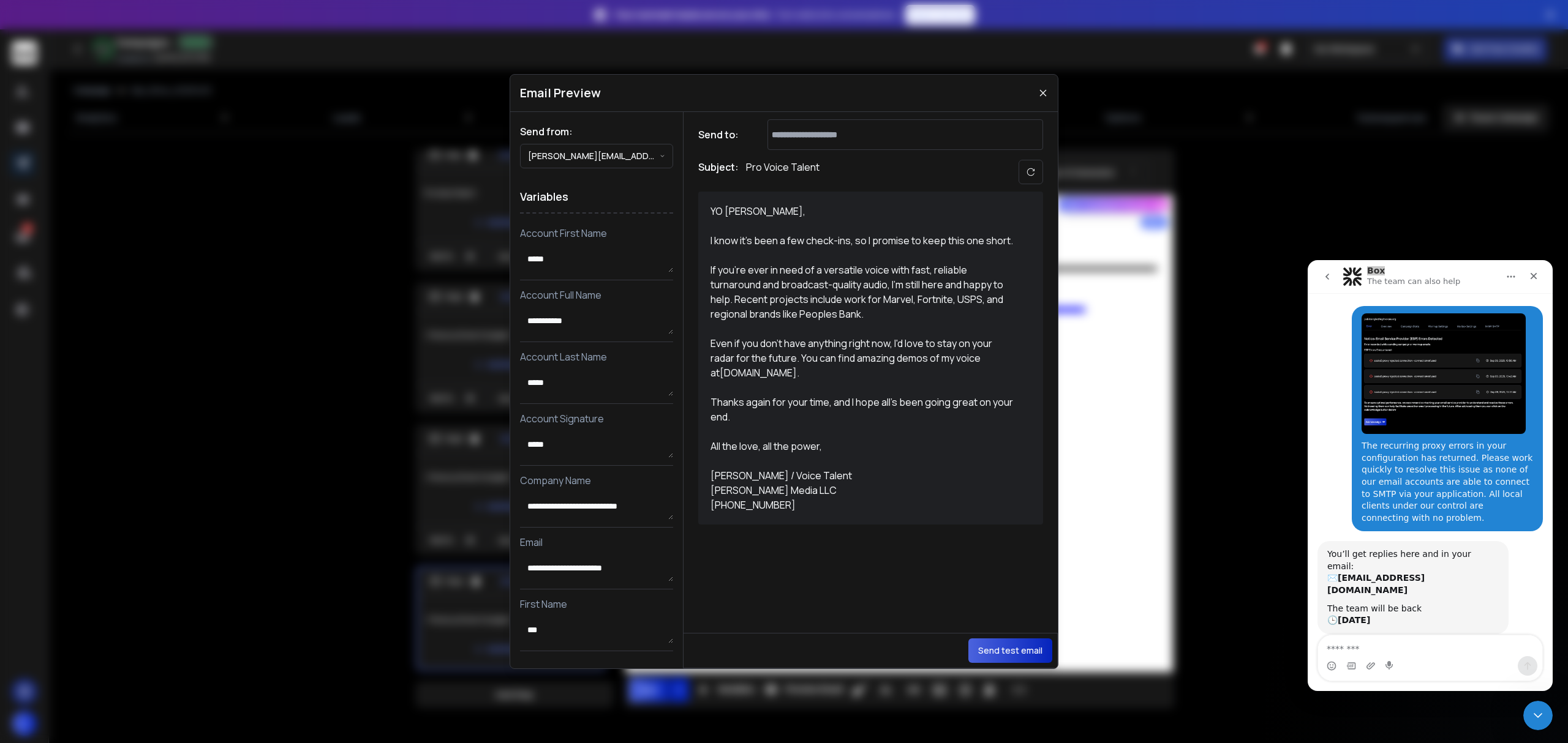
click at [1043, 94] on icon at bounding box center [1043, 92] width 10 height 10
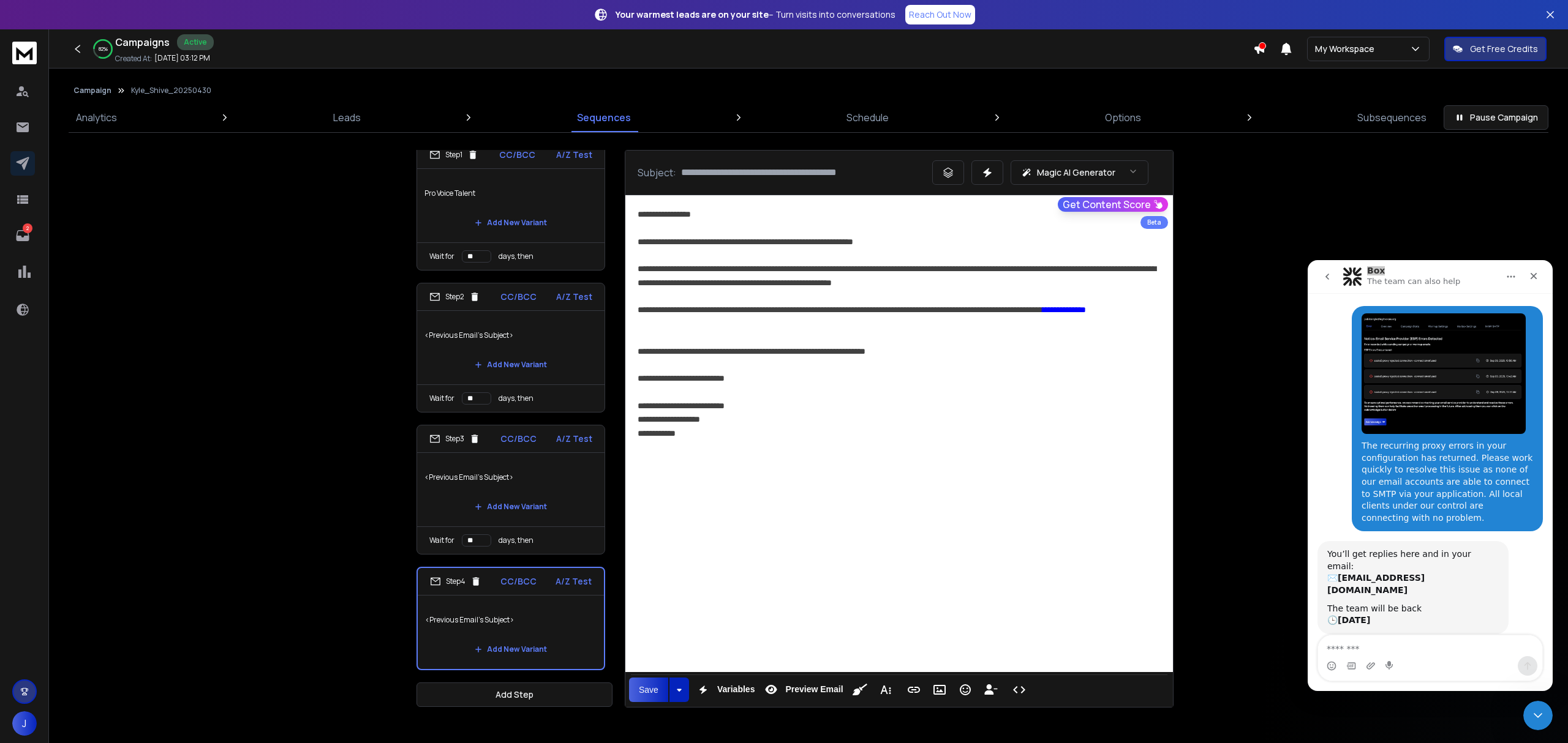
click at [290, 243] on div "**********" at bounding box center [808, 428] width 1479 height 567
drag, startPoint x: 169, startPoint y: 273, endPoint x: 299, endPoint y: 153, distance: 176.9
click at [221, 227] on div "**********" at bounding box center [808, 428] width 1479 height 567
click at [352, 116] on p "Leads" at bounding box center [347, 117] width 27 height 15
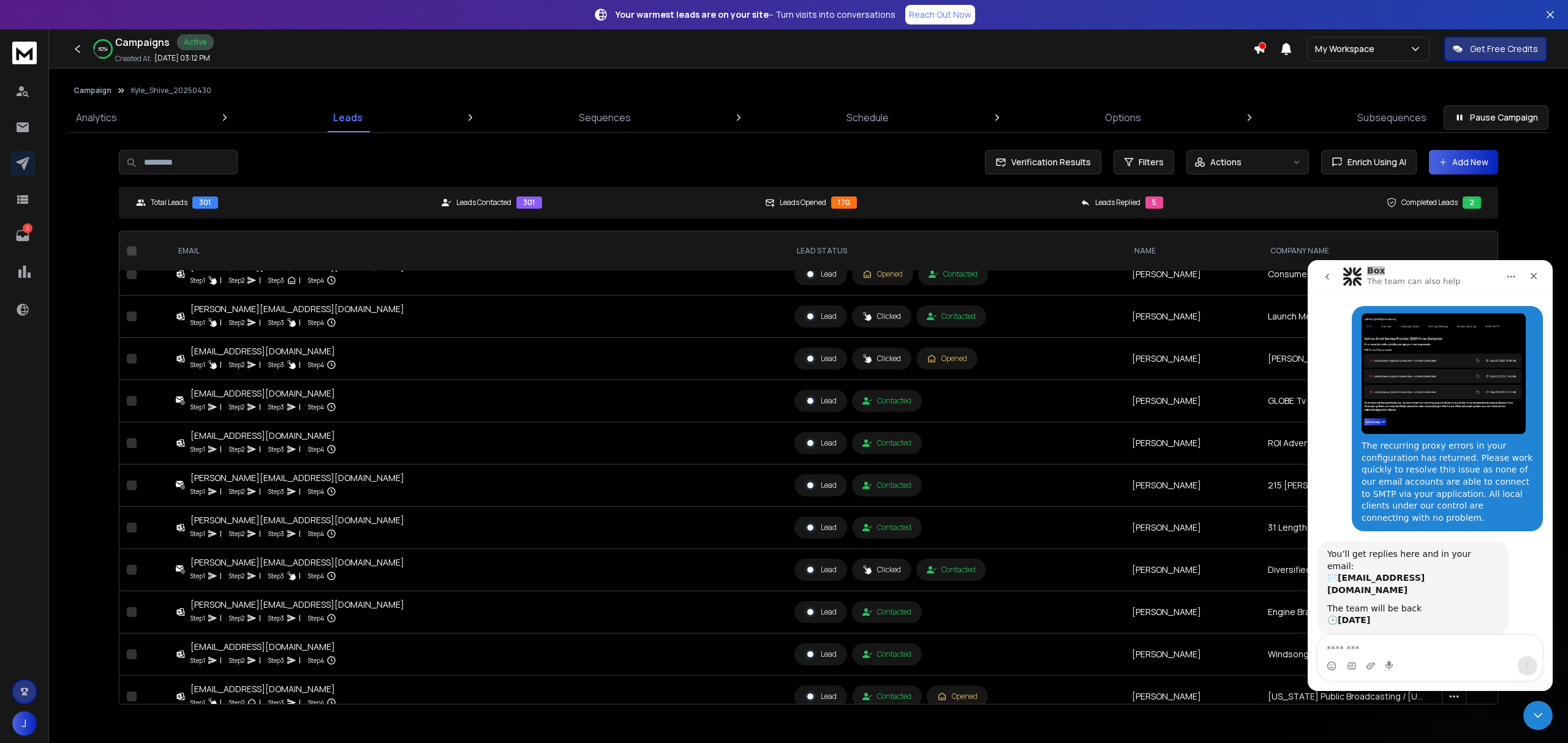
scroll to position [1710, 0]
click at [1533, 273] on icon "Close" at bounding box center [1533, 275] width 10 height 10
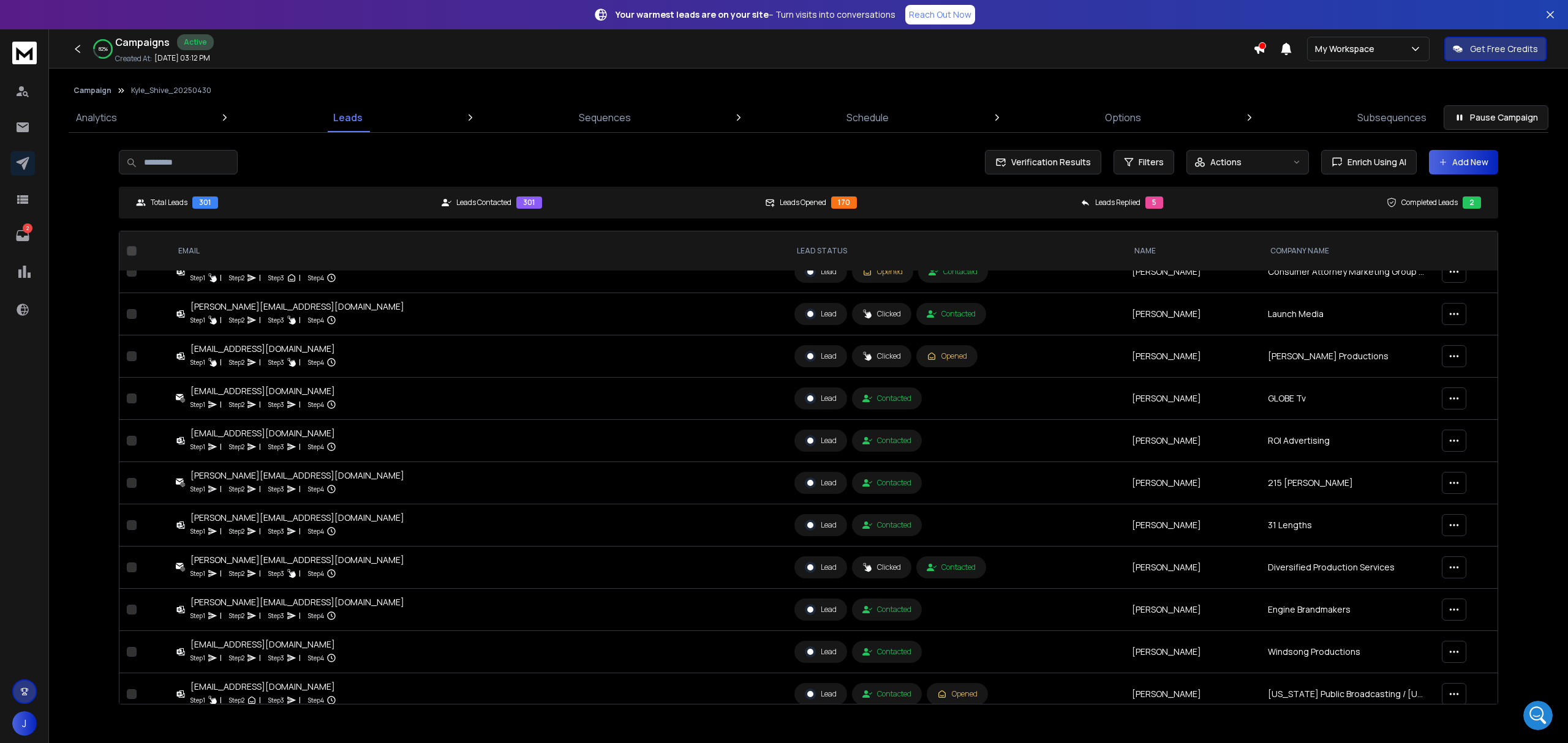
click at [1455, 166] on button "Add New" at bounding box center [1463, 162] width 69 height 24
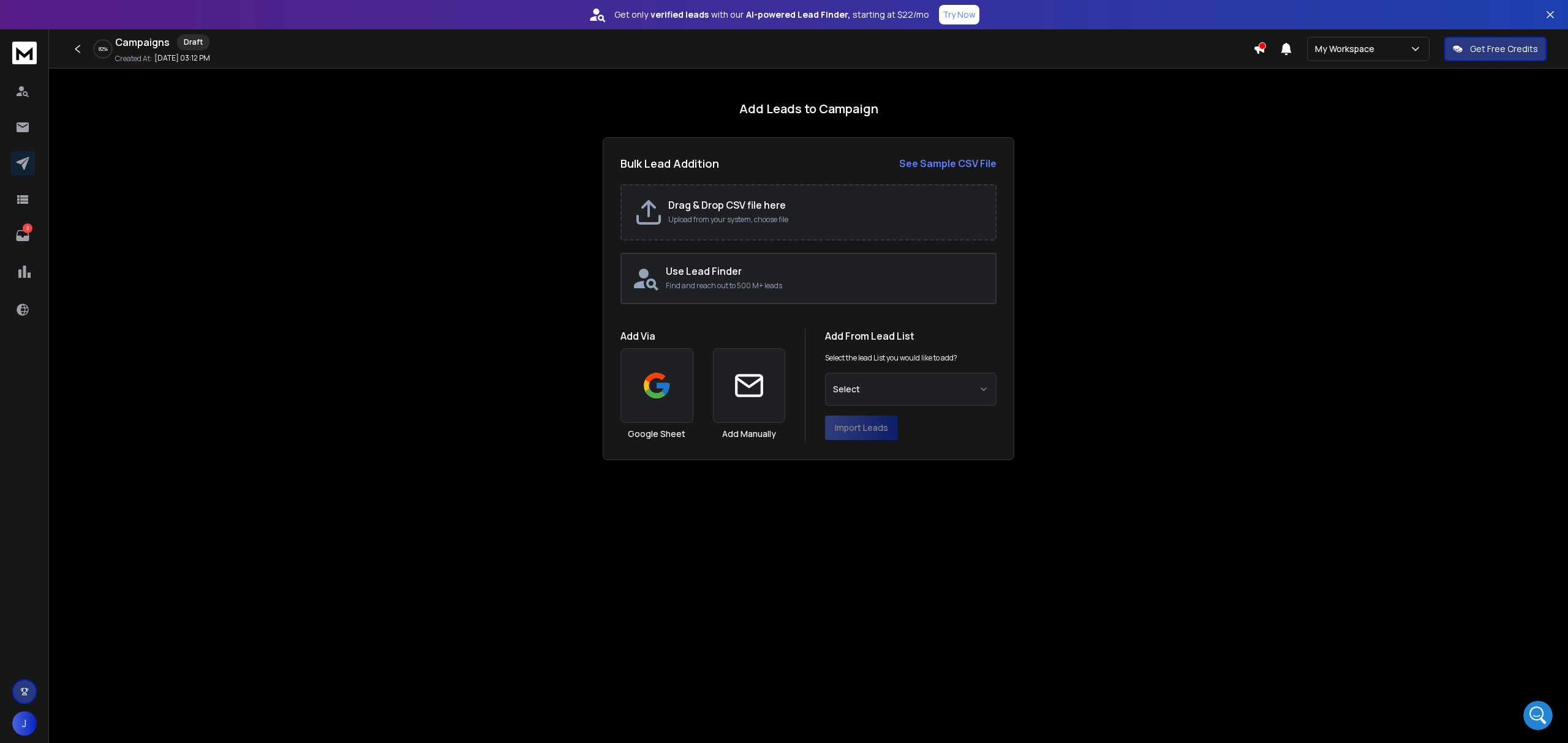
click at [704, 216] on p "Upload from your system, choose file" at bounding box center [825, 219] width 315 height 10
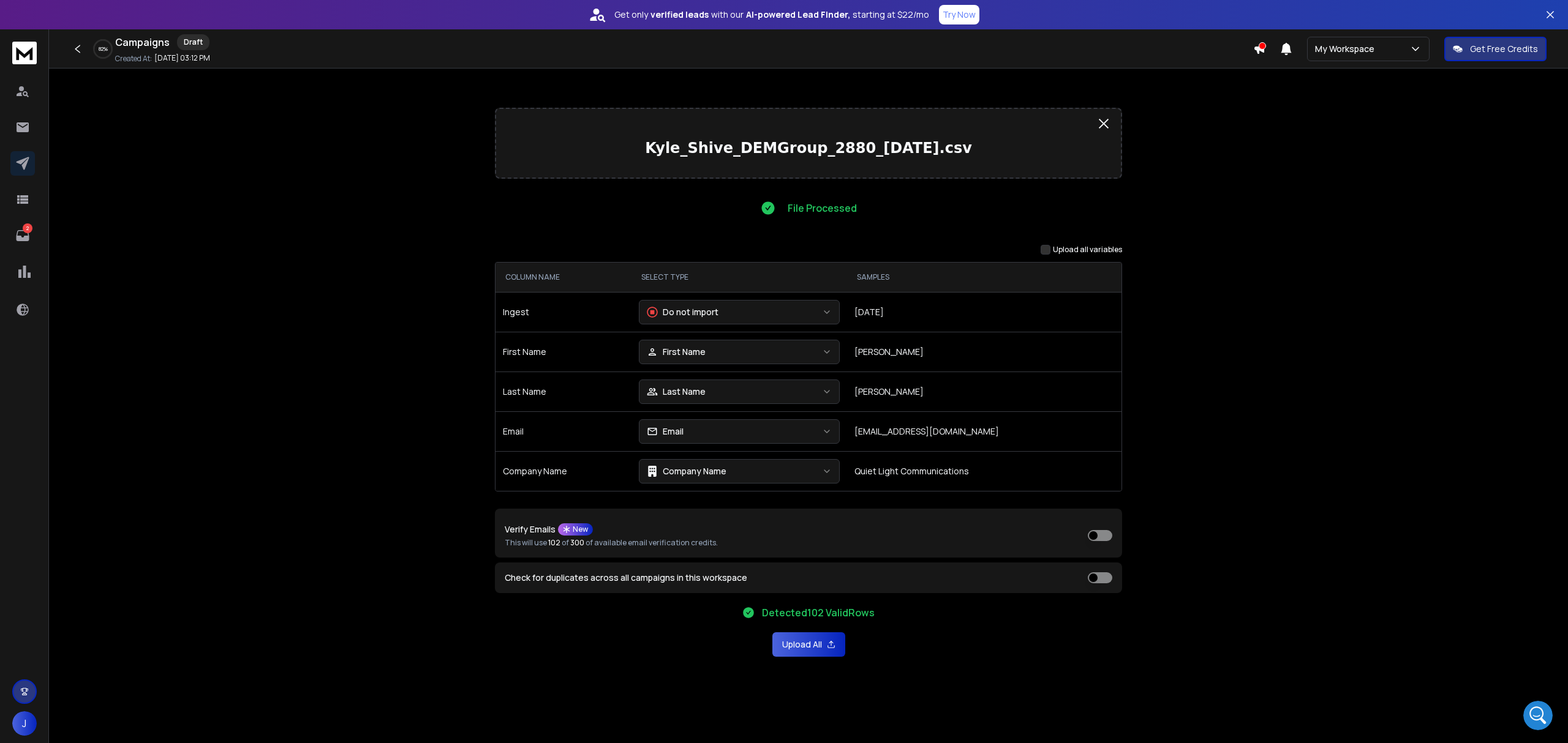
click at [810, 646] on button "Upload All" at bounding box center [808, 644] width 73 height 24
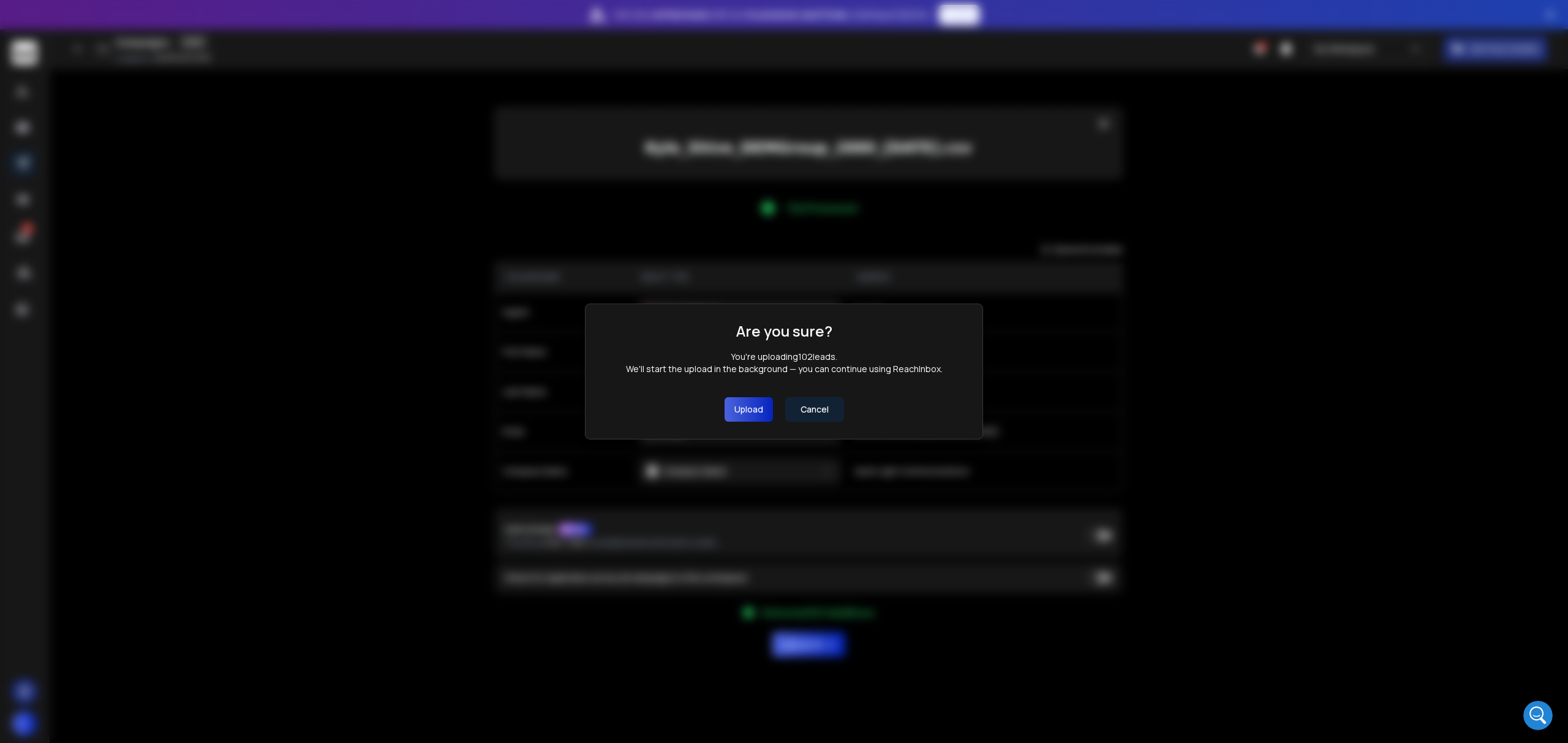
click at [752, 411] on button "Upload" at bounding box center [748, 409] width 48 height 24
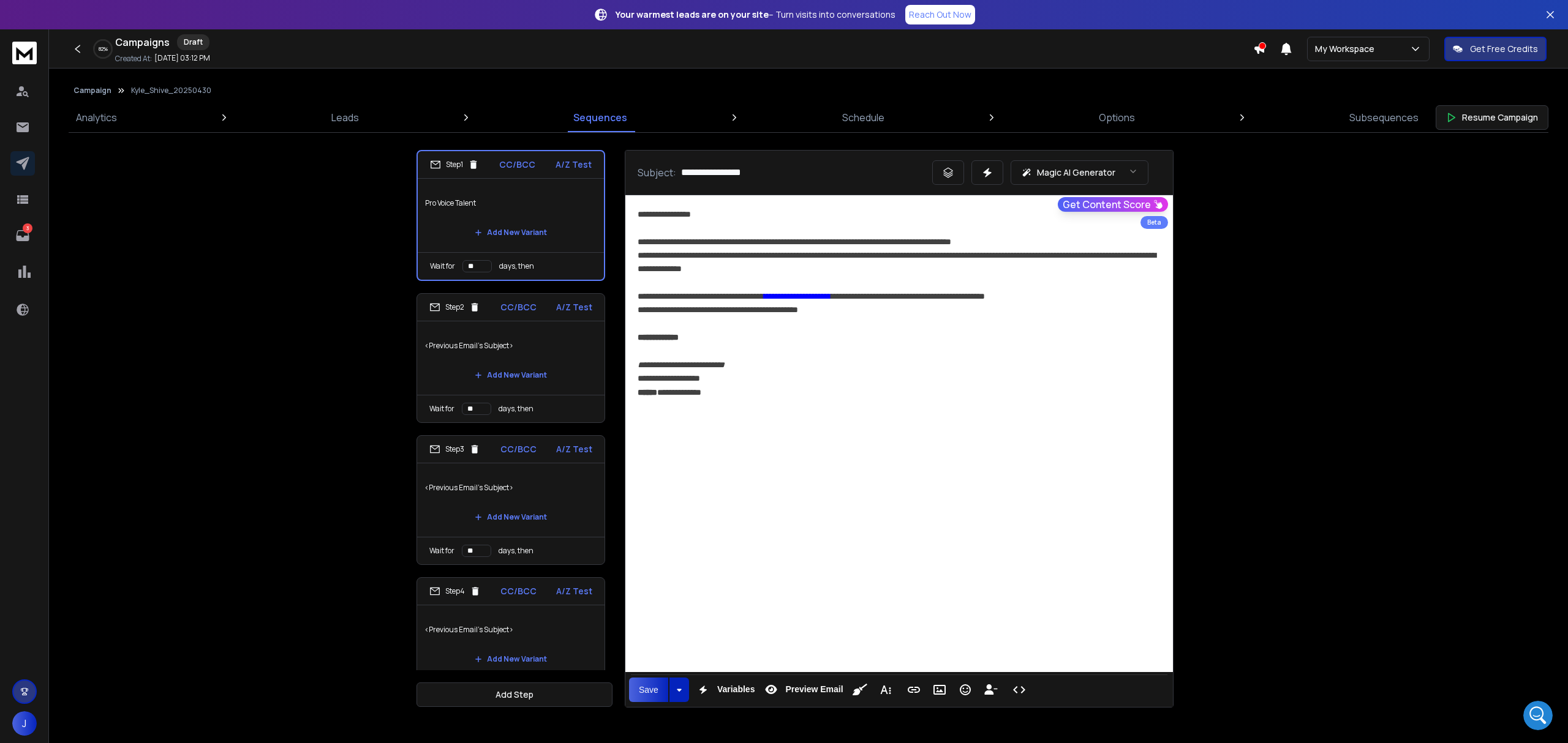
click at [247, 174] on div "**********" at bounding box center [808, 428] width 1479 height 567
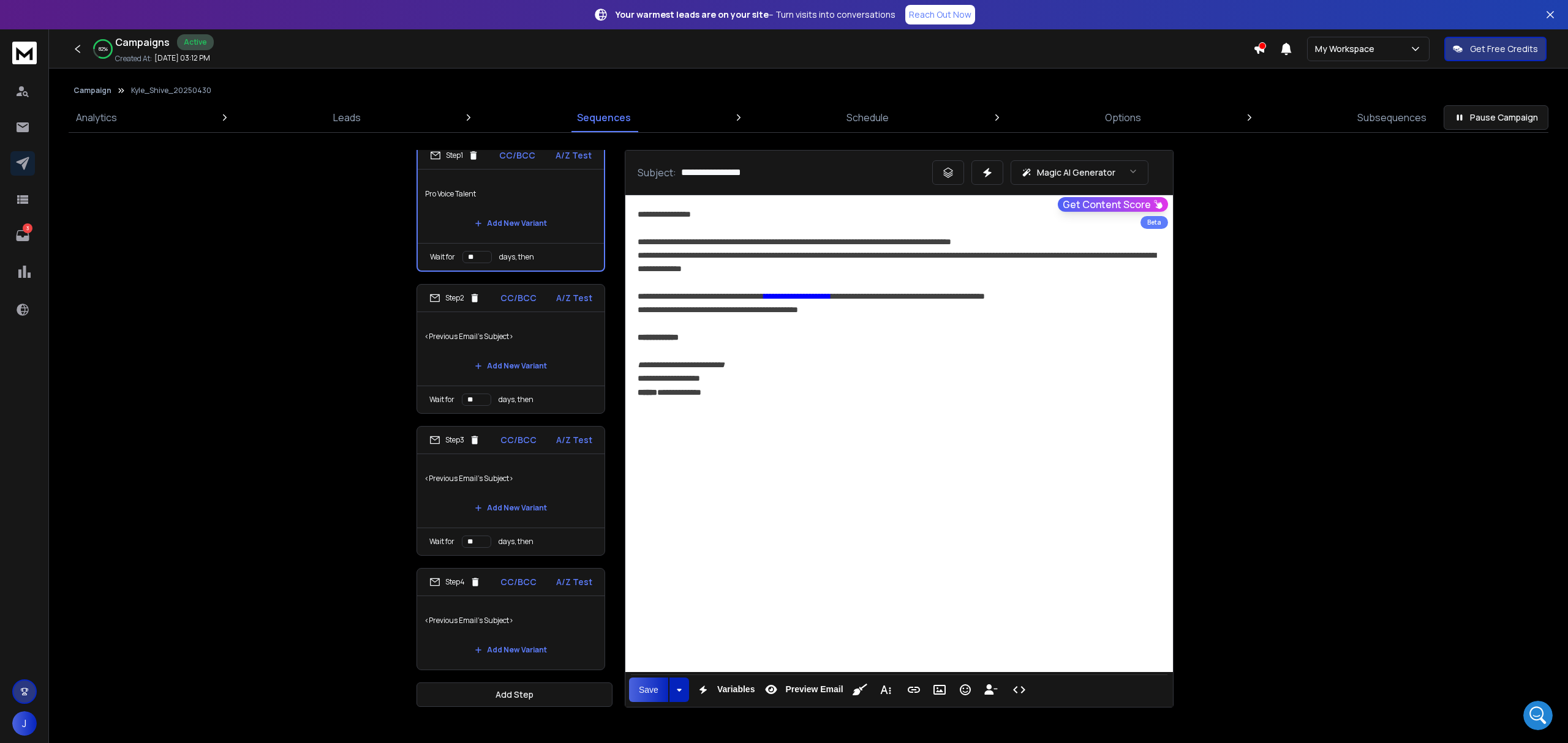
click at [227, 428] on div "**********" at bounding box center [808, 428] width 1479 height 567
click at [27, 127] on icon at bounding box center [22, 127] width 13 height 10
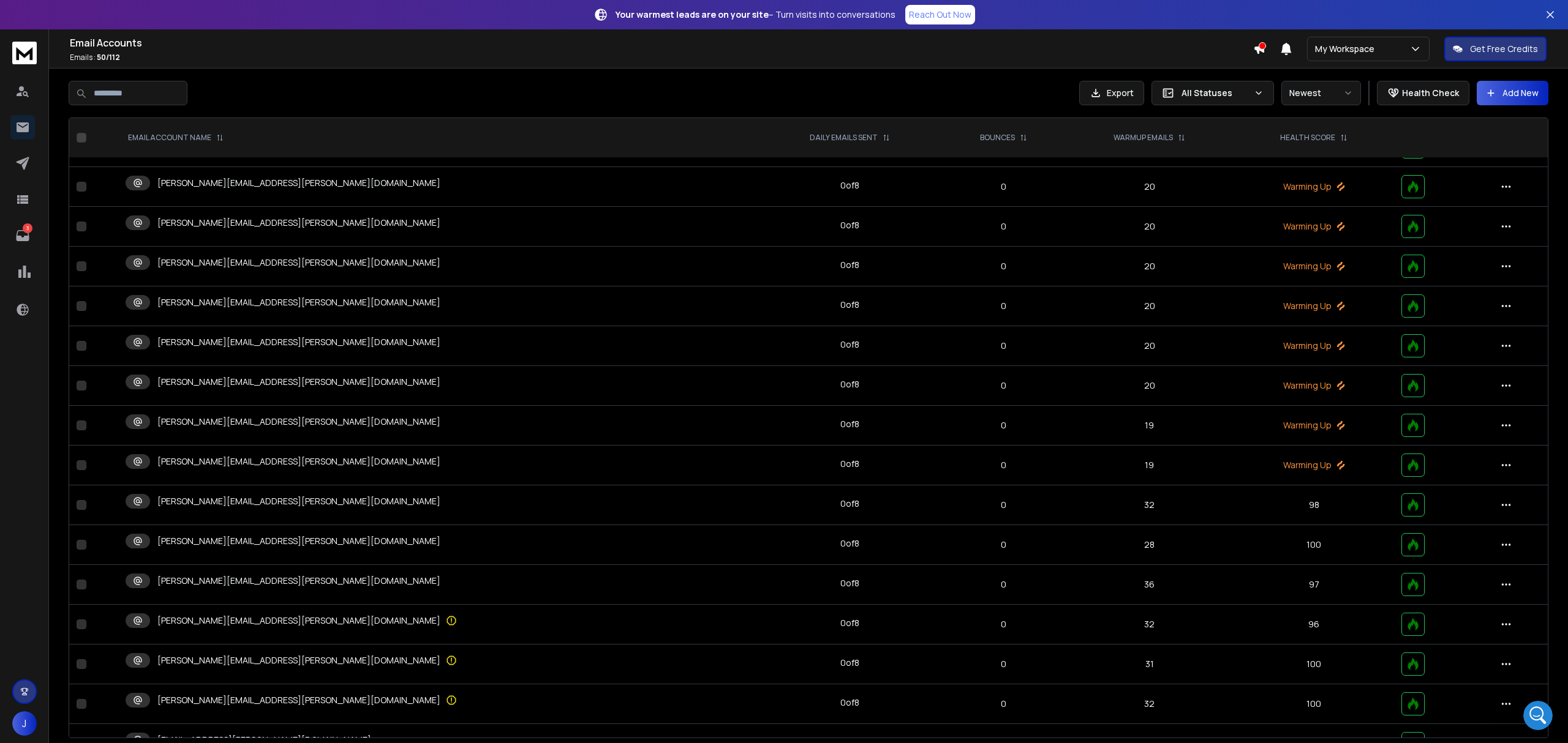
scroll to position [151, 0]
click at [200, 499] on p "[PERSON_NAME][EMAIL_ADDRESS][PERSON_NAME][DOMAIN_NAME]" at bounding box center [299, 501] width 283 height 13
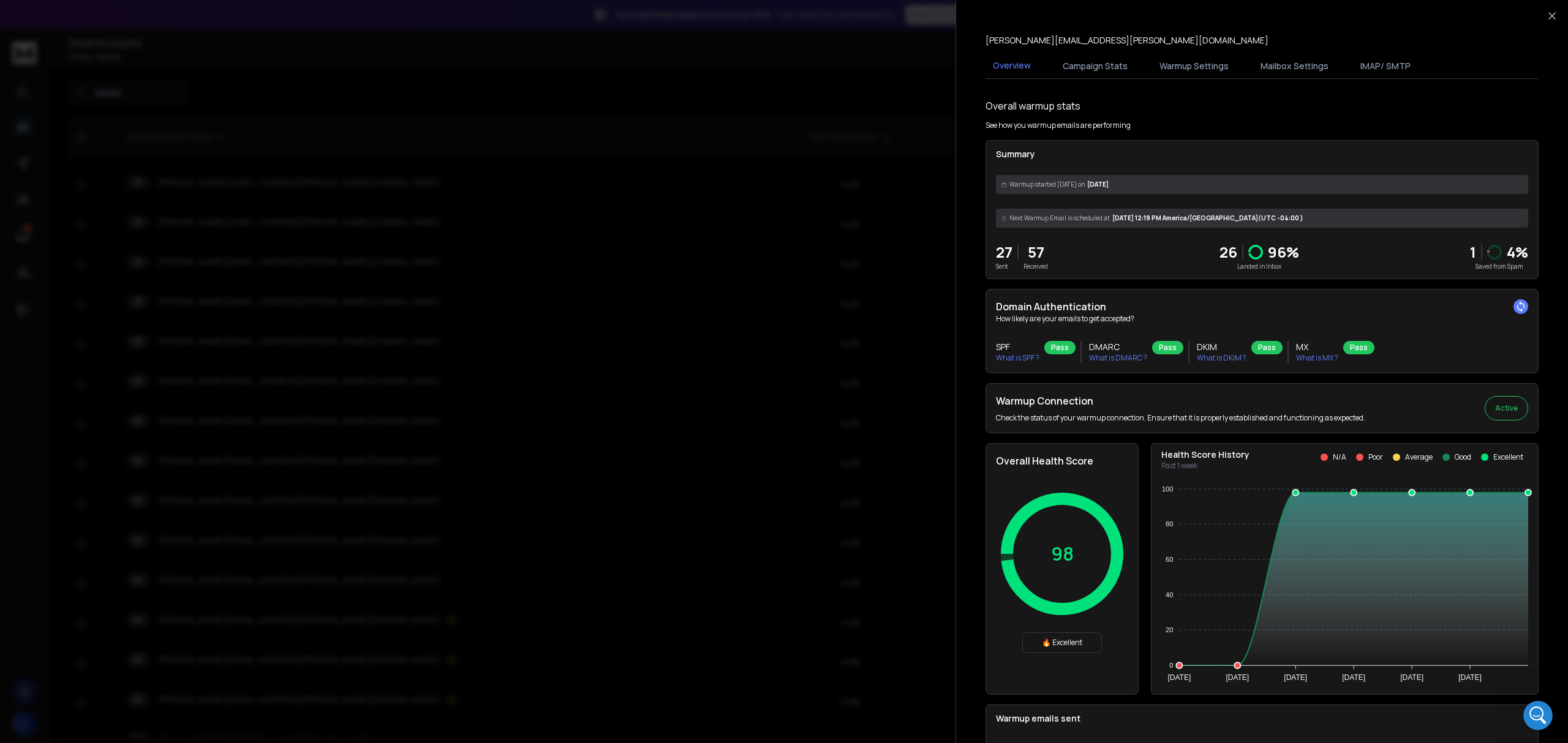
click at [1364, 69] on button "IMAP/ SMTP" at bounding box center [1385, 66] width 65 height 27
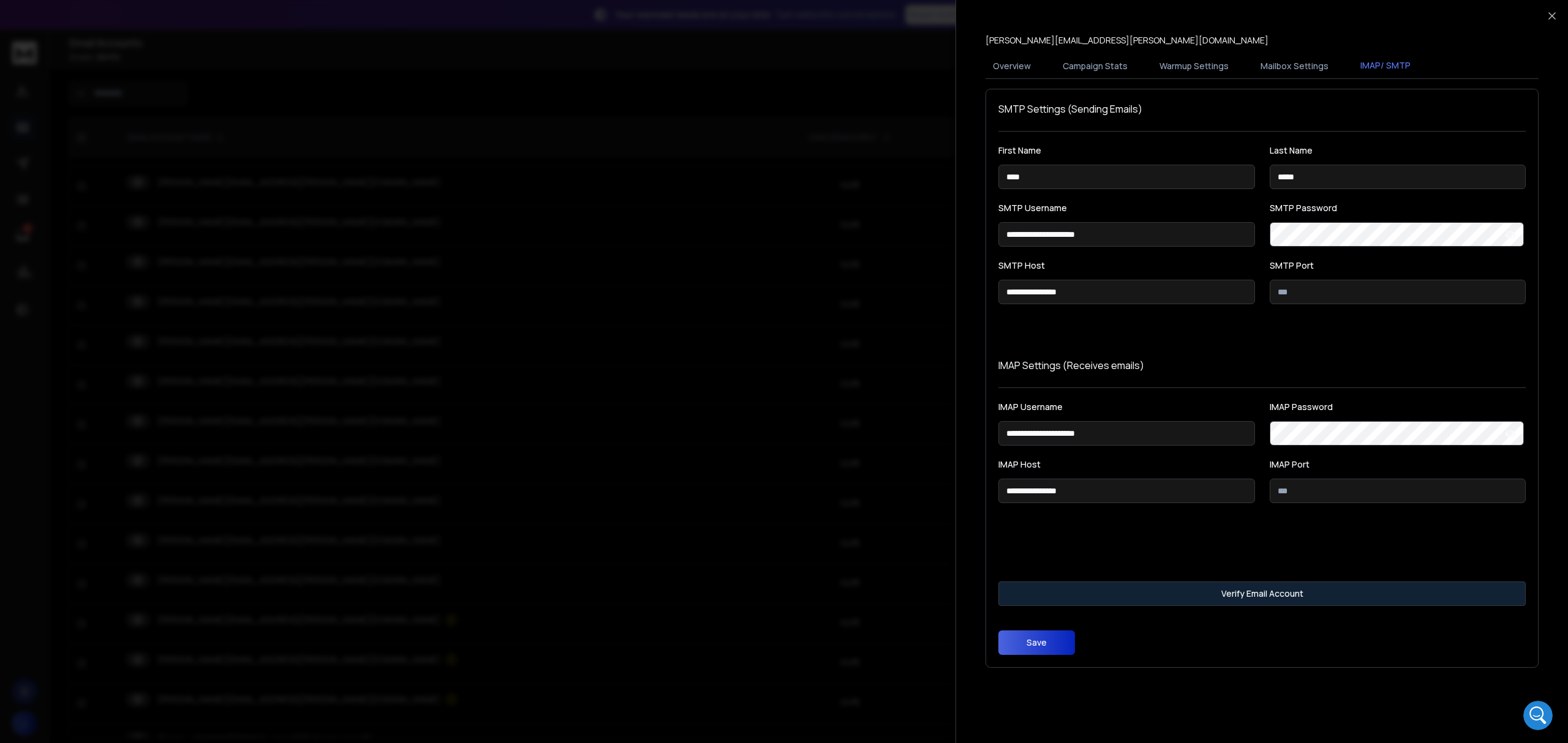
click at [1246, 592] on button "Verify Email Account" at bounding box center [1262, 593] width 528 height 24
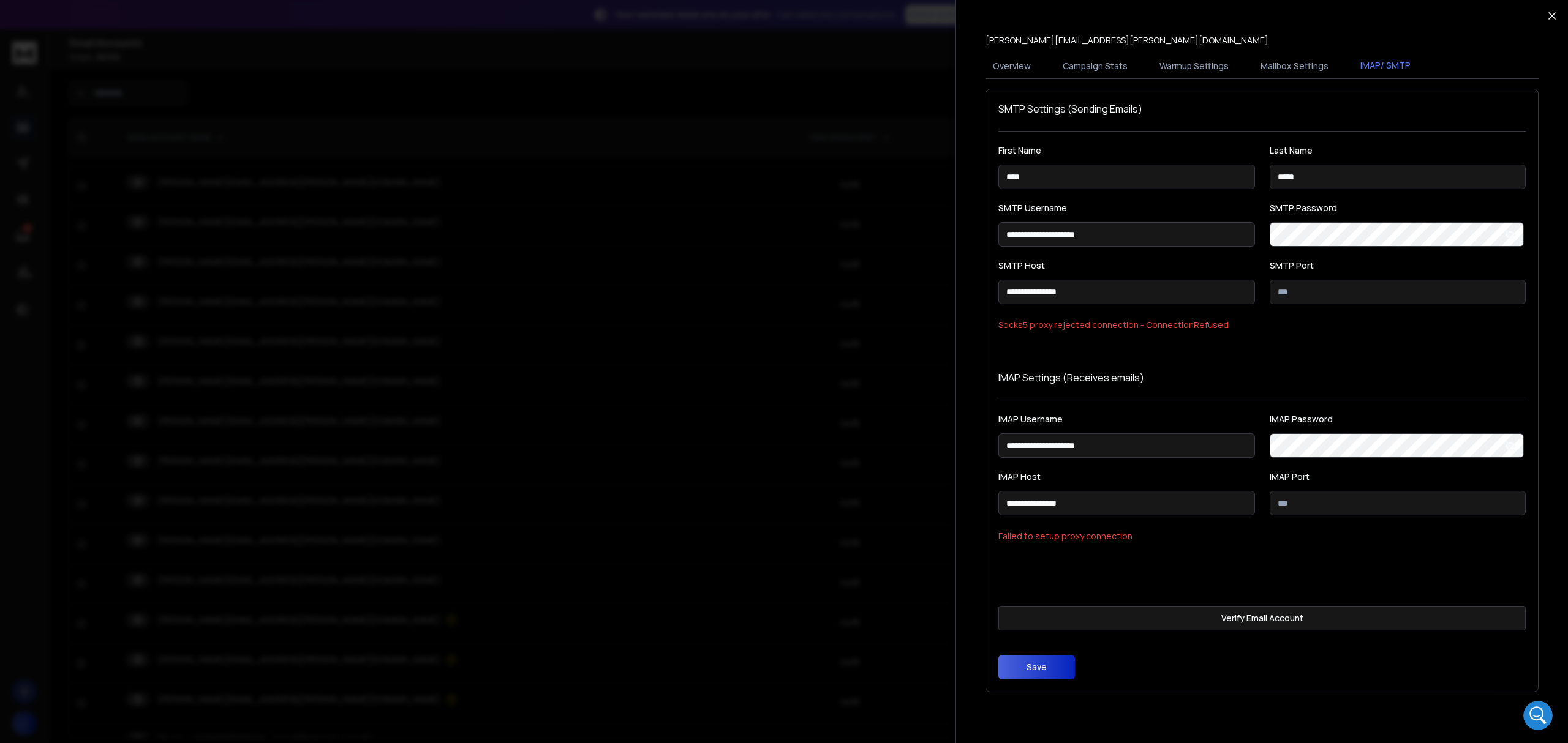
click at [1552, 17] on icon "button" at bounding box center [1552, 16] width 13 height 13
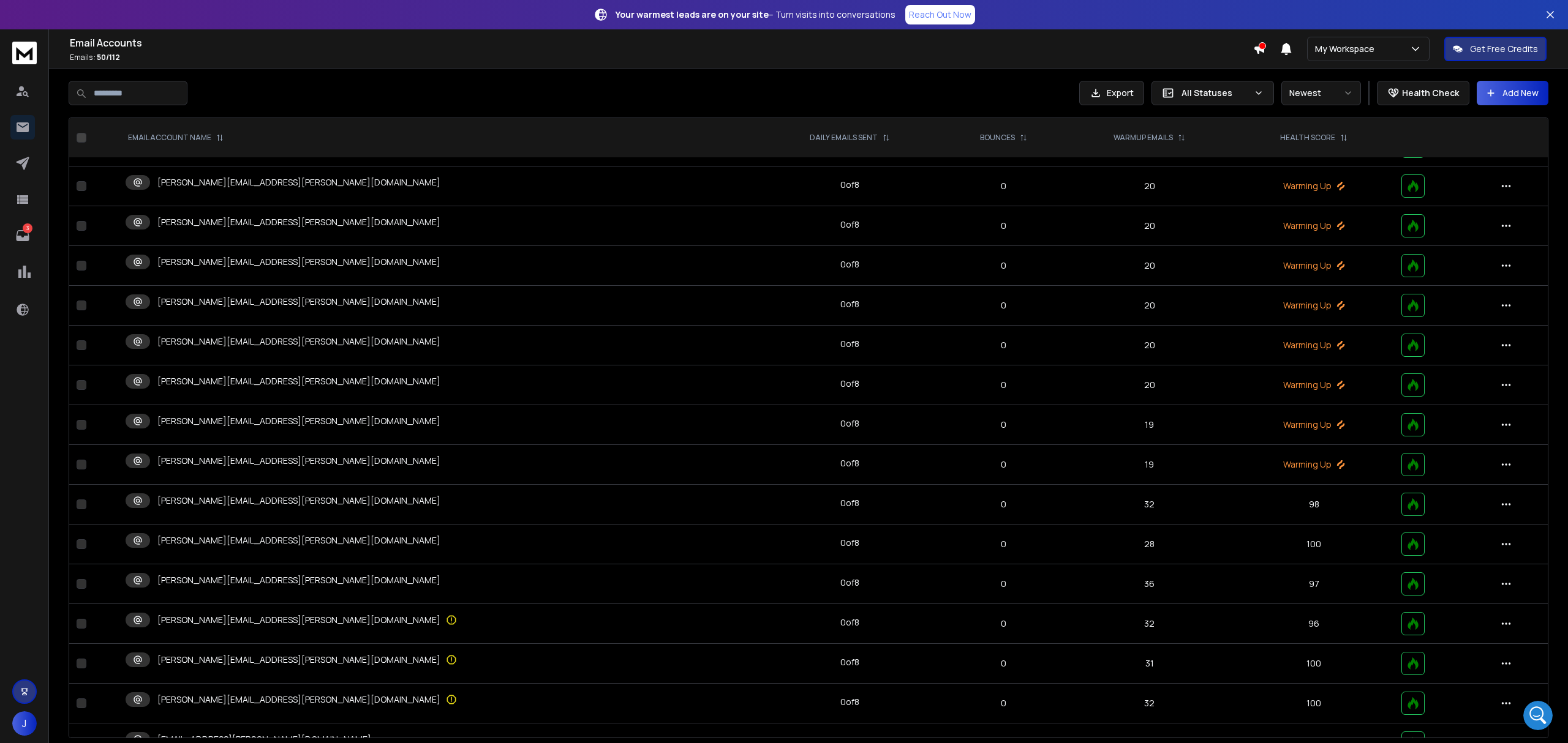
drag, startPoint x: 644, startPoint y: 85, endPoint x: 380, endPoint y: 98, distance: 264.3
click at [644, 85] on div at bounding box center [570, 92] width 1003 height 24
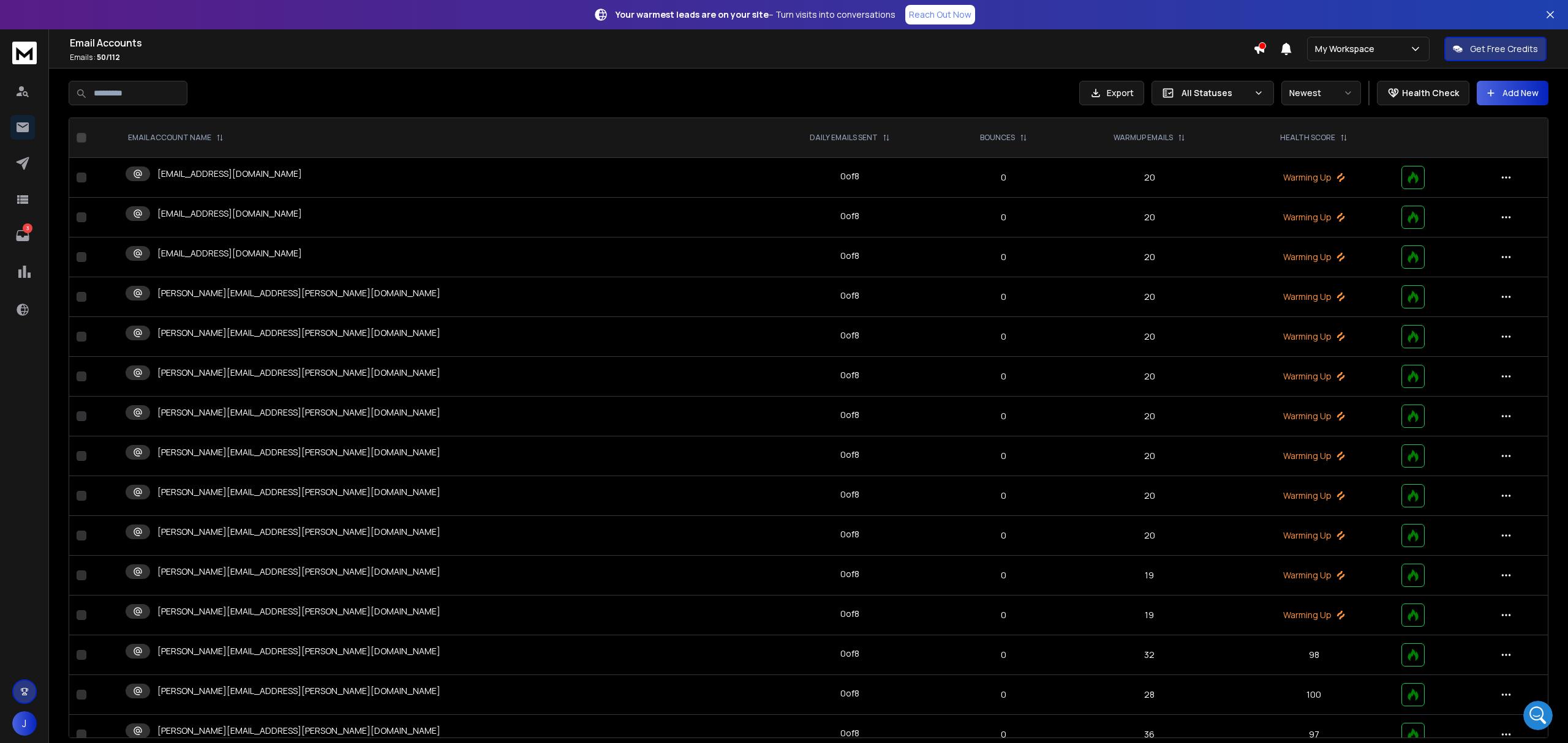
click at [327, 90] on div at bounding box center [570, 92] width 1003 height 24
click at [525, 95] on div at bounding box center [570, 92] width 1003 height 24
click at [259, 98] on div at bounding box center [570, 92] width 1003 height 24
click at [709, 91] on div at bounding box center [570, 92] width 1003 height 24
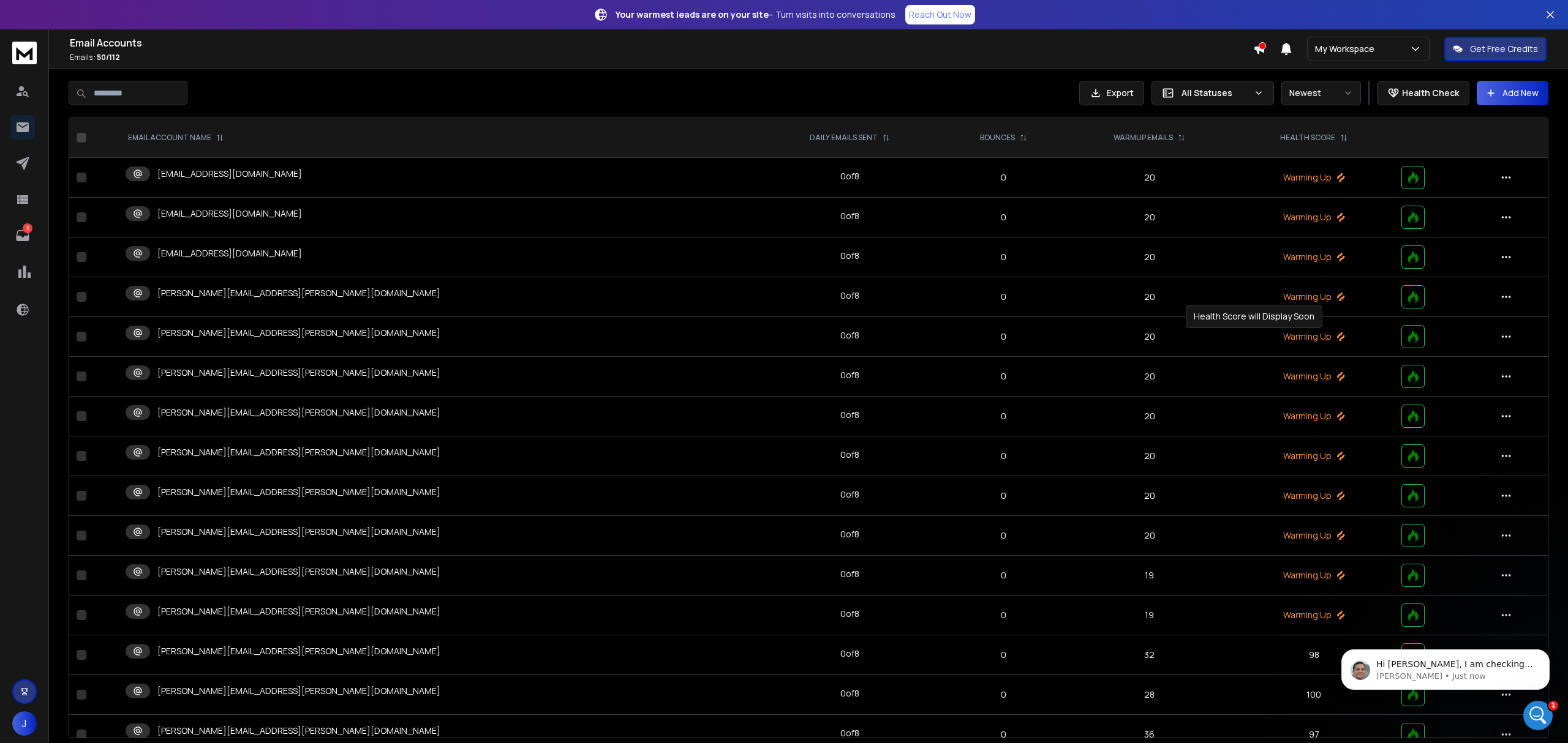
scroll to position [120, 0]
click at [1490, 667] on p "Hi [PERSON_NAME], I am checking this with the tech team, allow me some time for…" at bounding box center [1455, 665] width 158 height 13
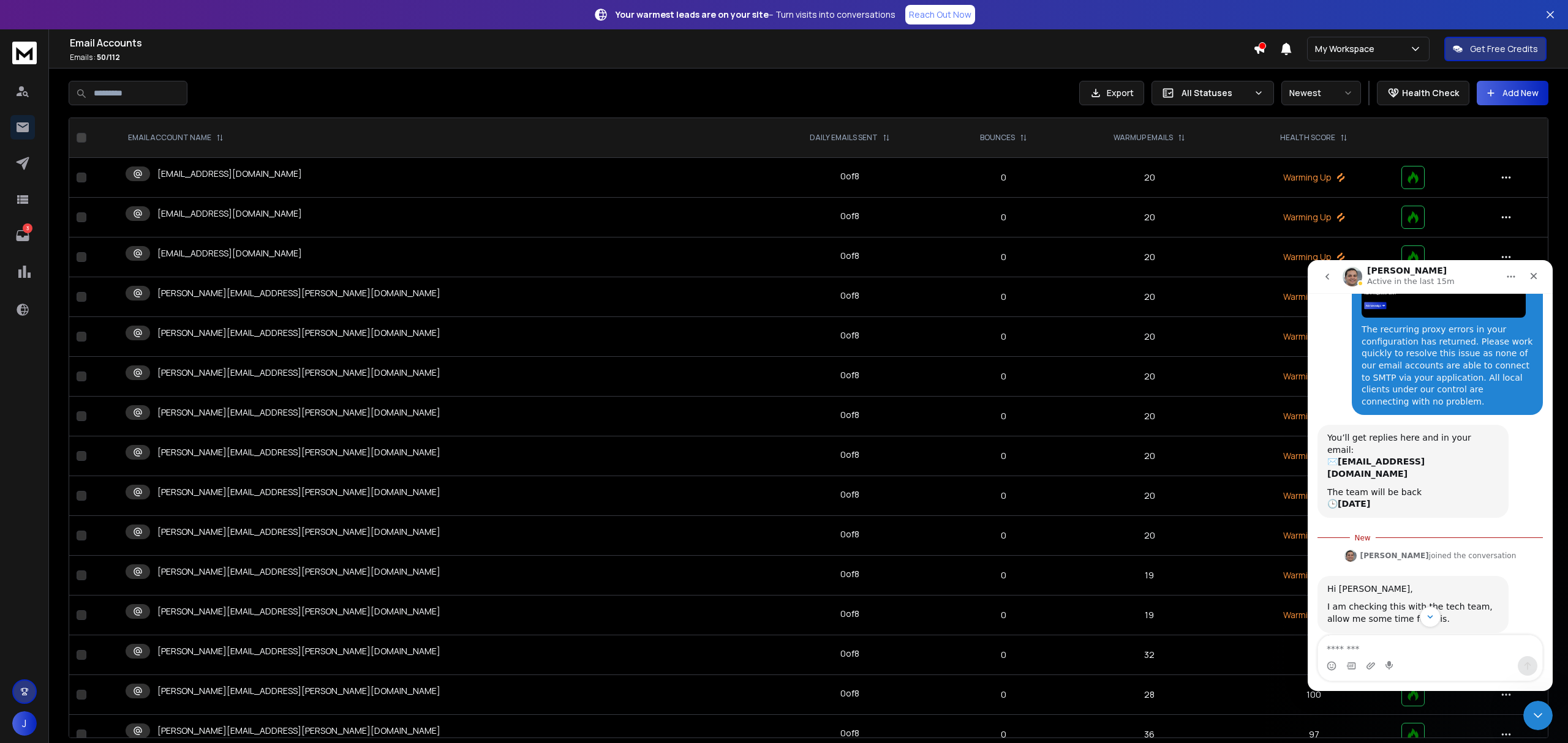
scroll to position [140, 0]
click at [1329, 667] on icon "Emoji picker" at bounding box center [1331, 665] width 10 height 10
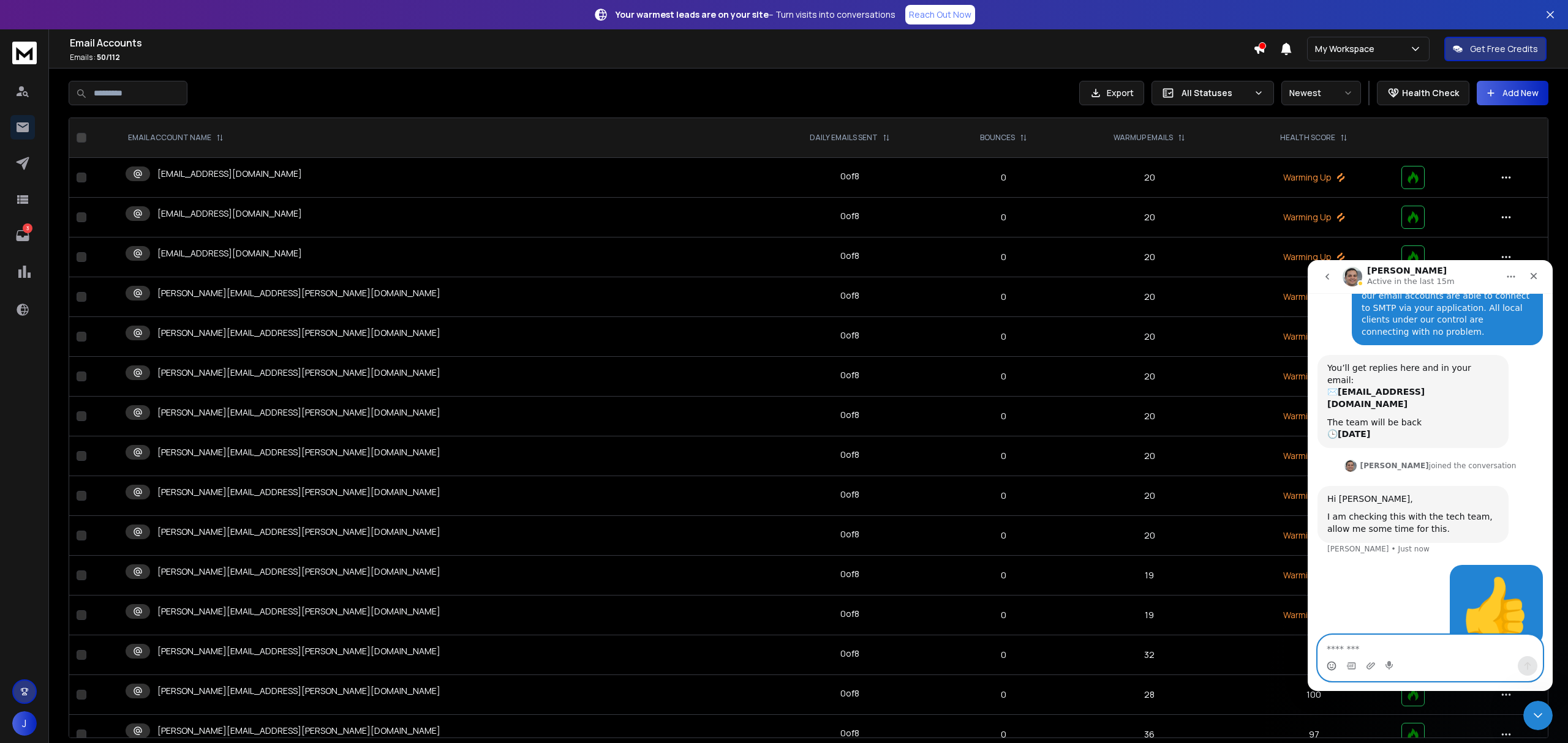
scroll to position [210, 0]
click at [355, 106] on div "Export All Statuses Newest Health Check Add New EMAIL ACCOUNT NAME DAILY EMAILS…" at bounding box center [808, 409] width 1479 height 657
click at [24, 160] on icon at bounding box center [22, 162] width 13 height 13
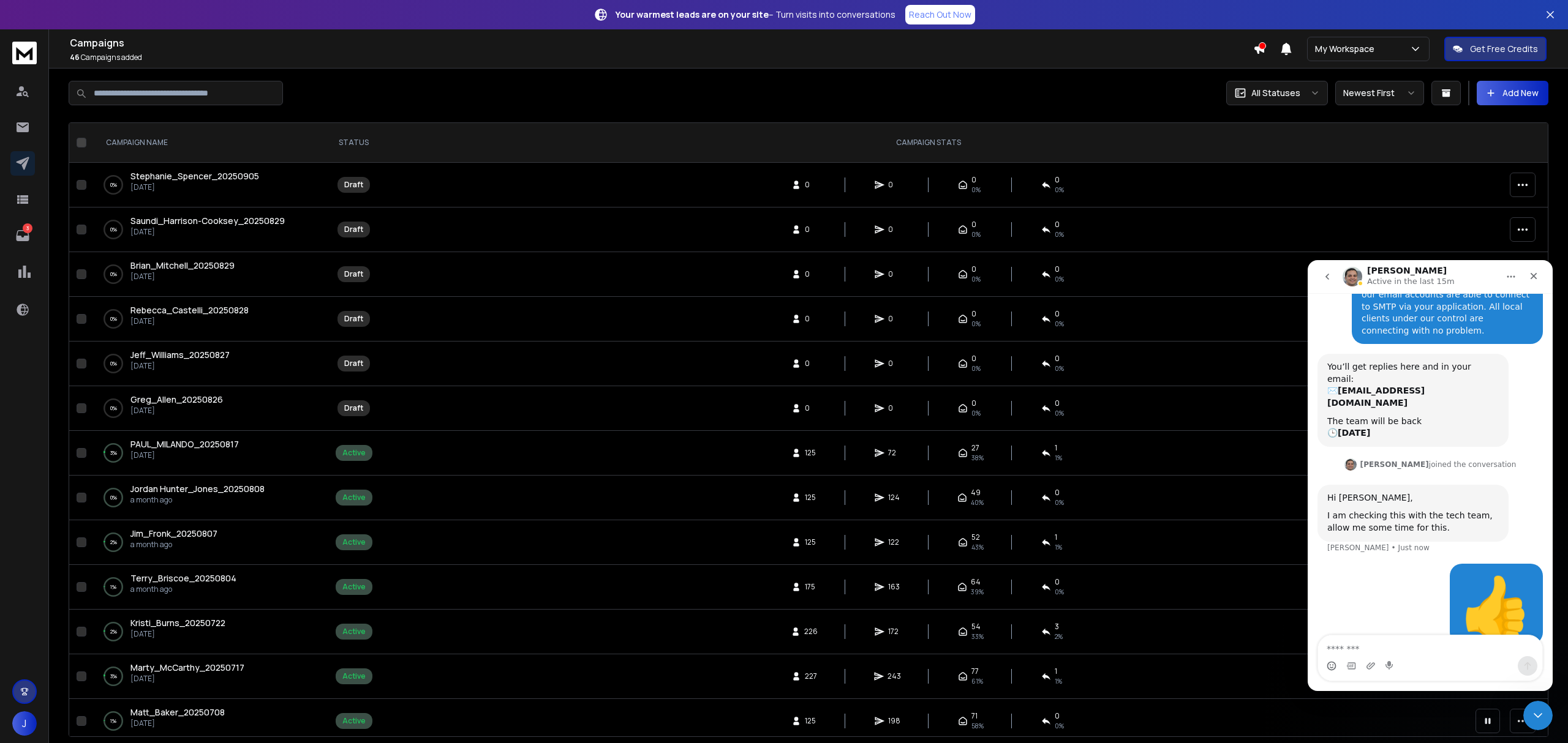
click at [159, 401] on span "Greg_Allen_20250826" at bounding box center [177, 400] width 92 height 12
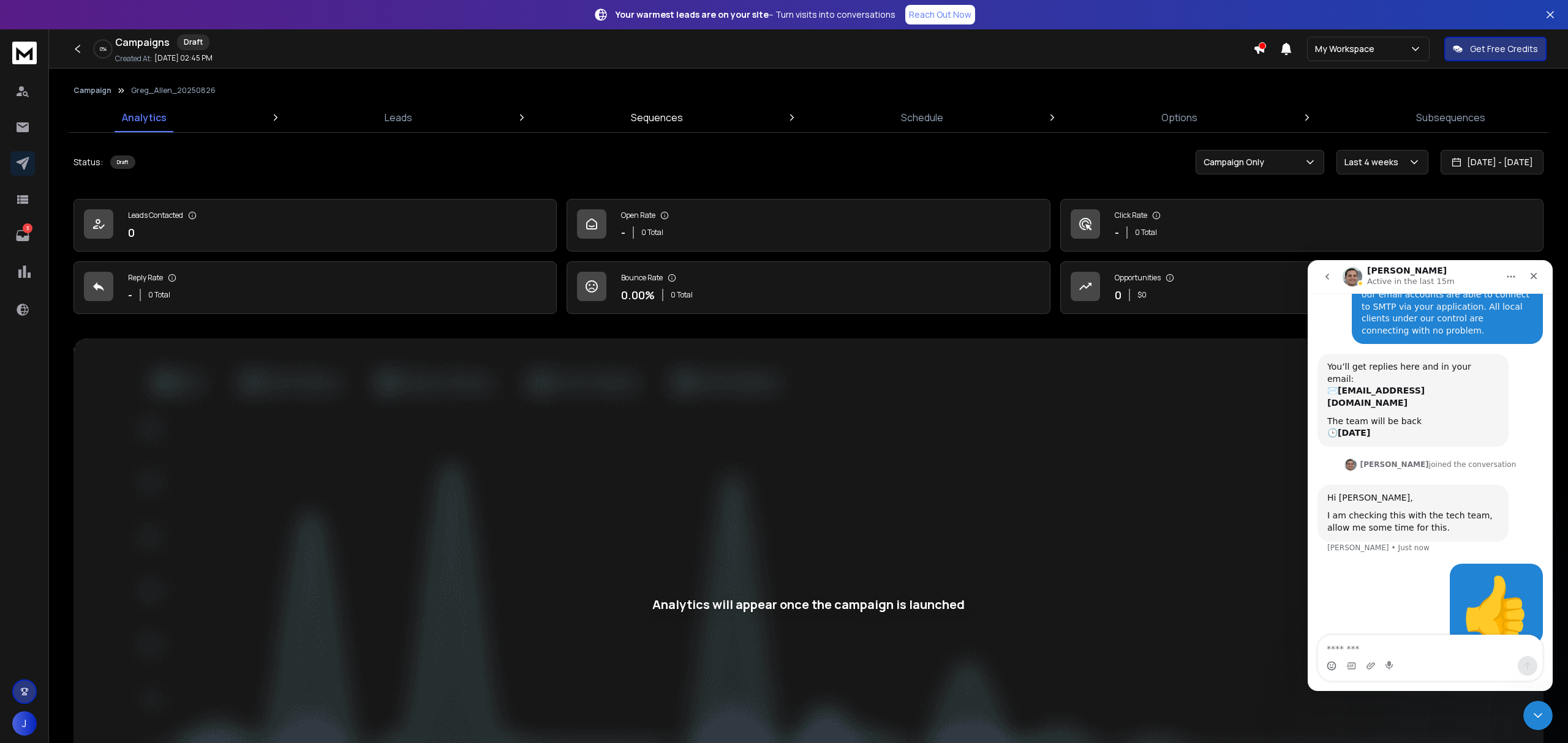
click at [665, 112] on p "Sequences" at bounding box center [657, 117] width 52 height 15
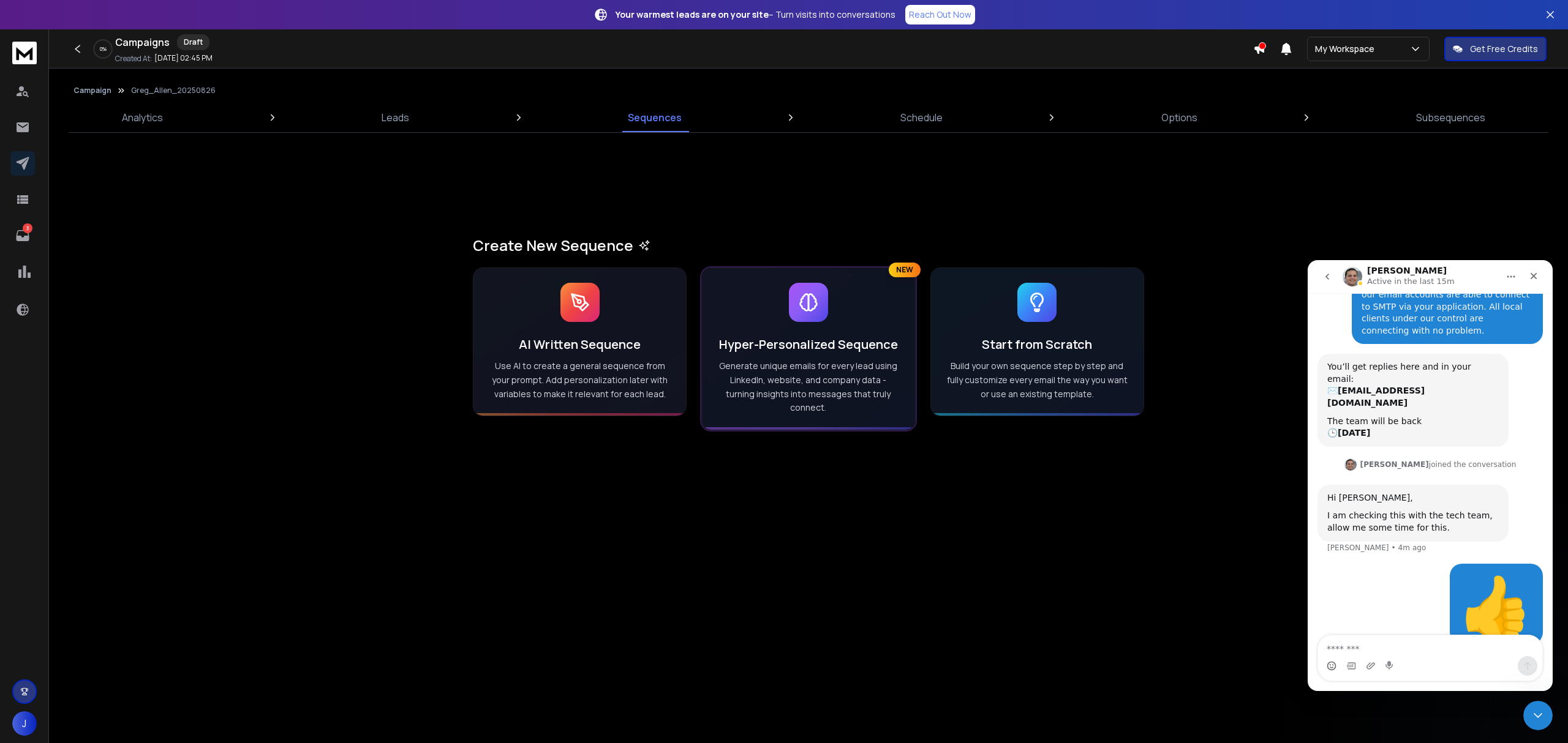
click at [211, 312] on div "Create New Sequence AI Written Sequence Use AI to create a general sequence fro…" at bounding box center [808, 298] width 1479 height 307
click at [24, 165] on icon at bounding box center [22, 162] width 13 height 13
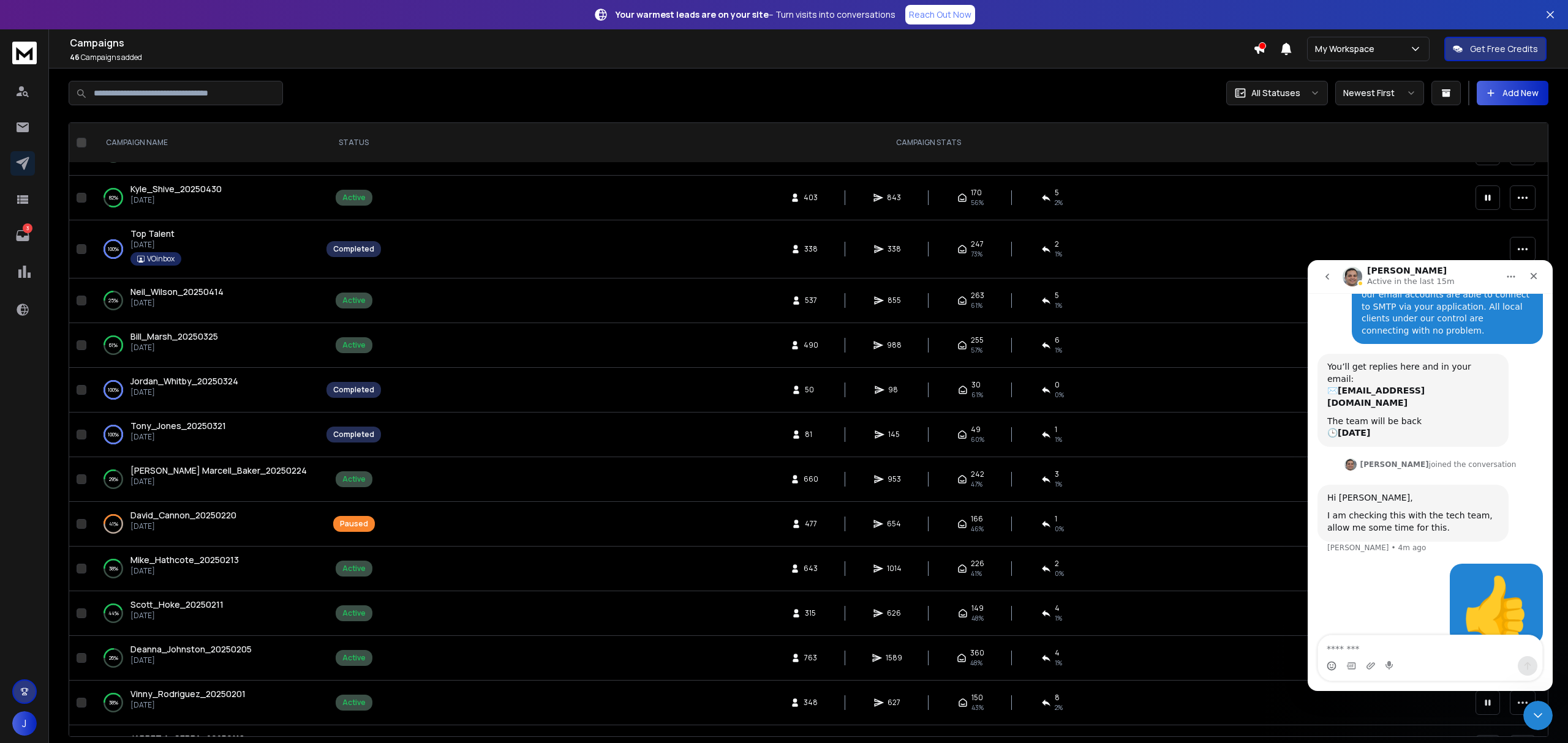
scroll to position [863, 0]
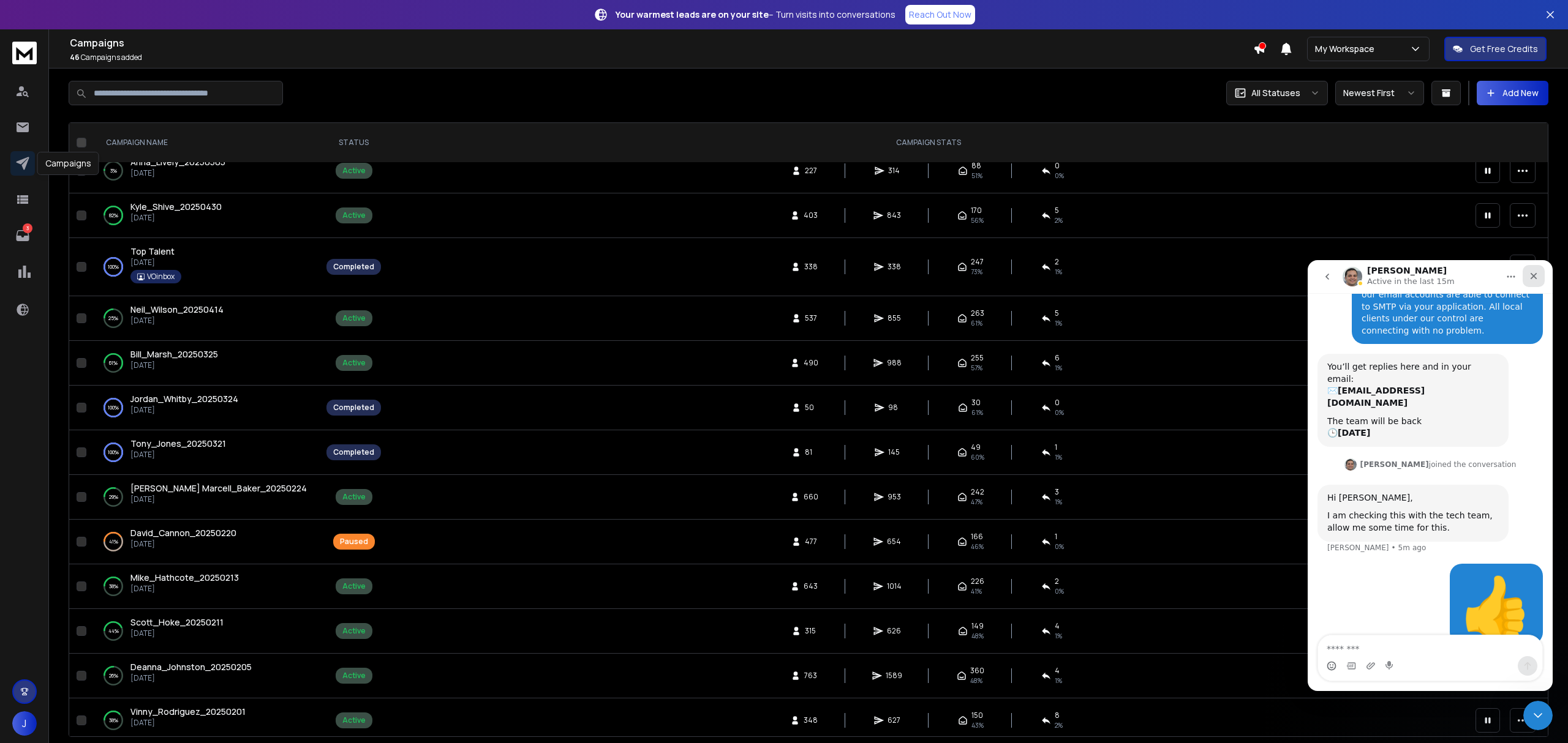
drag, startPoint x: 1535, startPoint y: 277, endPoint x: 2823, endPoint y: 527, distance: 1312.0
click at [1535, 277] on icon "Close" at bounding box center [1533, 275] width 10 height 10
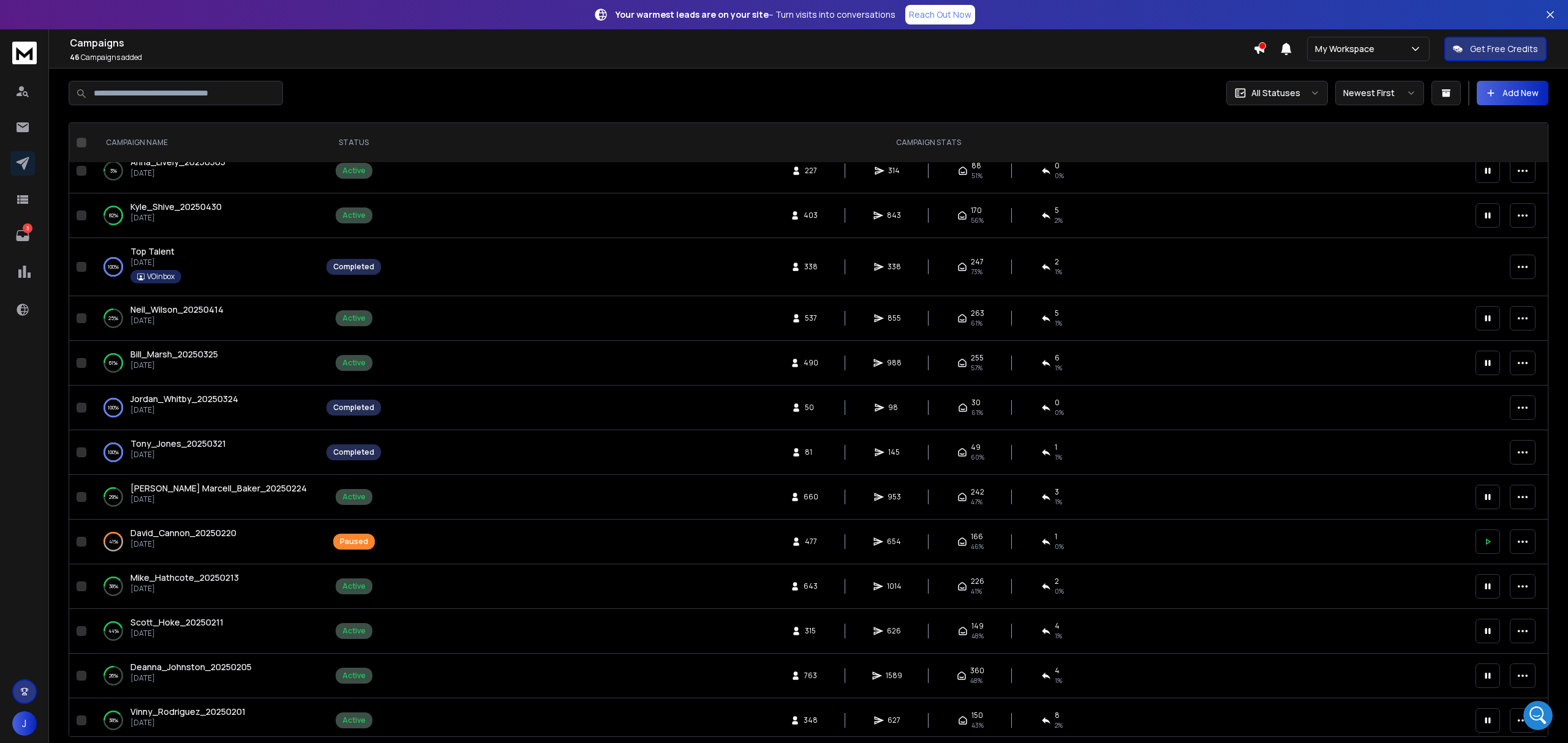
drag, startPoint x: 367, startPoint y: 100, endPoint x: 157, endPoint y: 109, distance: 210.2
click at [367, 100] on div at bounding box center [438, 92] width 740 height 24
click at [20, 225] on link "3" at bounding box center [22, 235] width 24 height 24
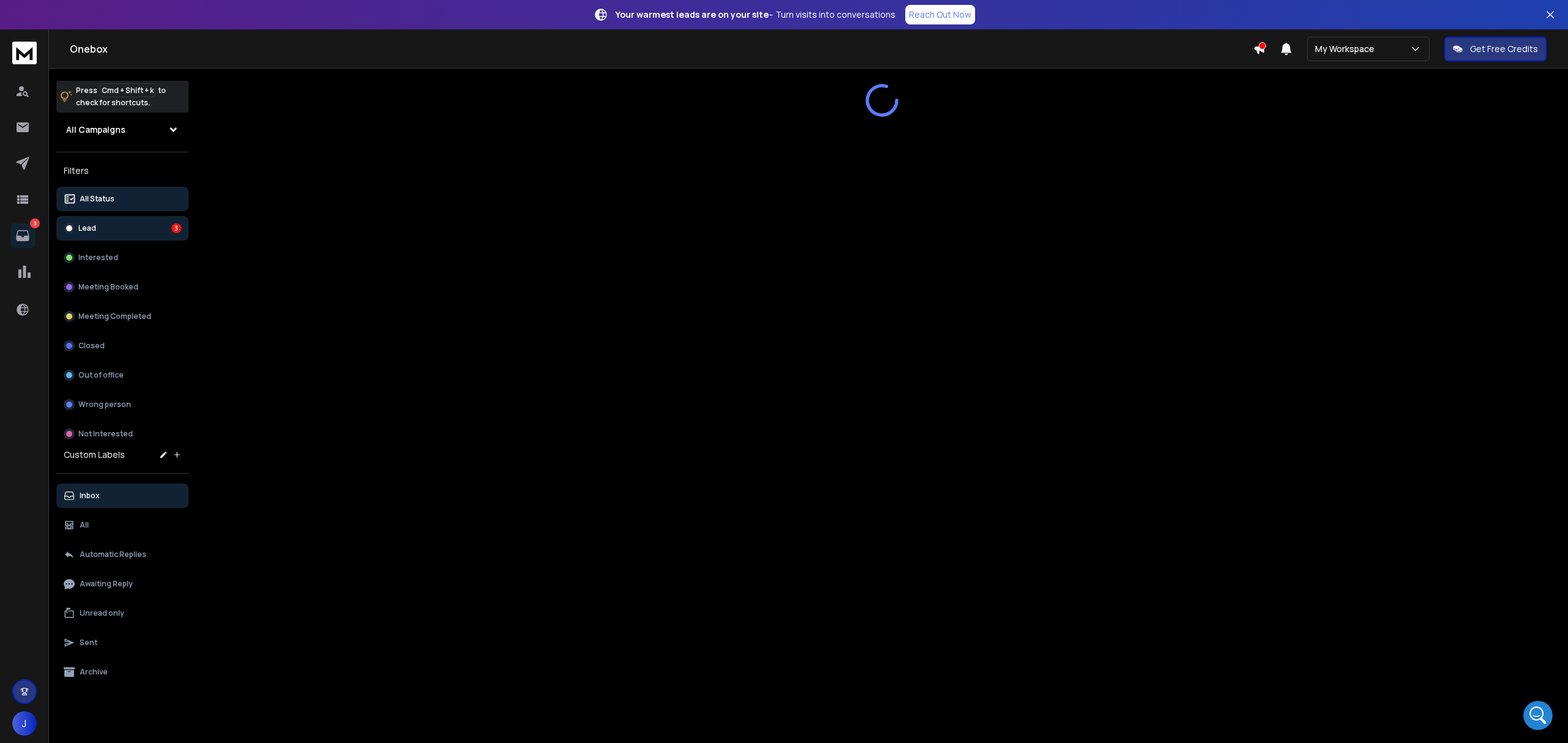
click at [100, 227] on button "Lead 3" at bounding box center [122, 228] width 132 height 24
